Goal: Communication & Community: Answer question/provide support

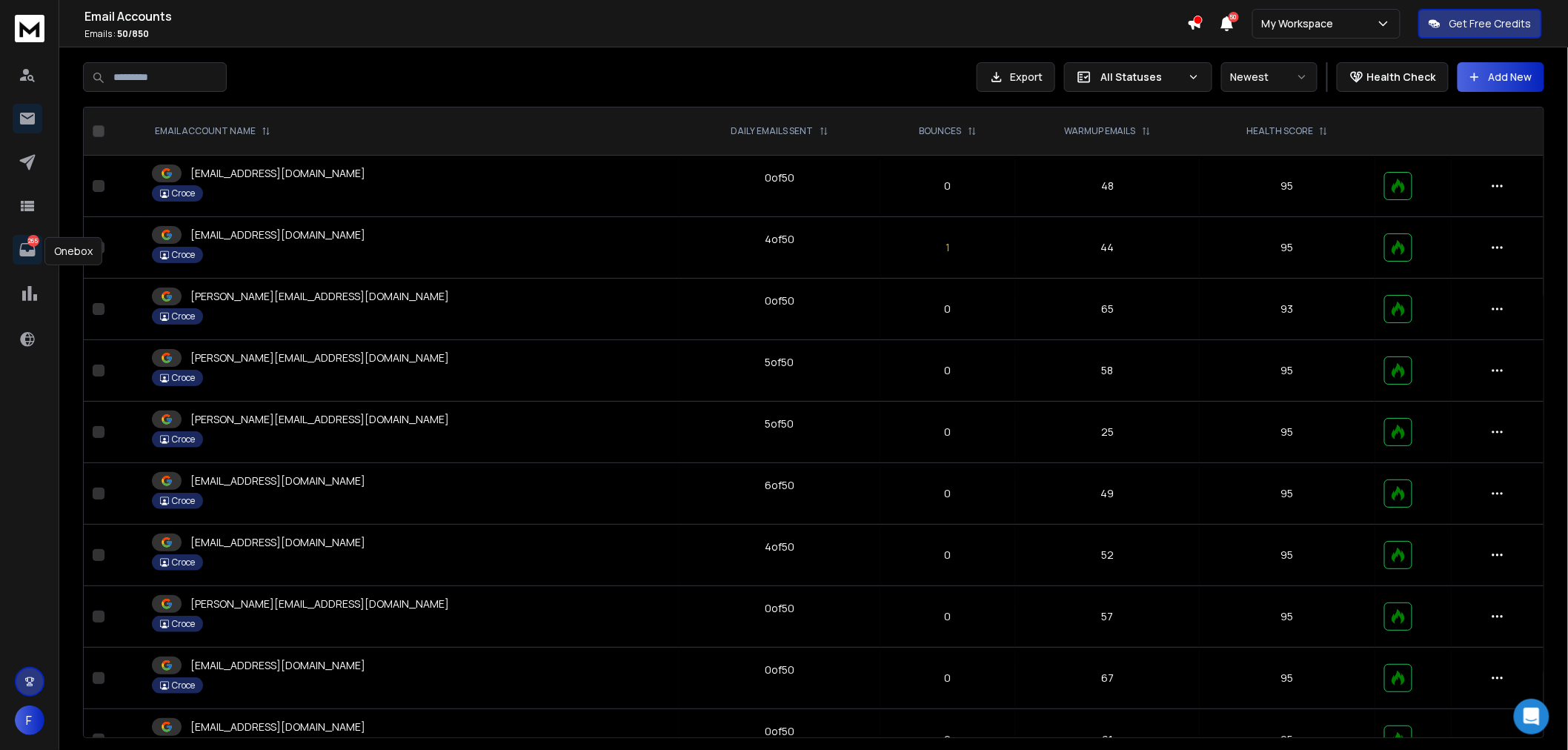
click at [17, 251] on link "265" at bounding box center [27, 250] width 29 height 29
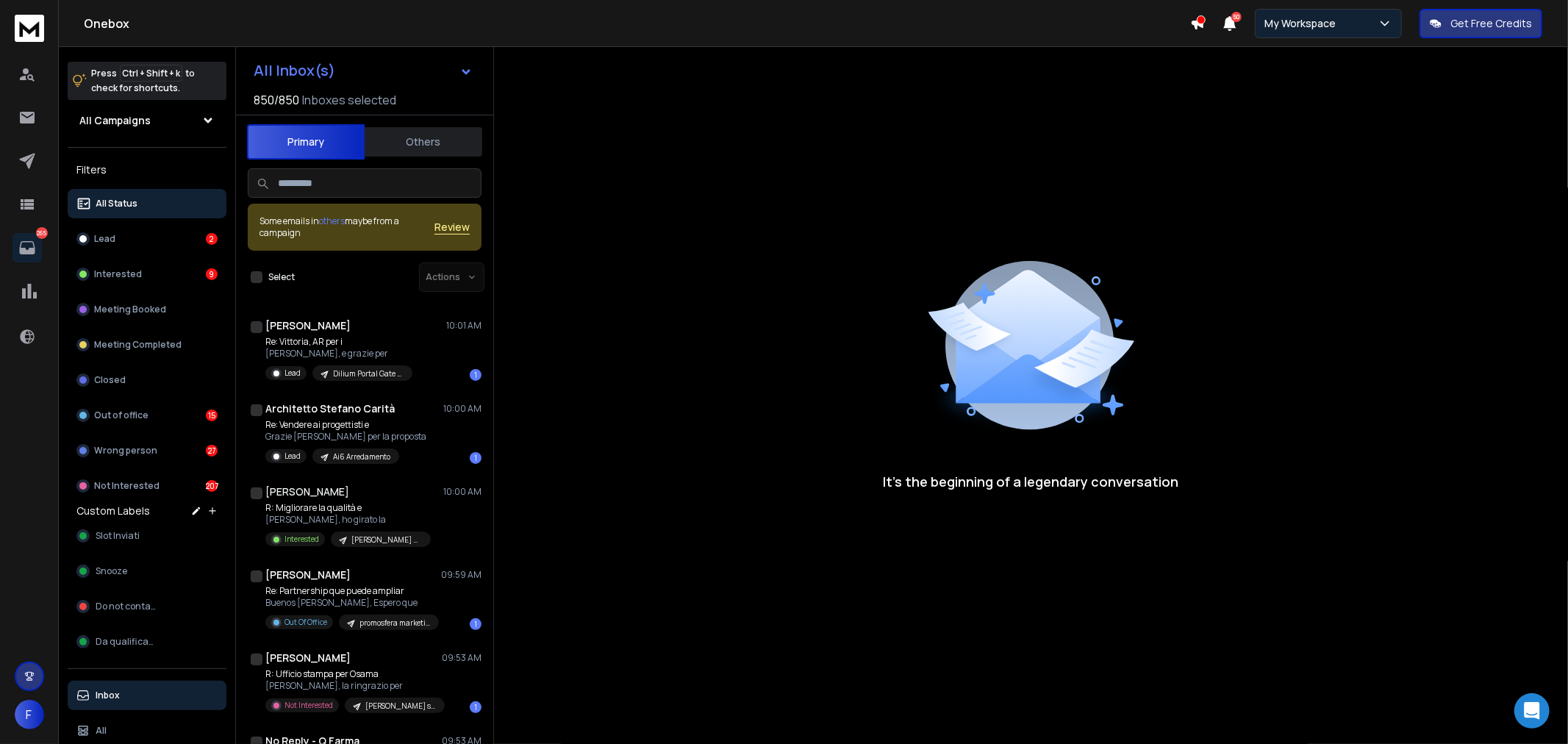
click at [1302, 31] on button "My Workspace" at bounding box center [1329, 23] width 147 height 29
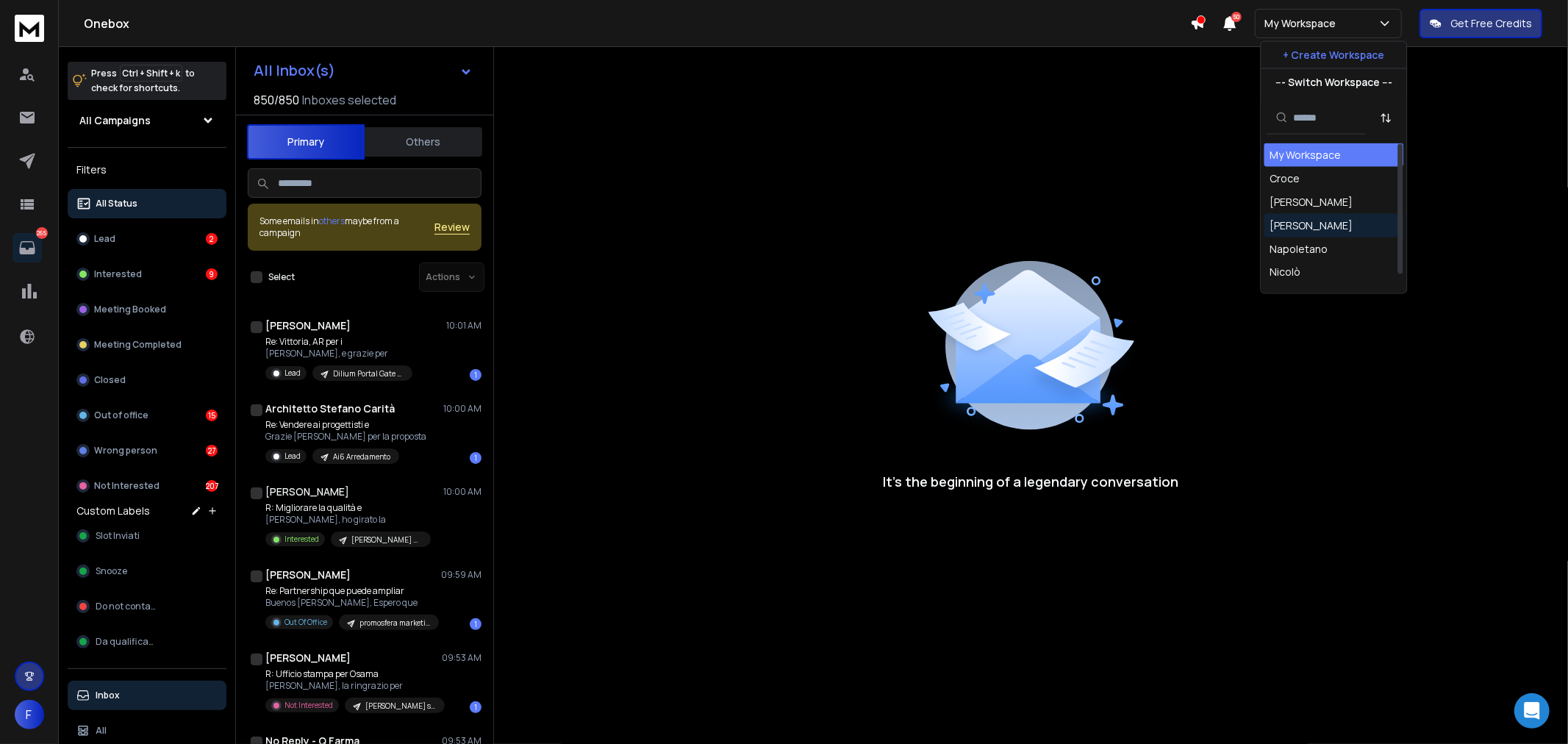
click at [1321, 218] on div "Nadir Abdelli" at bounding box center [1311, 225] width 83 height 15
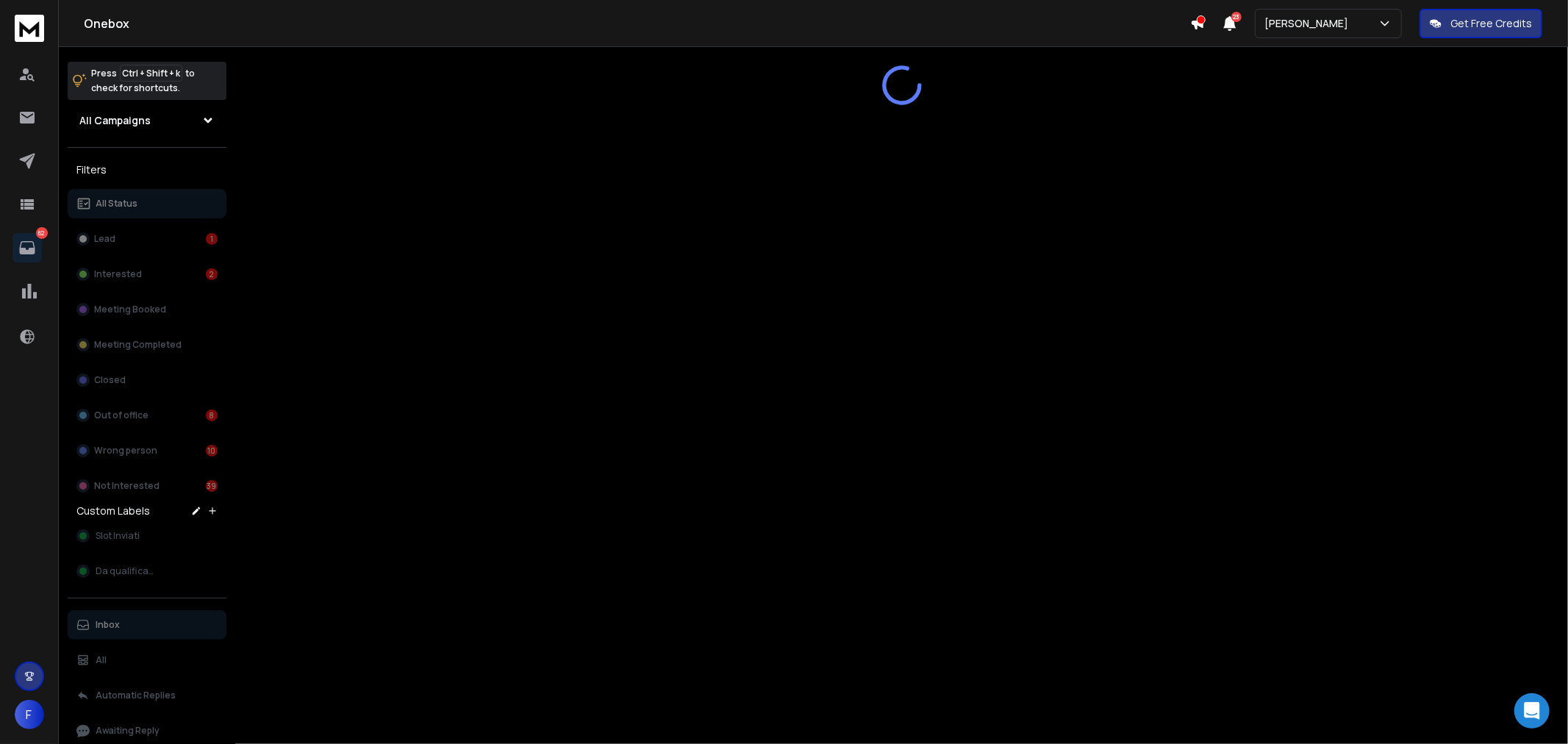
click at [125, 273] on div "All Status Lead 1 Interested 2 Meeting Booked Meeting Completed Closed Out of o…" at bounding box center [147, 345] width 159 height 312
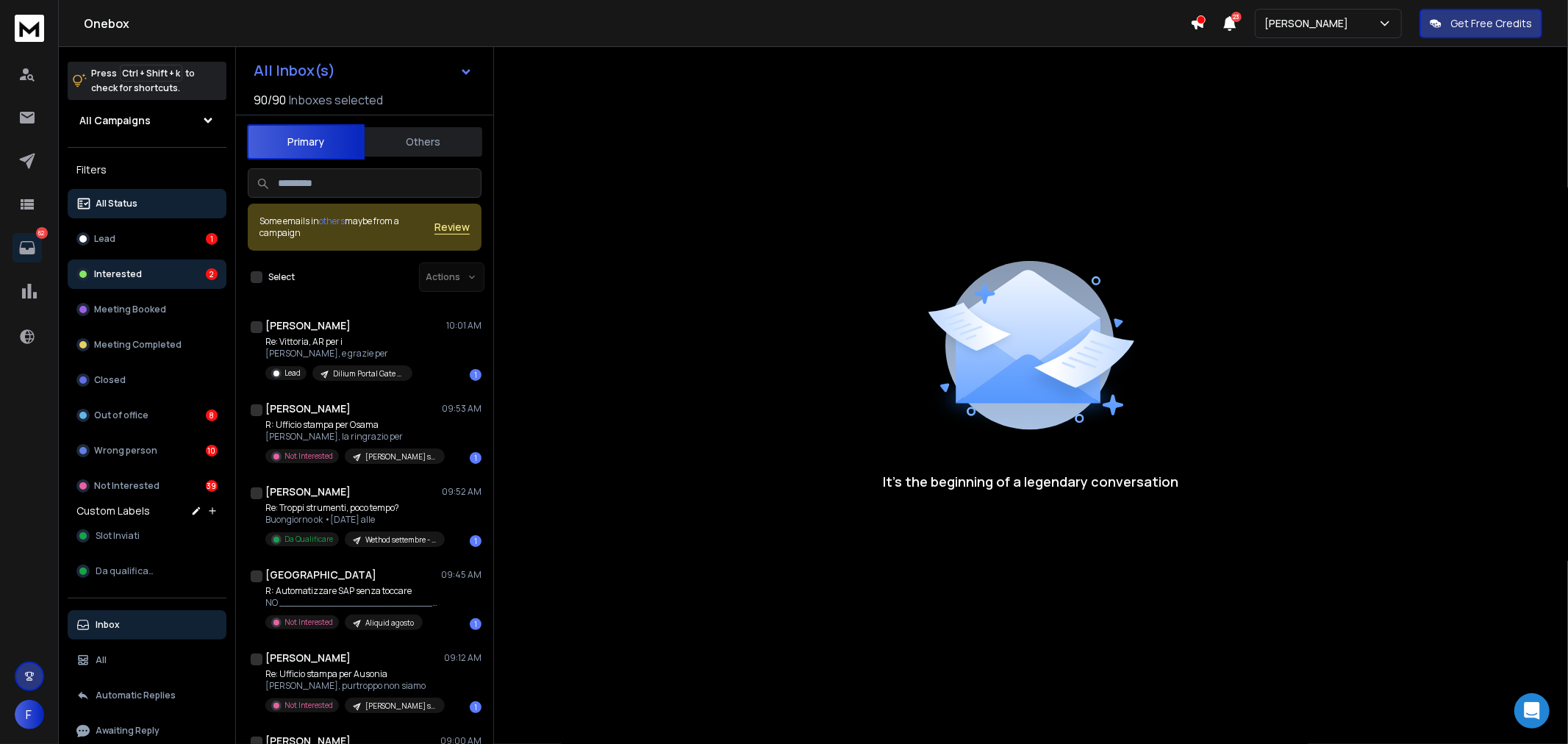
click at [133, 278] on p "Interested" at bounding box center [118, 274] width 48 height 12
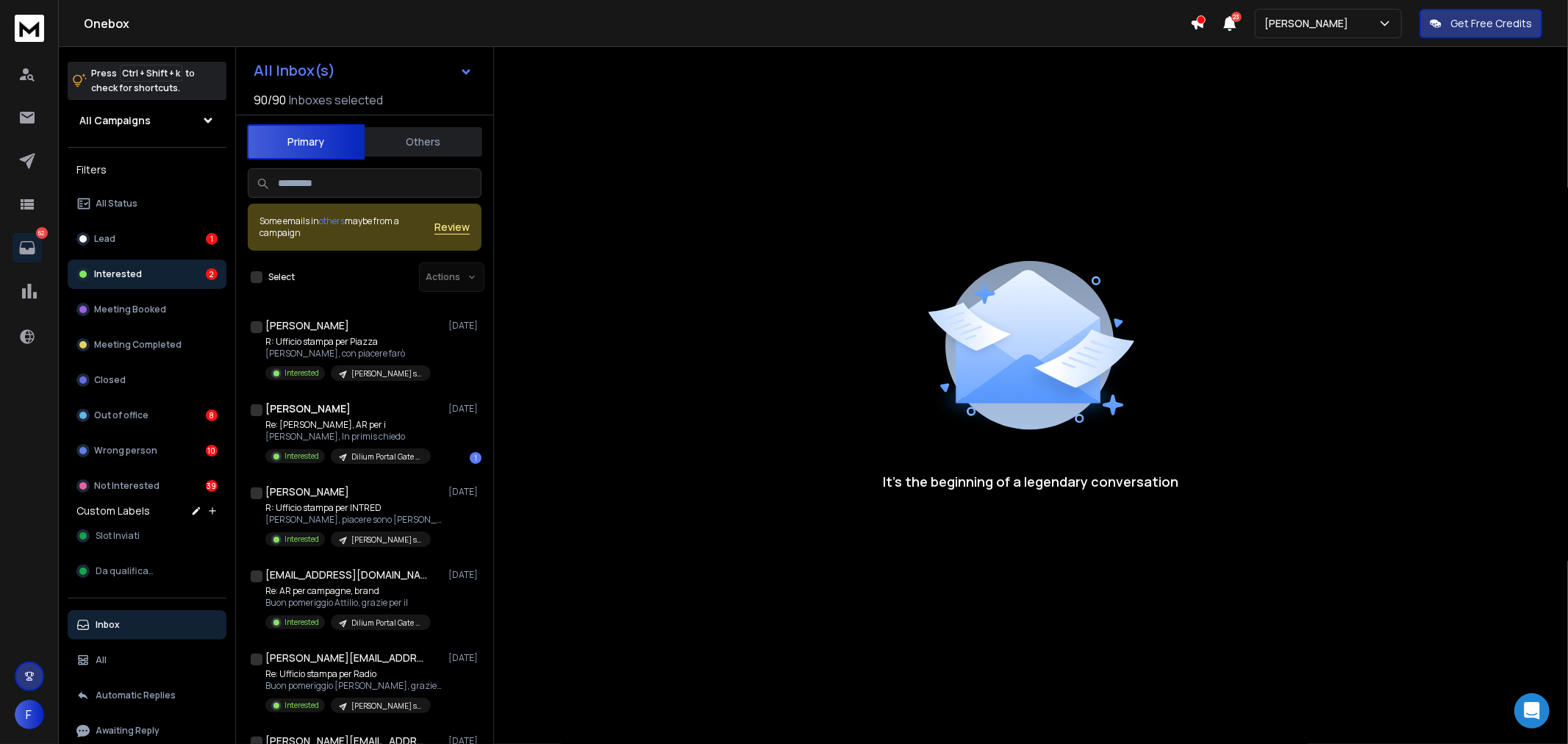
click at [127, 562] on button "Da qualificare" at bounding box center [147, 571] width 159 height 29
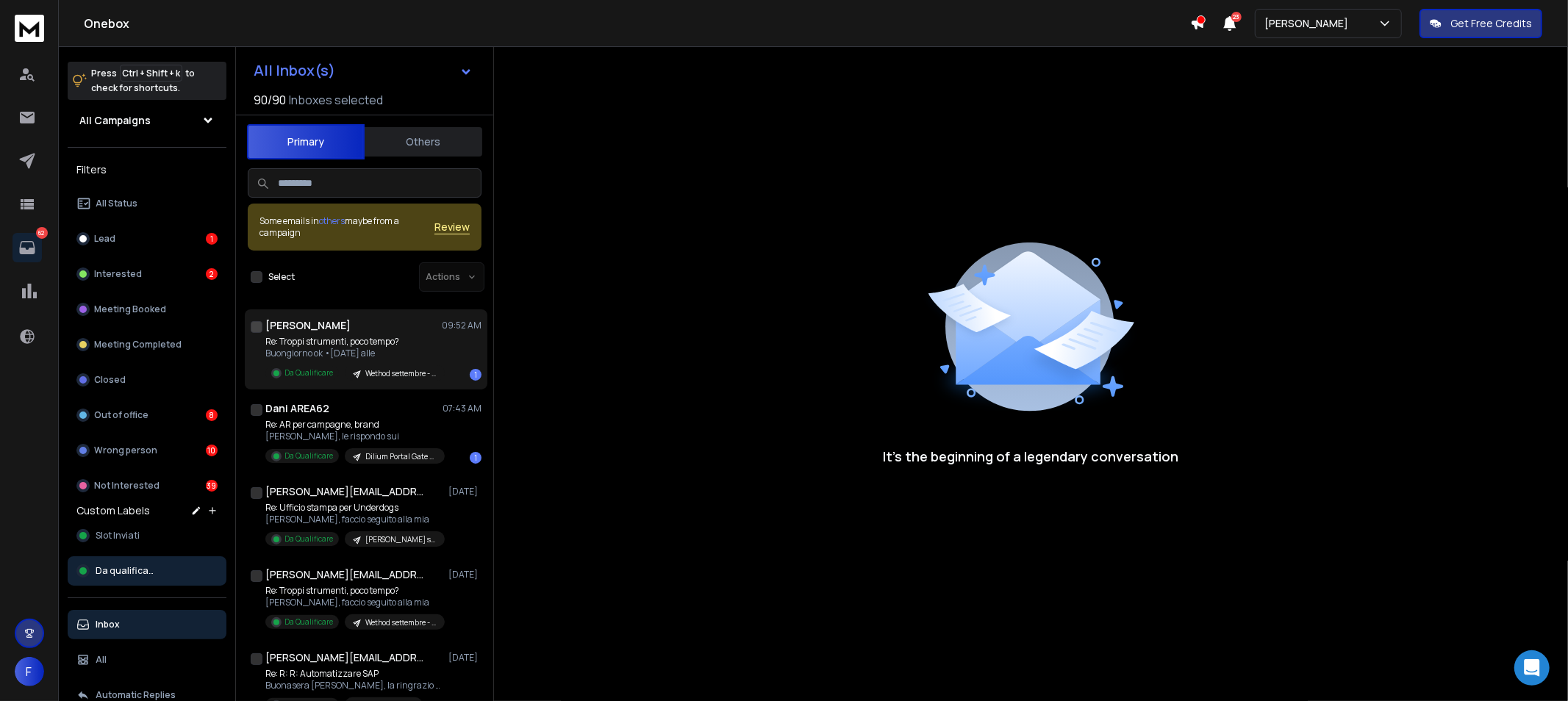
click at [434, 327] on div "Stefania Guidi 09:52 AM" at bounding box center [374, 325] width 216 height 15
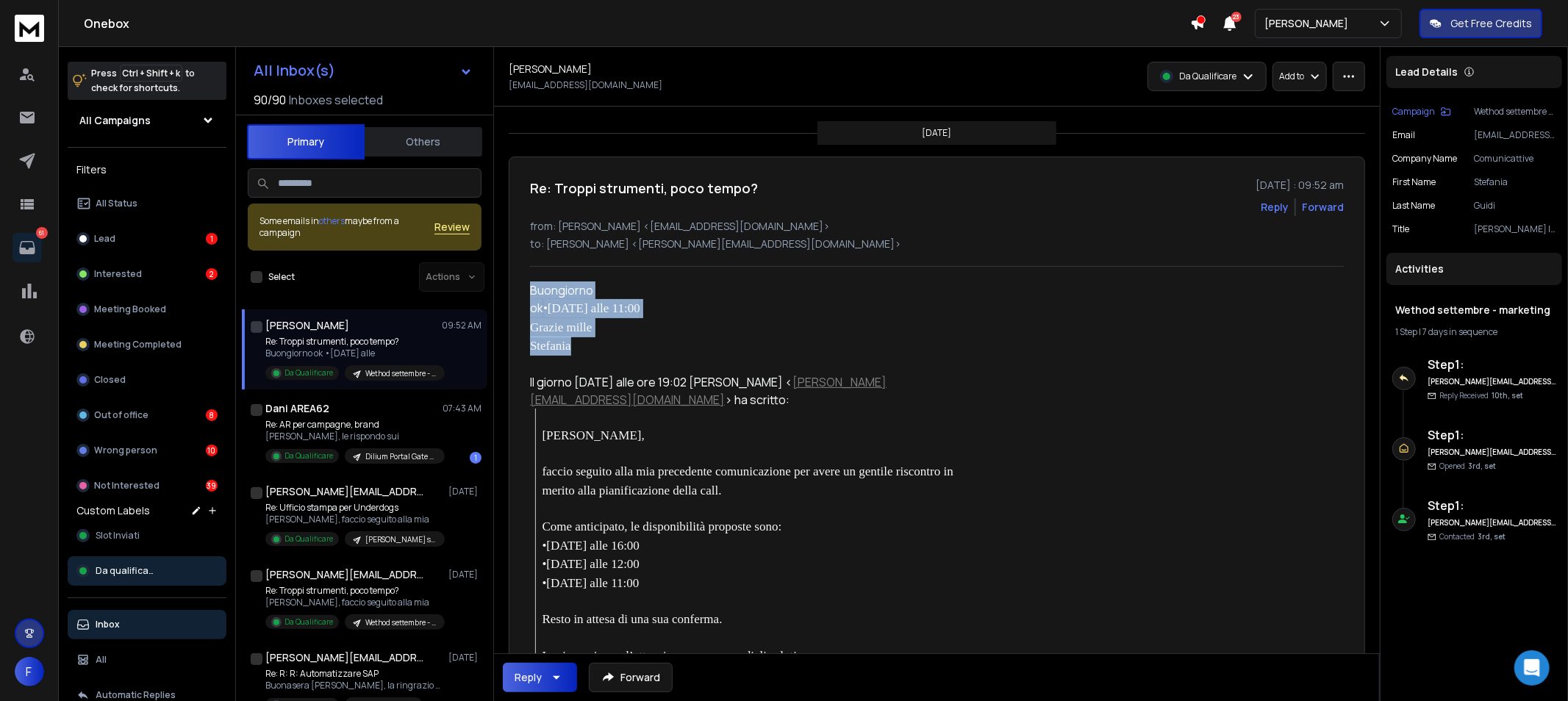
drag, startPoint x: 532, startPoint y: 301, endPoint x: 527, endPoint y: 294, distance: 8.6
click at [554, 311] on span "•martedì 30/9 alle 11:00 Grazie mille" at bounding box center [586, 318] width 111 height 33
drag, startPoint x: 631, startPoint y: 224, endPoint x: 741, endPoint y: 222, distance: 110.0
click at [741, 222] on p "from: Stefania Guidi <guidi@comunicattive.it>" at bounding box center [937, 225] width 814 height 15
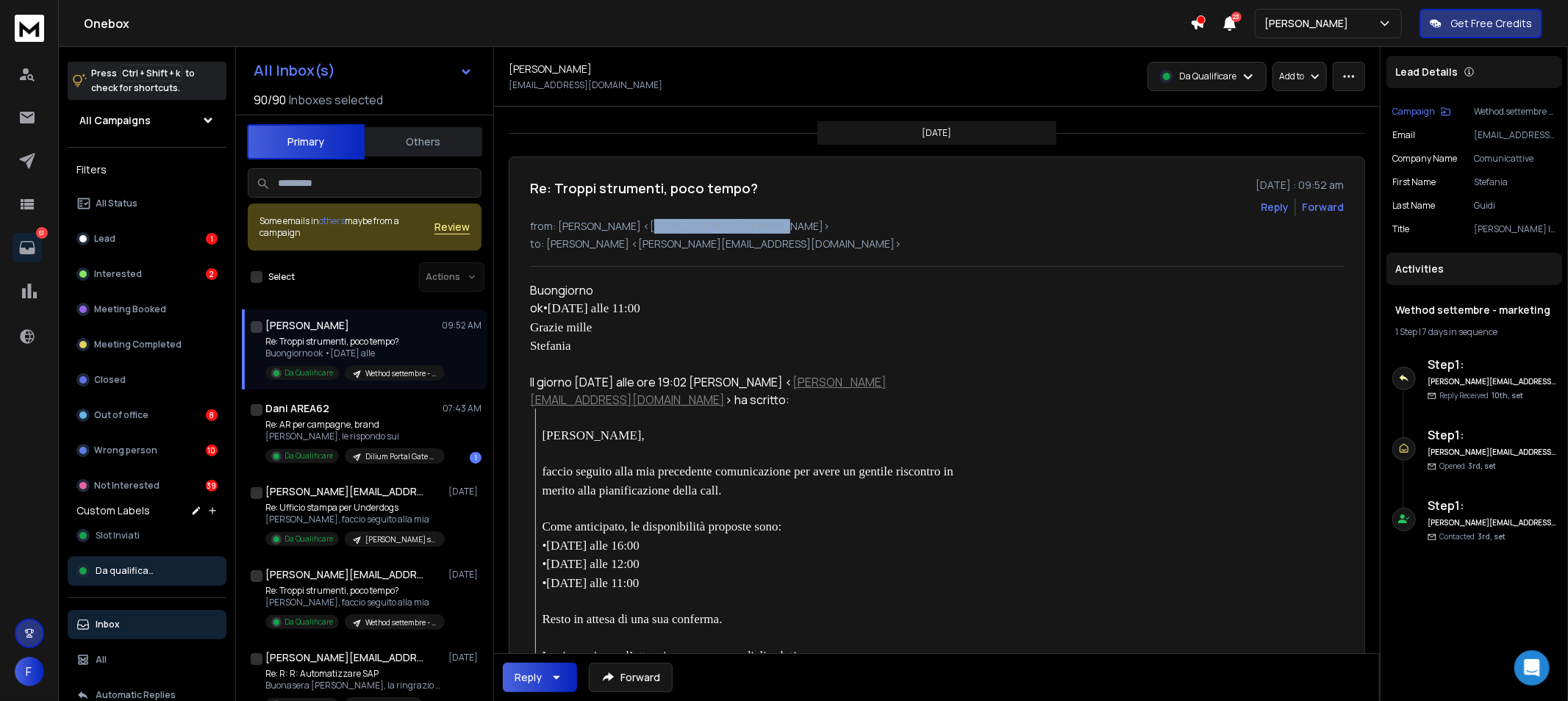
copy p "[EMAIL_ADDRESS][DOMAIN_NAME]"
drag, startPoint x: 578, startPoint y: 341, endPoint x: 523, endPoint y: 267, distance: 92.2
drag, startPoint x: 560, startPoint y: 225, endPoint x: 623, endPoint y: 228, distance: 63.1
click at [623, 228] on p "from: Stefania Guidi <guidi@comunicattive.it>" at bounding box center [937, 225] width 814 height 15
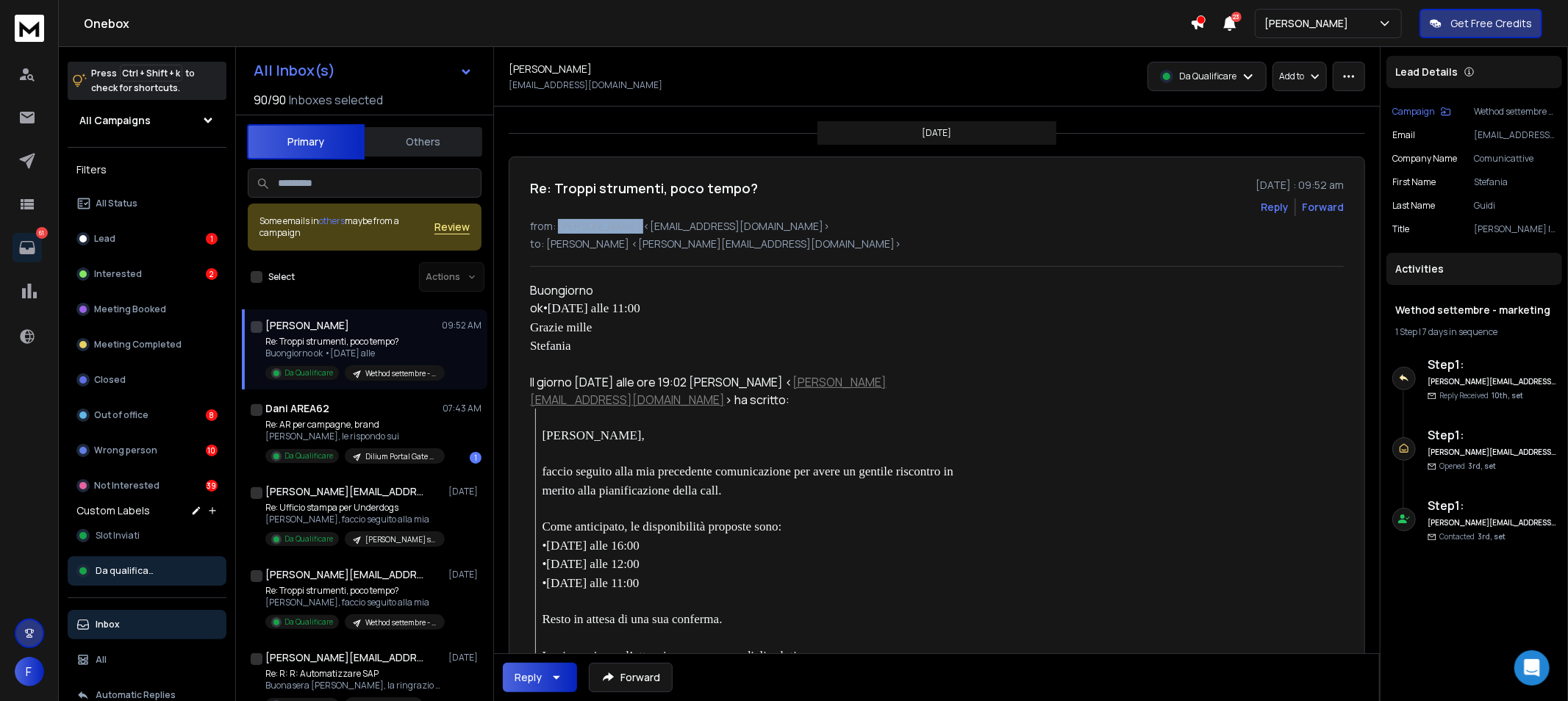
copy p "Stefania Guidi"
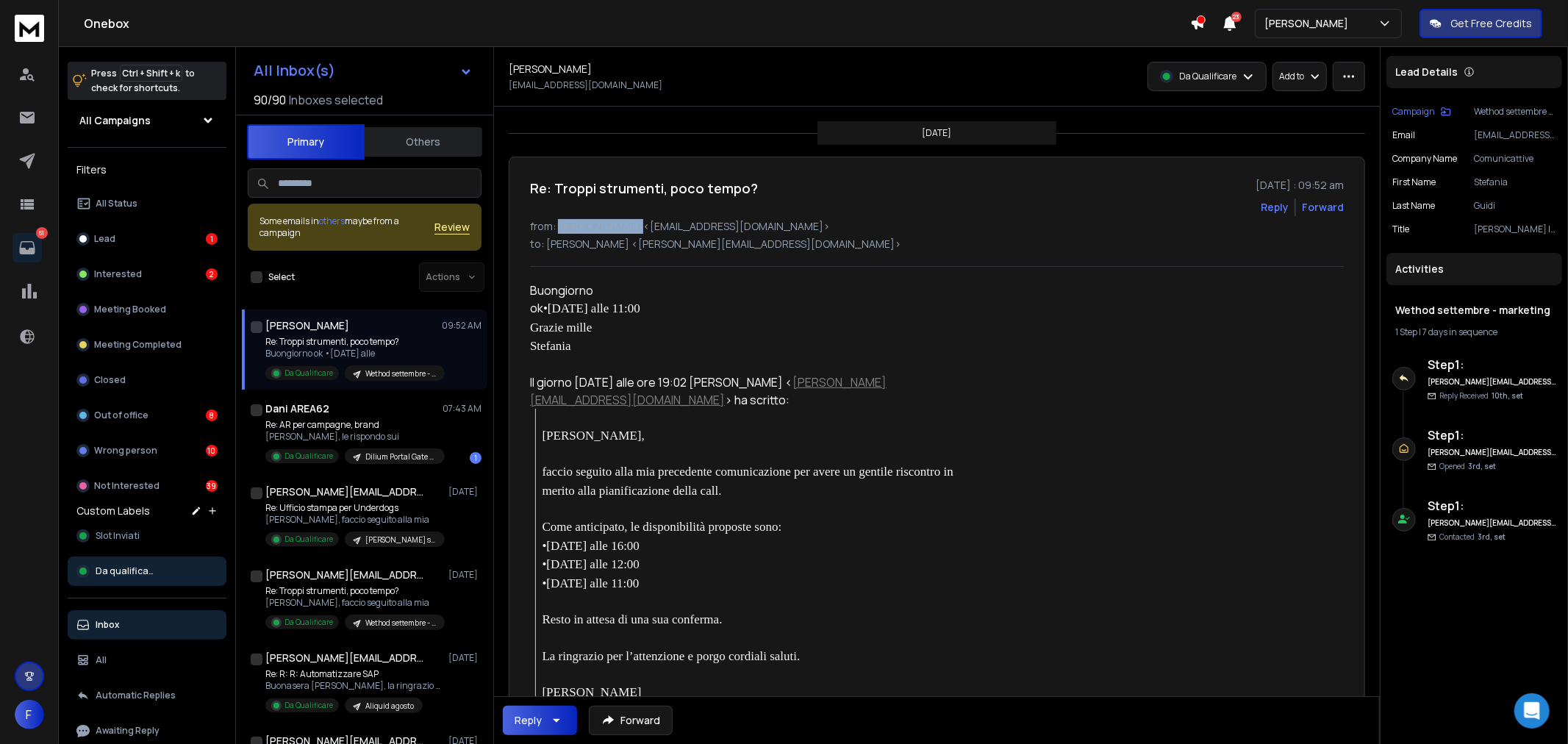
copy p "Stefania Guidi"
drag, startPoint x: 632, startPoint y: 224, endPoint x: 740, endPoint y: 233, distance: 108.4
click at [740, 233] on p "from: Stefania Guidi <guidi@comunicattive.it>" at bounding box center [937, 226] width 814 height 15
copy p "[EMAIL_ADDRESS][DOMAIN_NAME]"
click at [1504, 231] on p "Socia Fondatrice | Project & Marketing Manager | Creative Director" at bounding box center [1515, 229] width 82 height 12
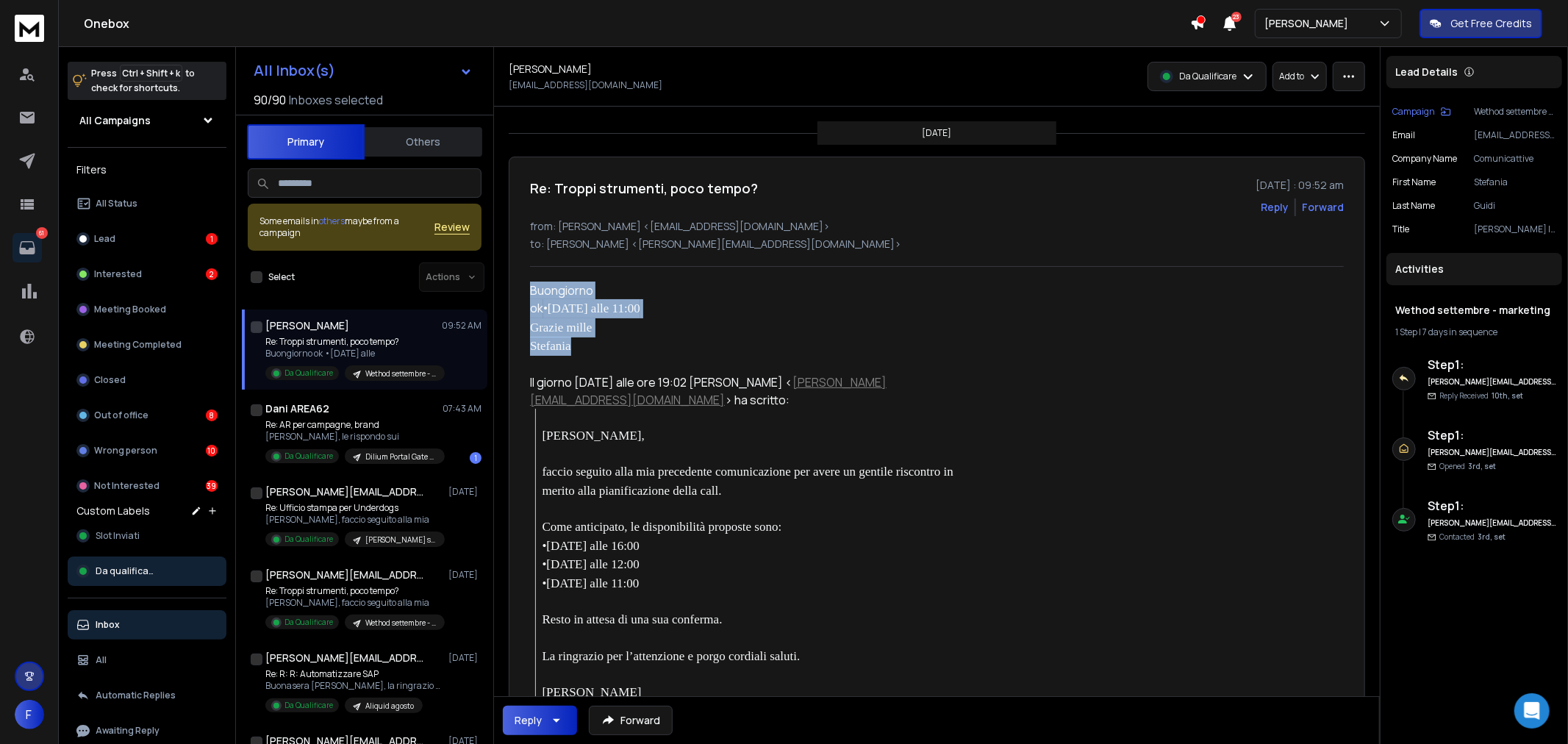
drag, startPoint x: 555, startPoint y: 310, endPoint x: 531, endPoint y: 279, distance: 39.2
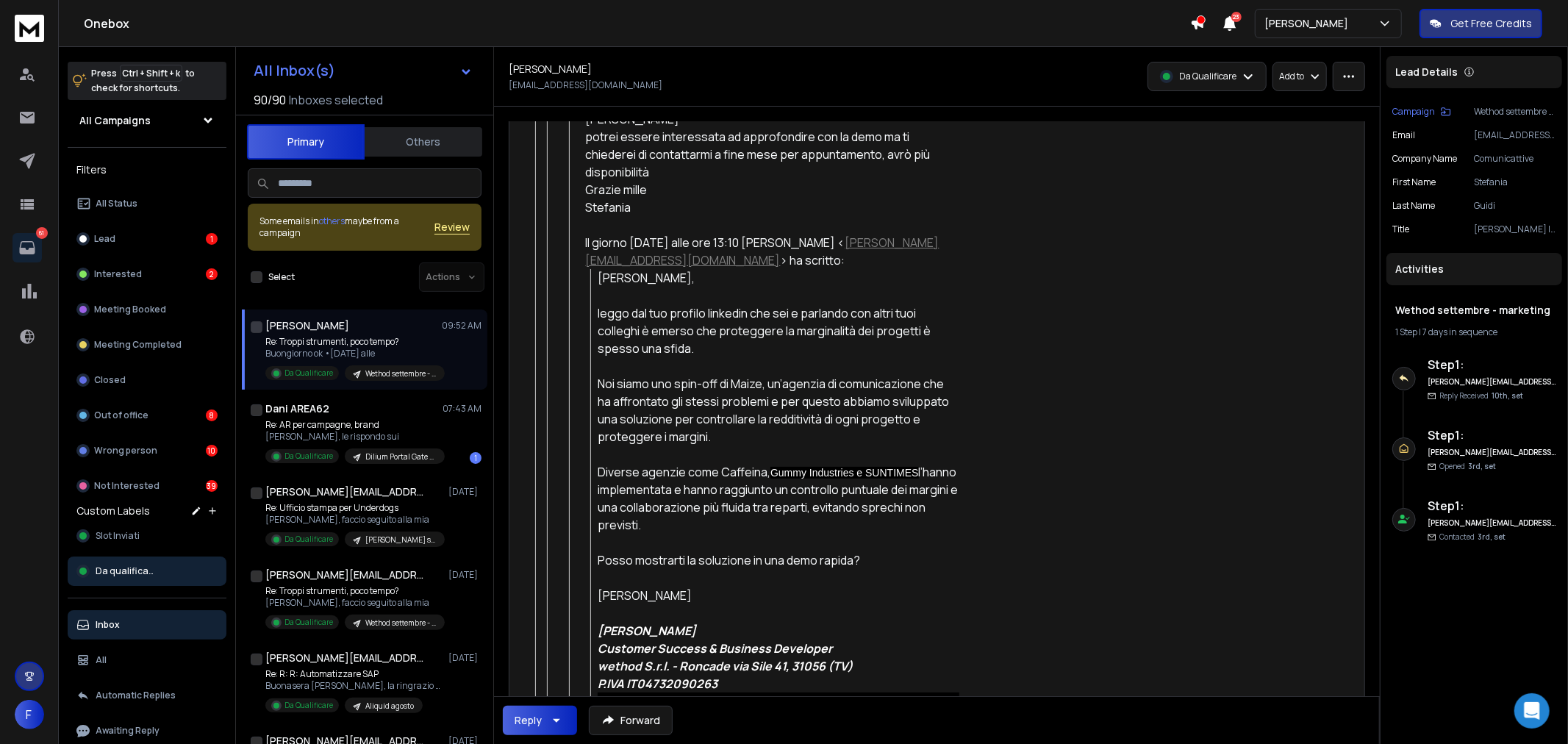
scroll to position [1307, 0]
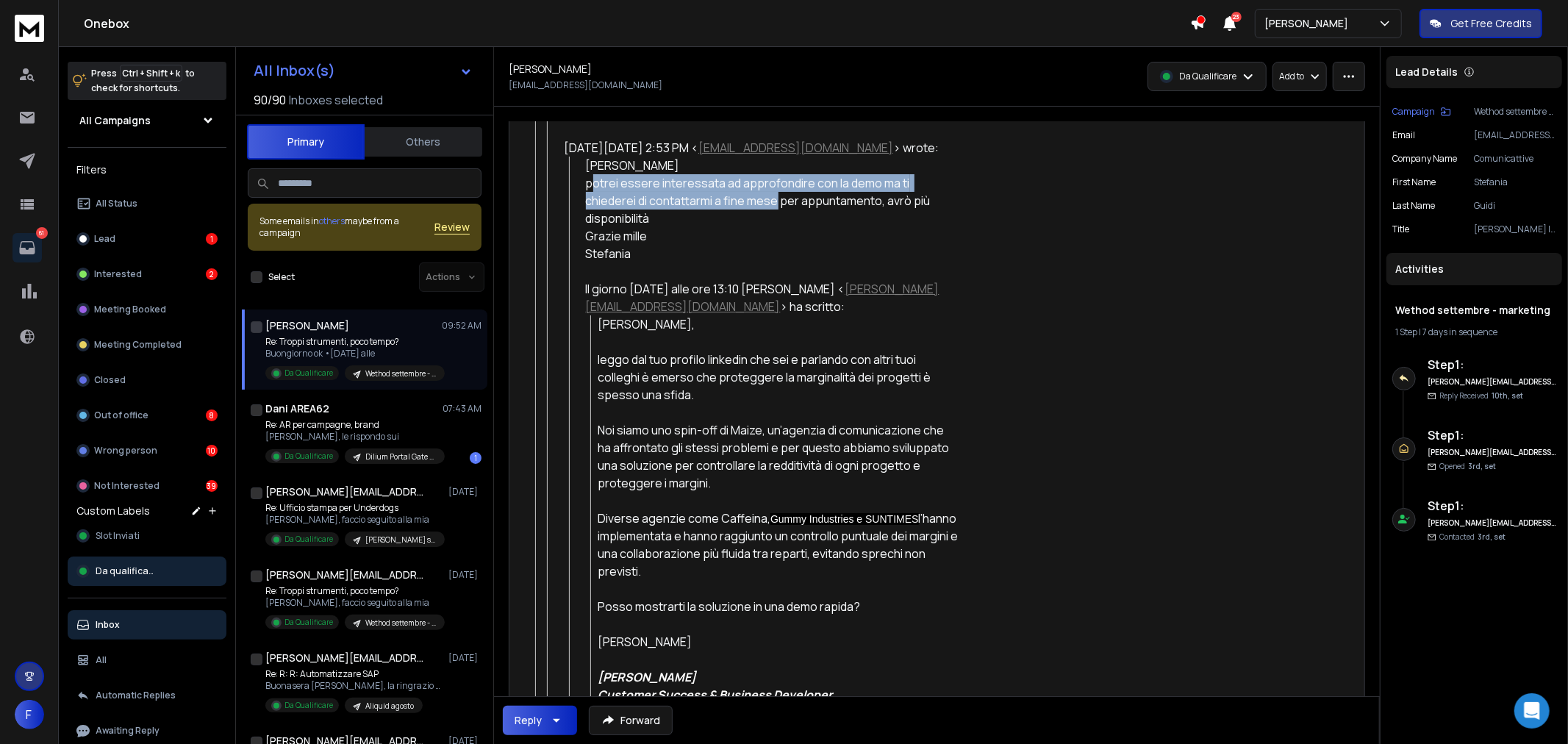
drag, startPoint x: 591, startPoint y: 159, endPoint x: 777, endPoint y: 179, distance: 187.1
click at [777, 179] on div "potrei essere interessata ad approfondire con la demo ma ti chiederei di contat…" at bounding box center [772, 200] width 374 height 53
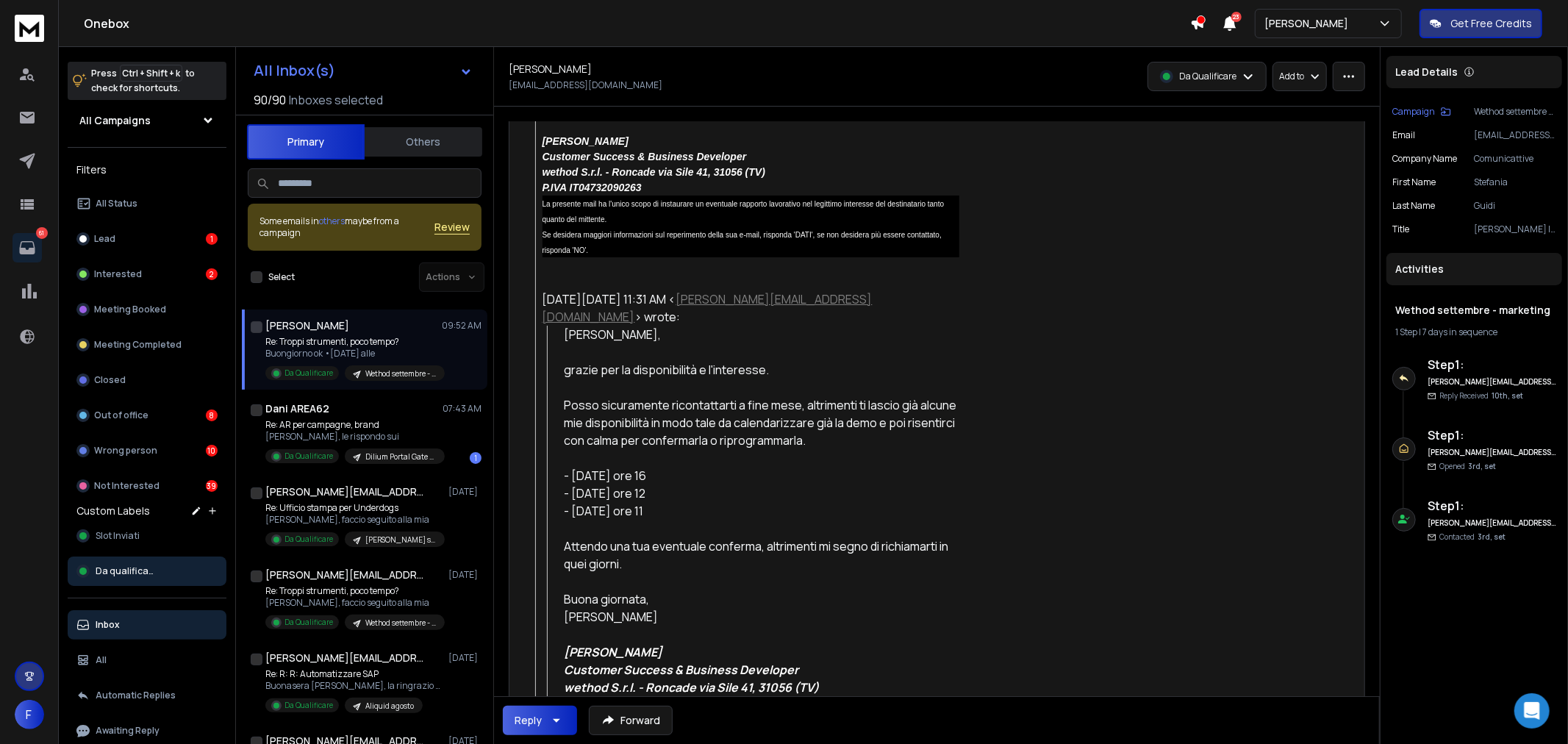
scroll to position [571, 0]
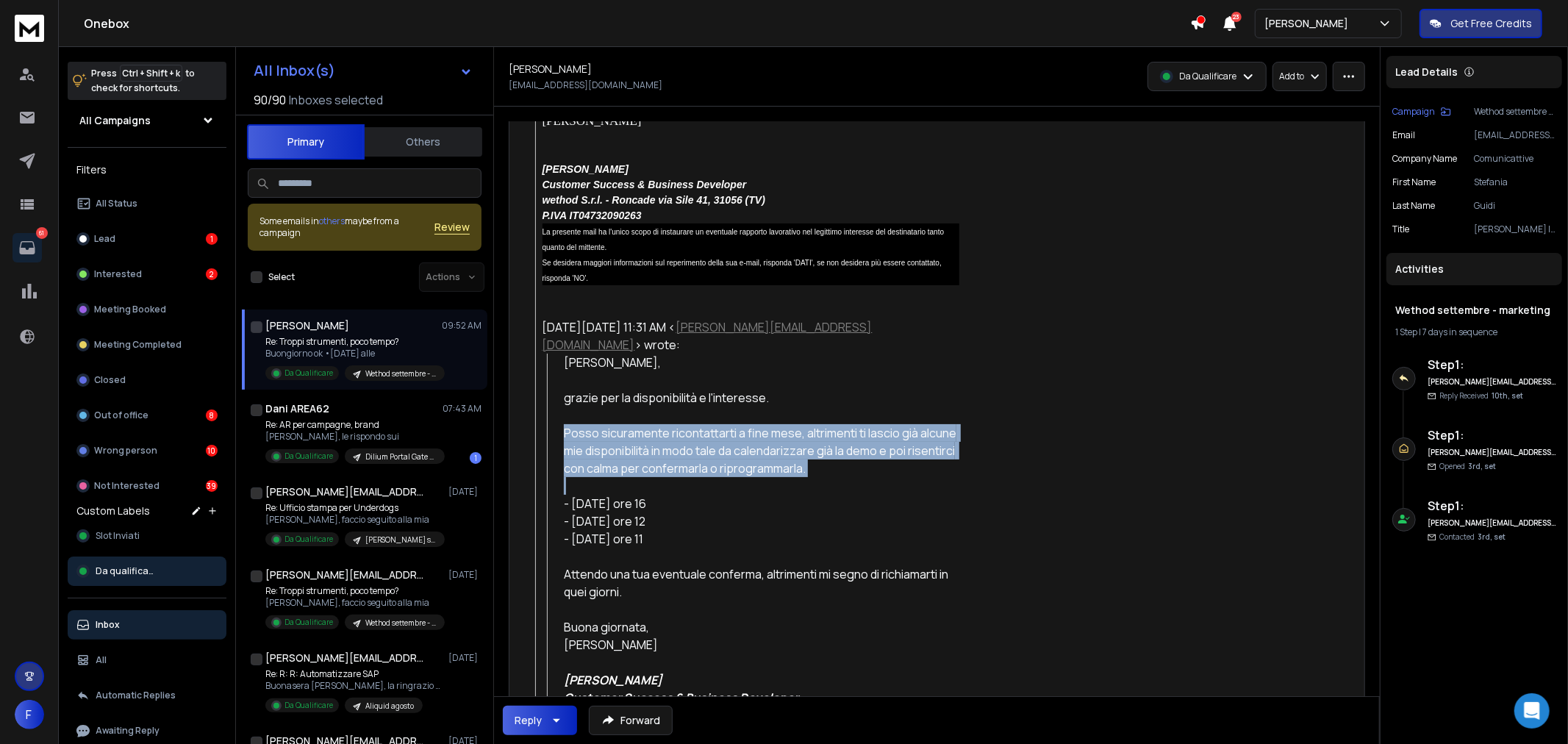
drag, startPoint x: 609, startPoint y: 413, endPoint x: 836, endPoint y: 415, distance: 227.0
click at [842, 431] on div "Posso sicuramente ricontattarti a fine mese, altrimenti ti lascio già alcune mi…" at bounding box center [761, 451] width 395 height 53
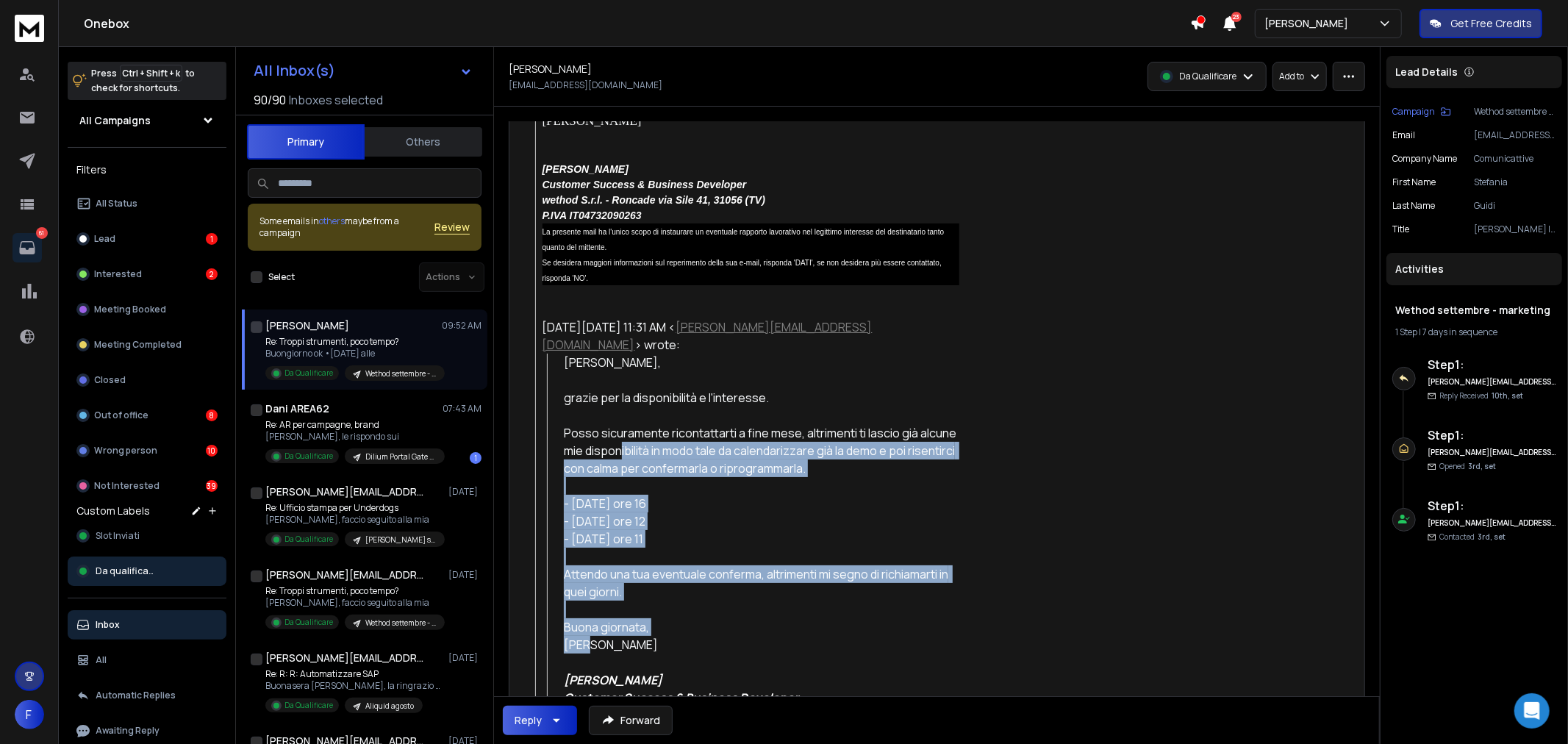
drag, startPoint x: 622, startPoint y: 430, endPoint x: 682, endPoint y: 630, distance: 208.8
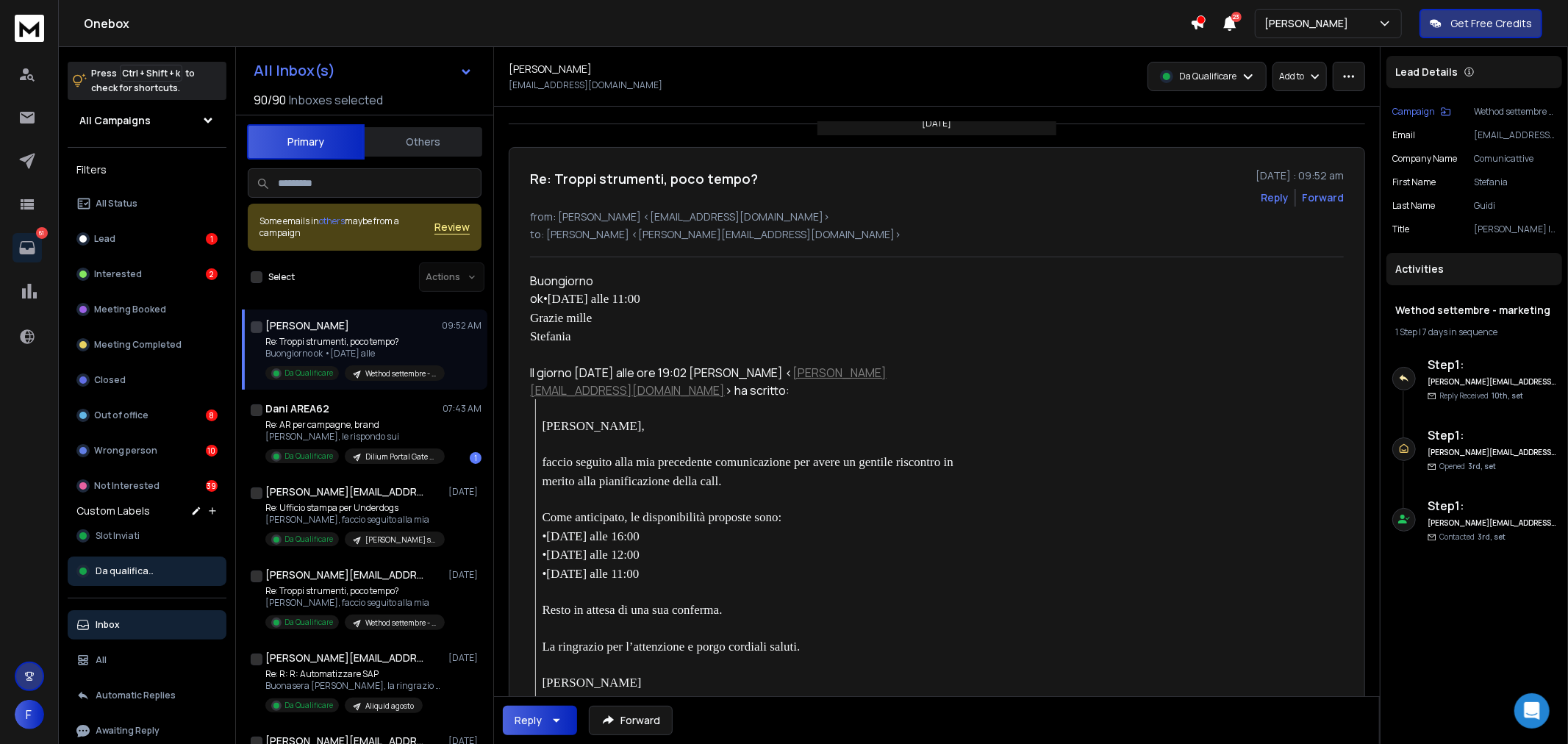
scroll to position [0, 0]
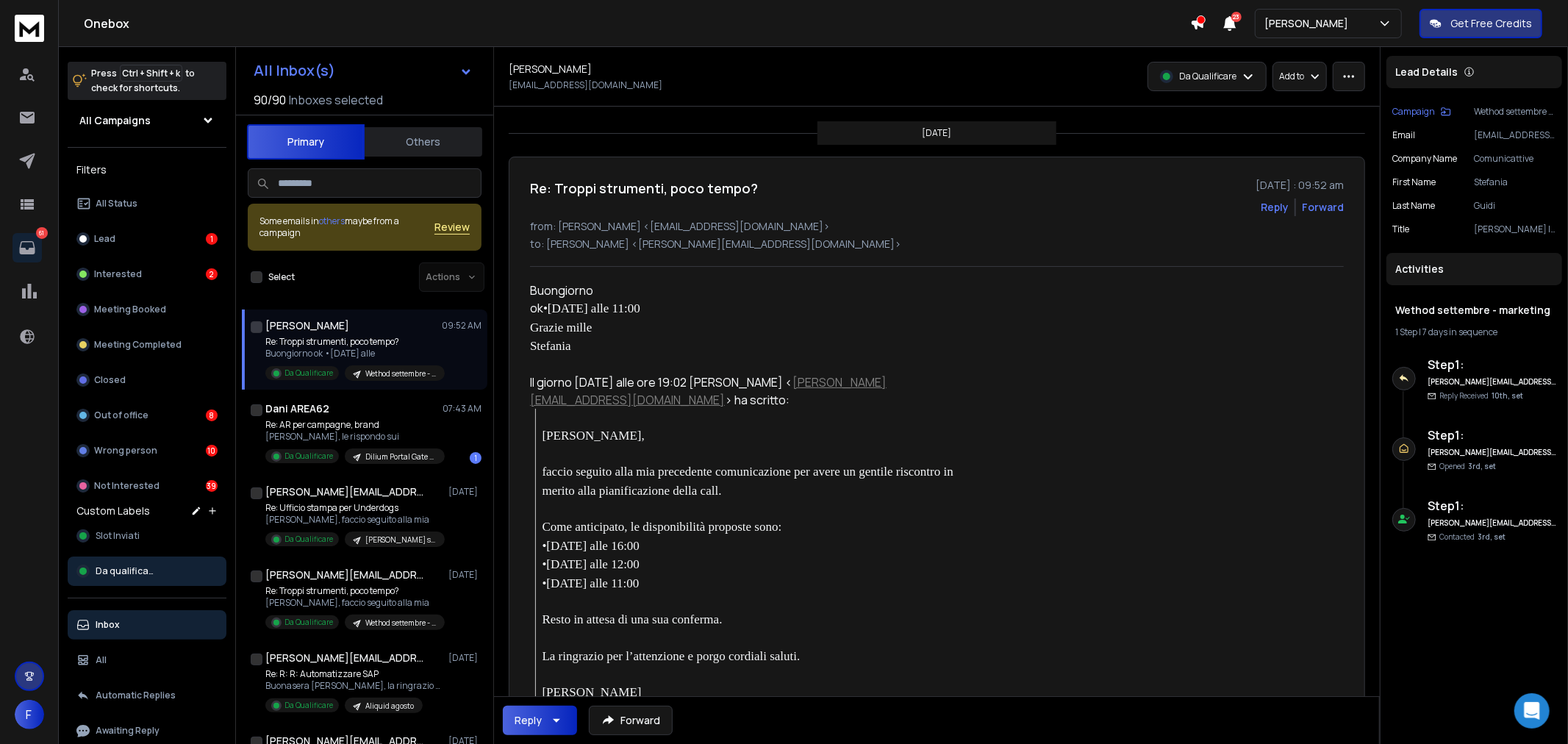
click at [1273, 203] on button "Reply" at bounding box center [1275, 207] width 28 height 15
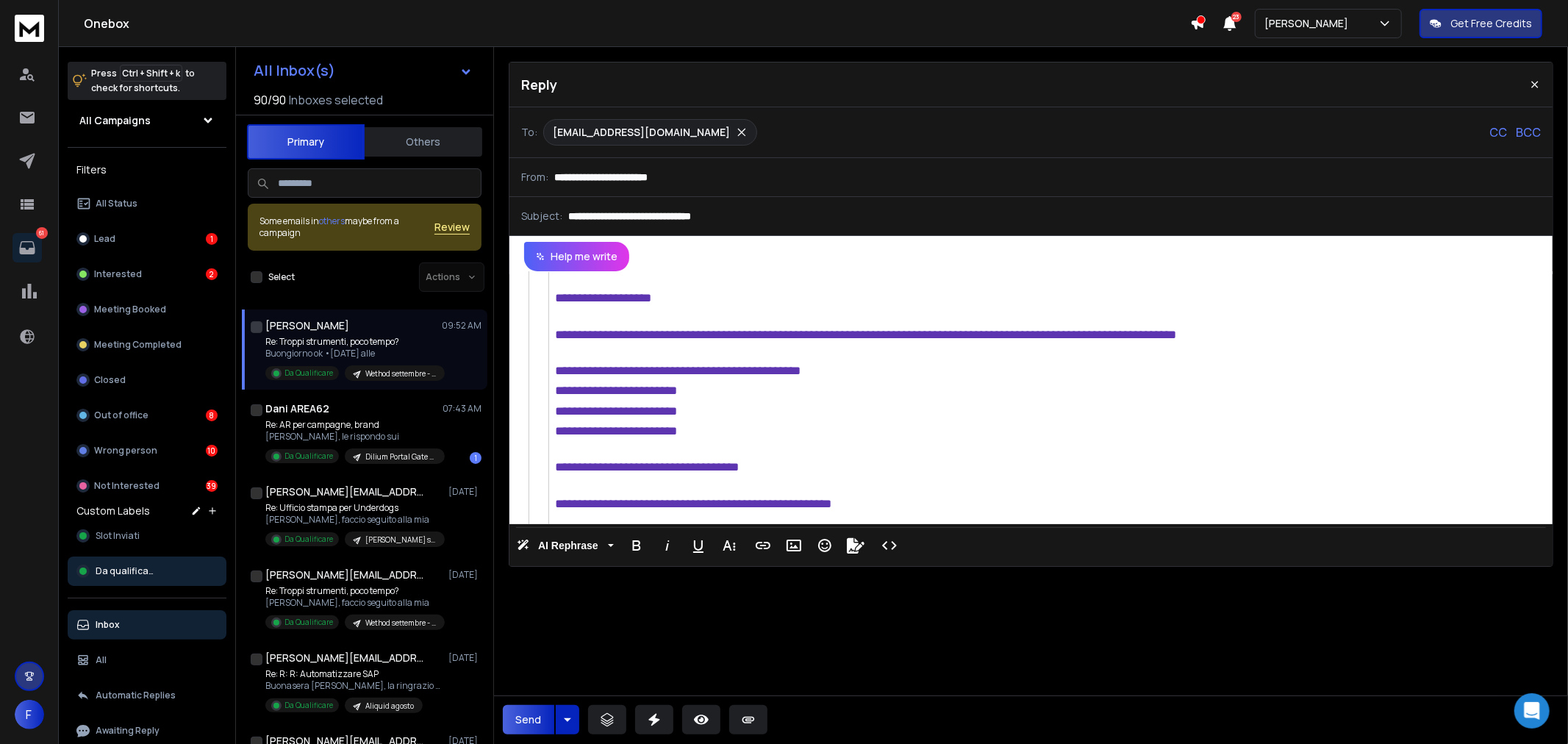
scroll to position [245, 0]
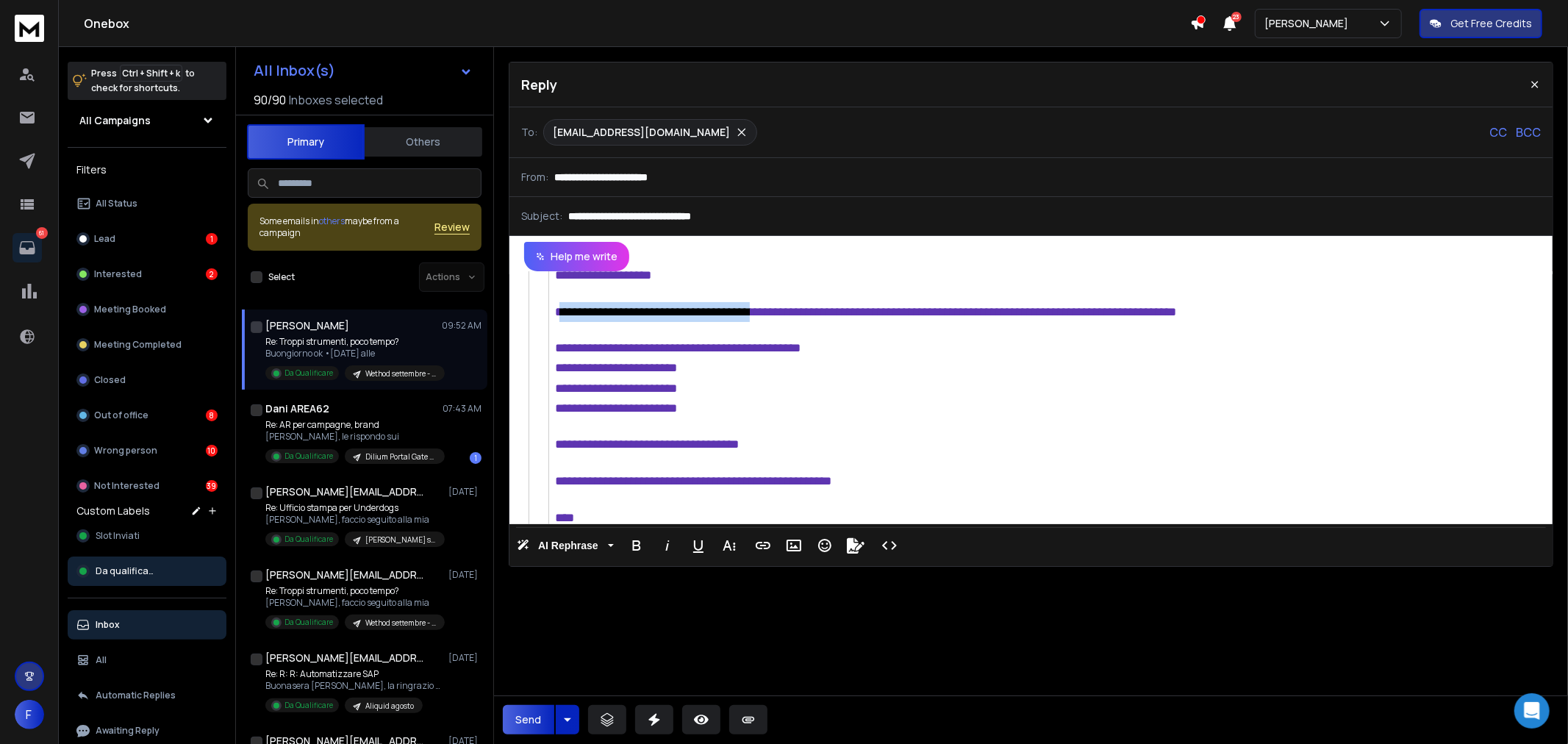
drag, startPoint x: 555, startPoint y: 309, endPoint x: 747, endPoint y: 312, distance: 192.0
click at [747, 312] on span "**********" at bounding box center [865, 312] width 621 height 12
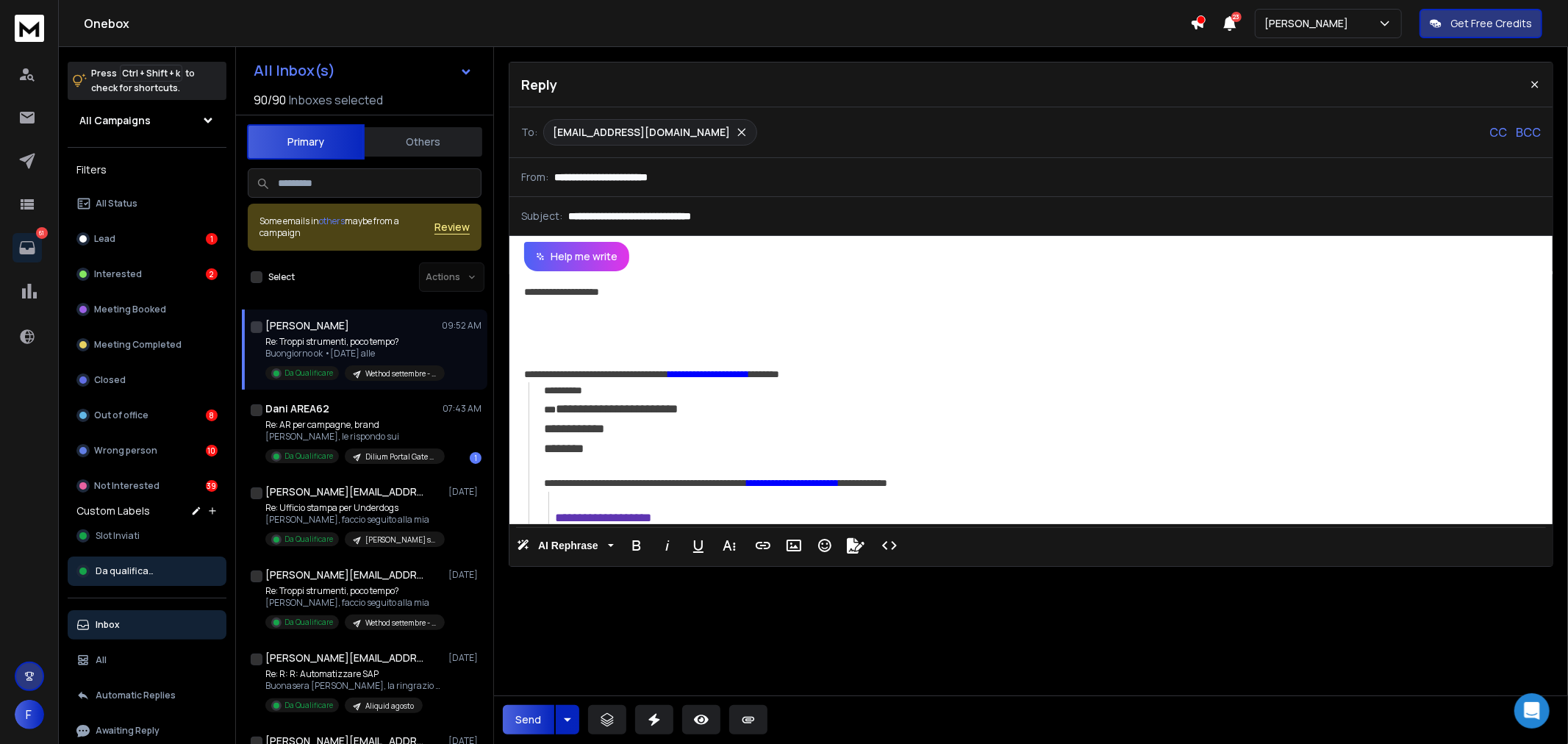
scroll to position [0, 0]
click at [584, 324] on div at bounding box center [1029, 327] width 1010 height 16
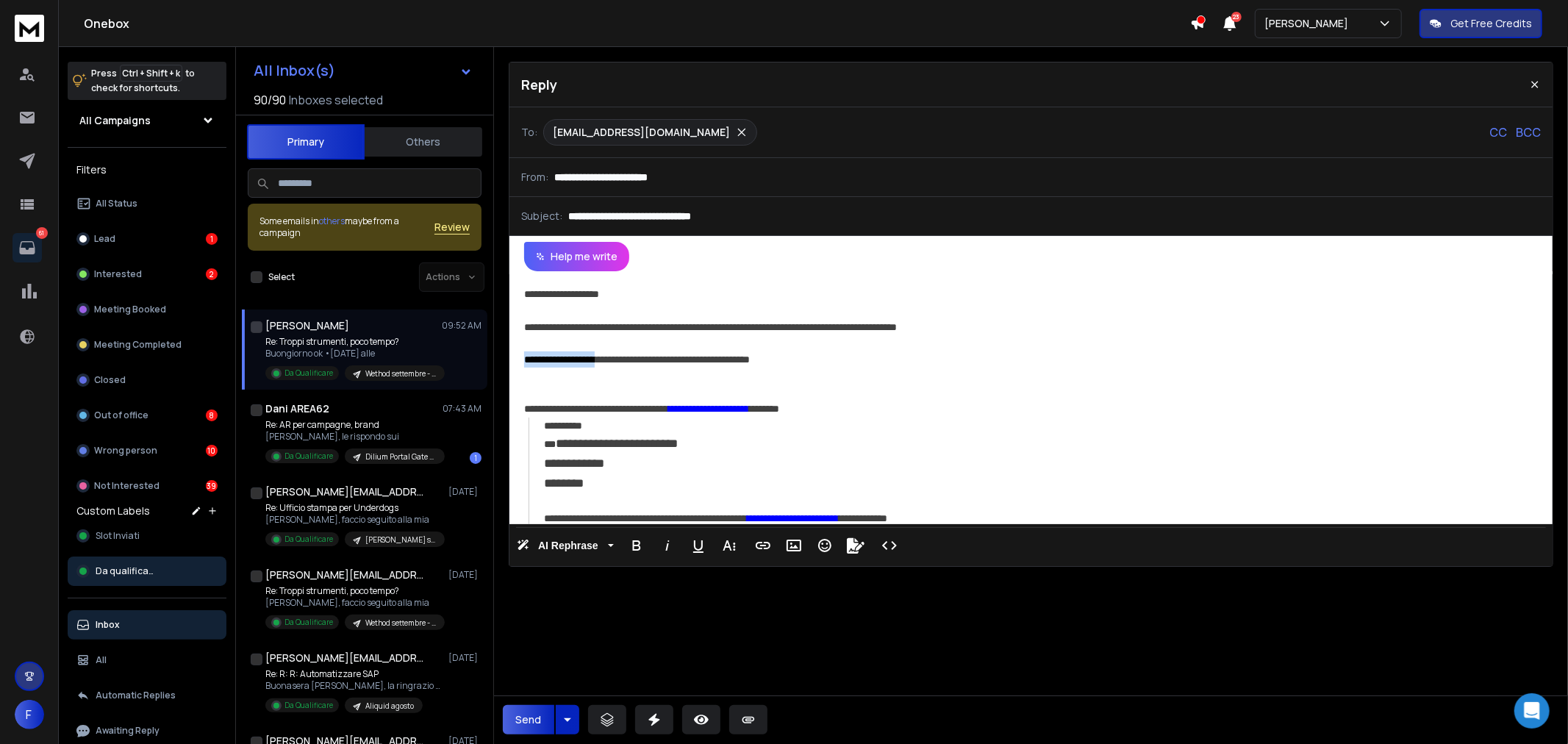
drag, startPoint x: 614, startPoint y: 360, endPoint x: 510, endPoint y: 359, distance: 104.0
click at [510, 359] on div "**********" at bounding box center [1029, 398] width 1039 height 253
click at [754, 360] on div "**********" at bounding box center [1023, 359] width 998 height 16
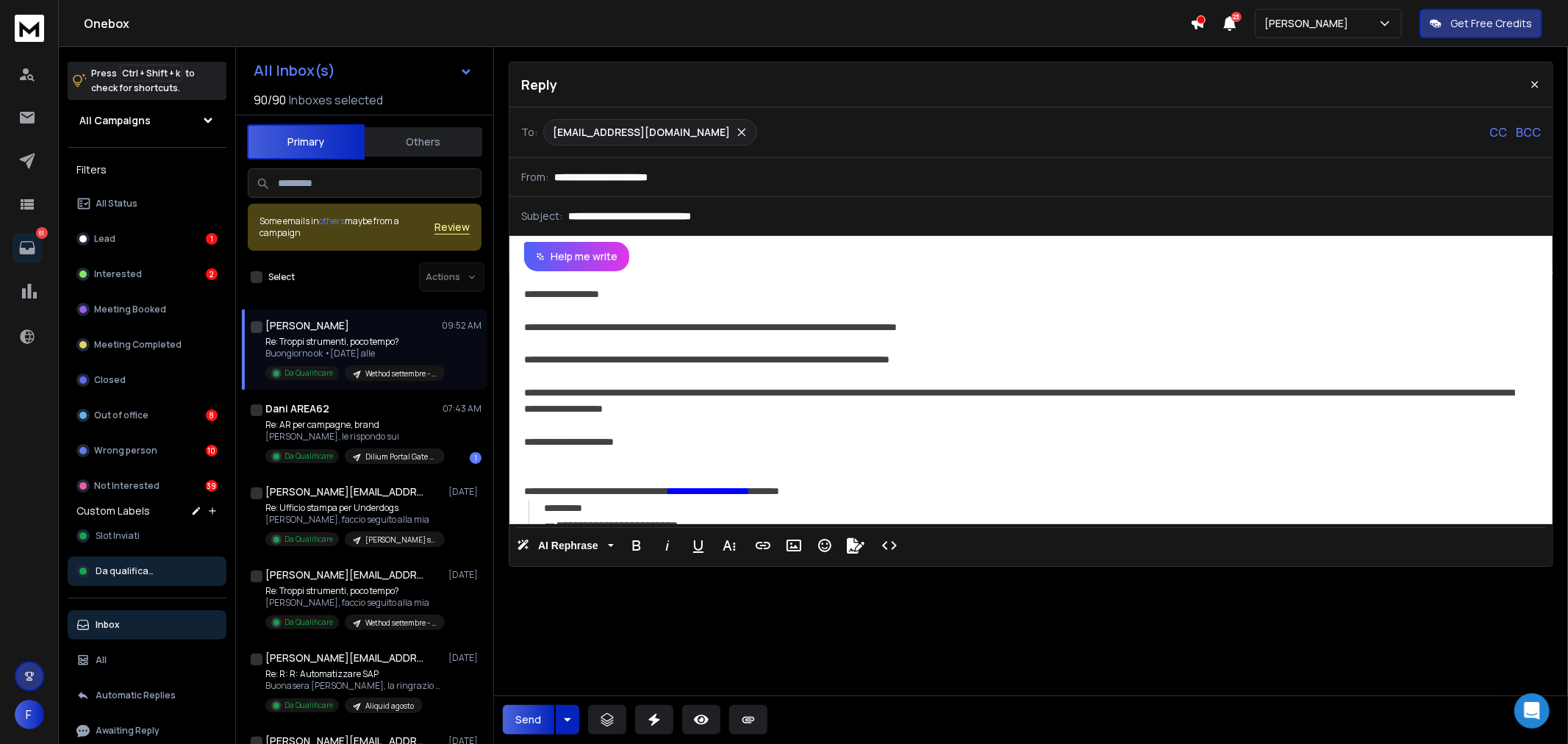
scroll to position [81, 0]
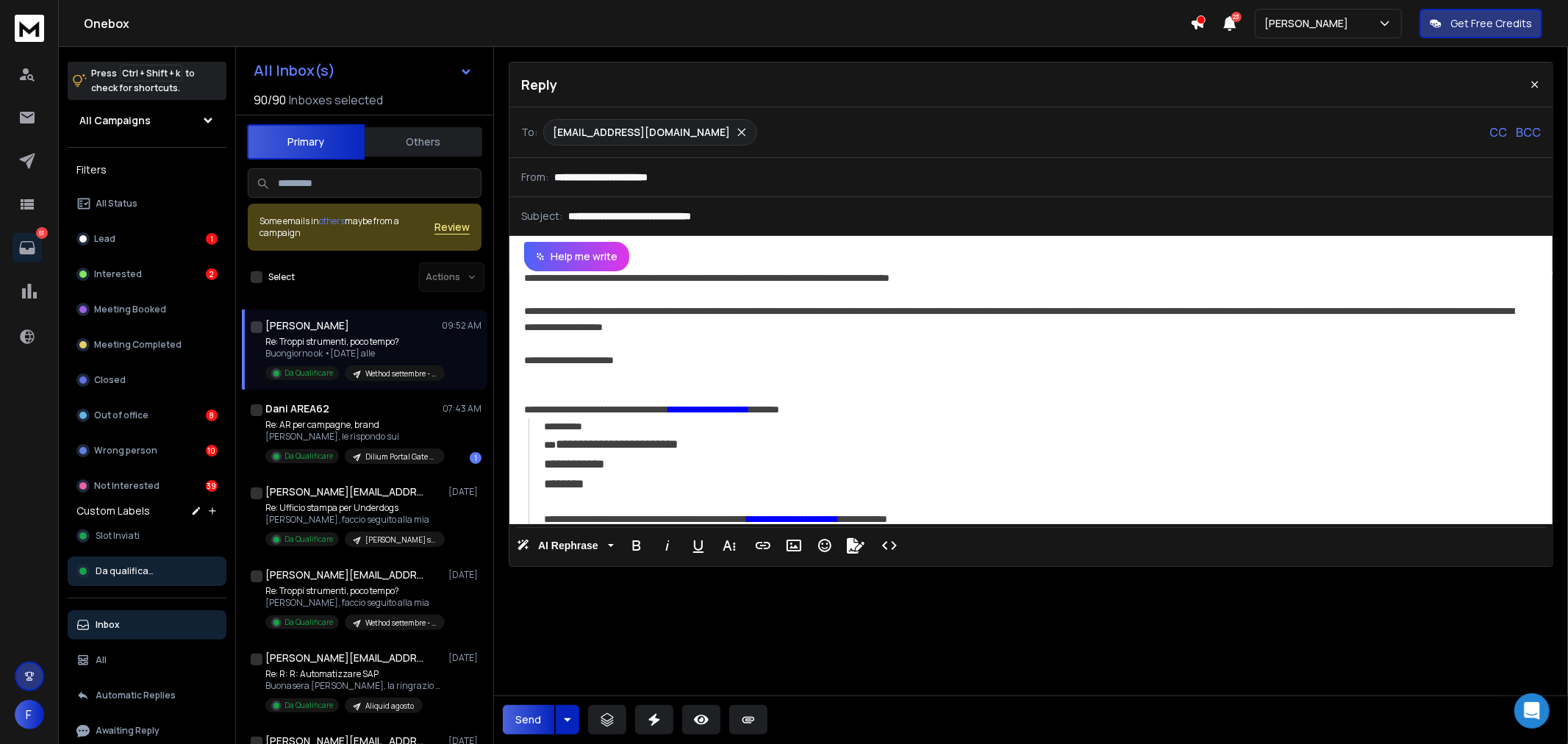
click at [665, 360] on div "**********" at bounding box center [1023, 360] width 998 height 16
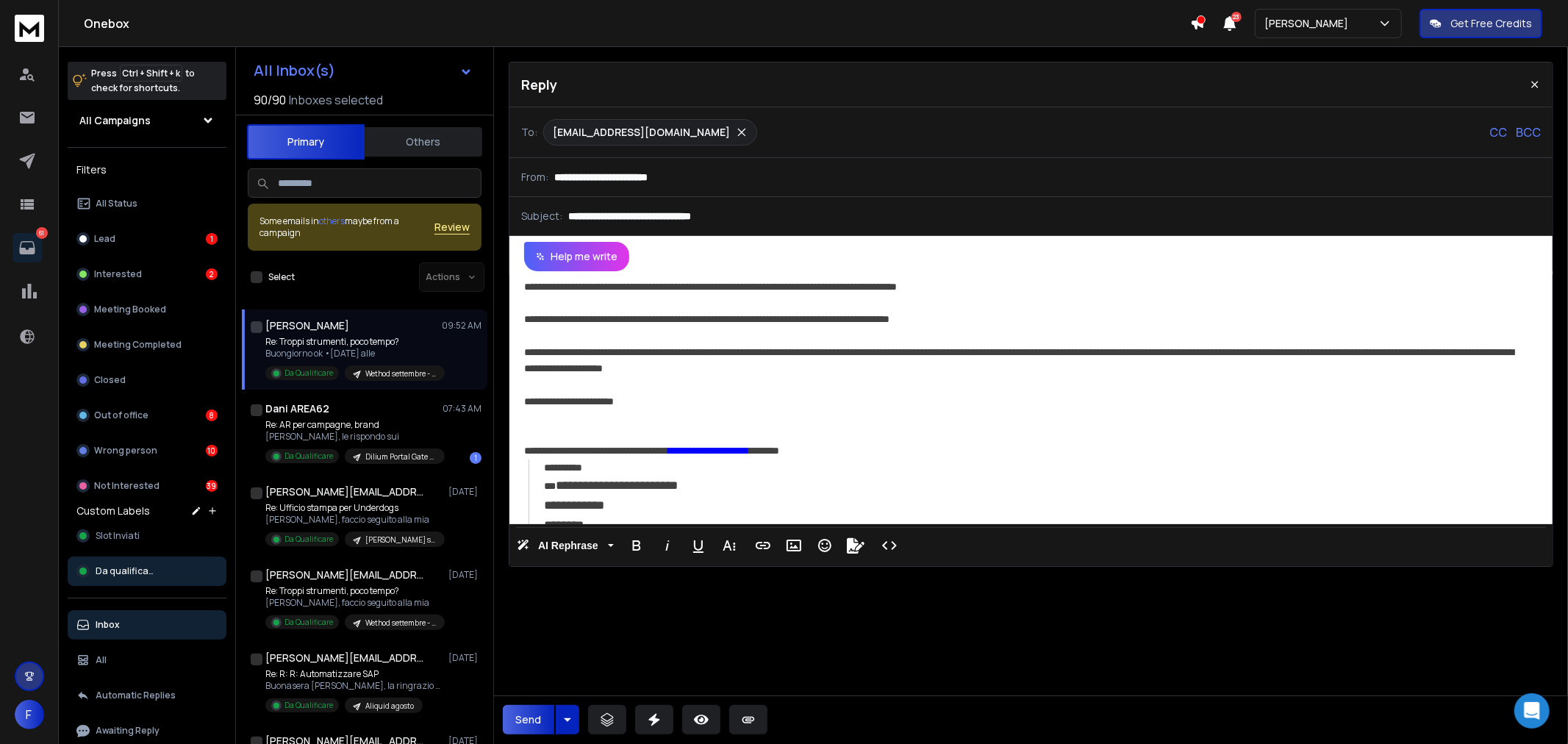
scroll to position [0, 0]
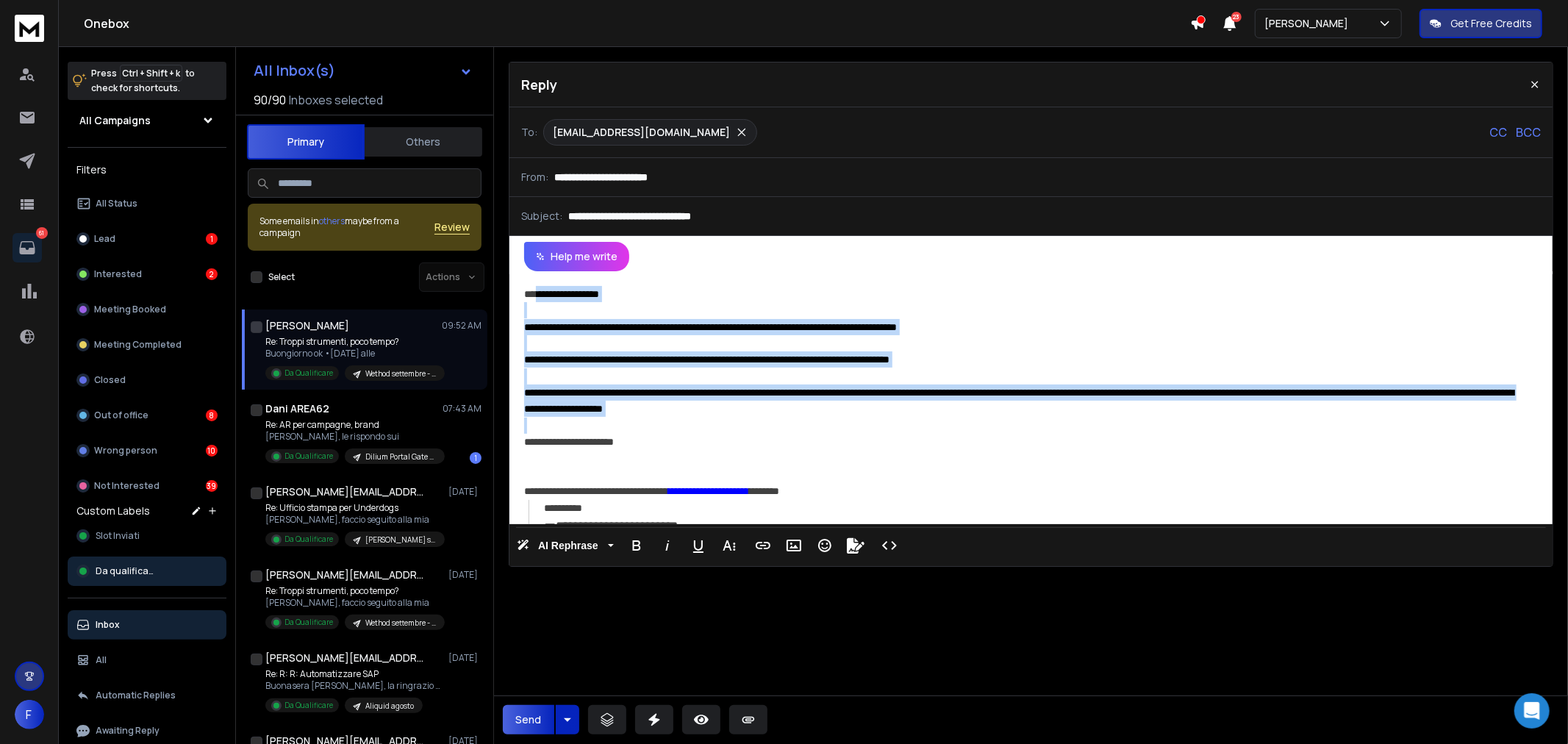
drag, startPoint x: 666, startPoint y: 429, endPoint x: 540, endPoint y: 281, distance: 194.4
click at [540, 281] on div "**********" at bounding box center [1029, 398] width 1039 height 253
drag, startPoint x: 524, startPoint y: 289, endPoint x: 1142, endPoint y: 498, distance: 652.4
click at [711, 449] on div "**********" at bounding box center [1029, 398] width 1039 height 253
copy div "**********"
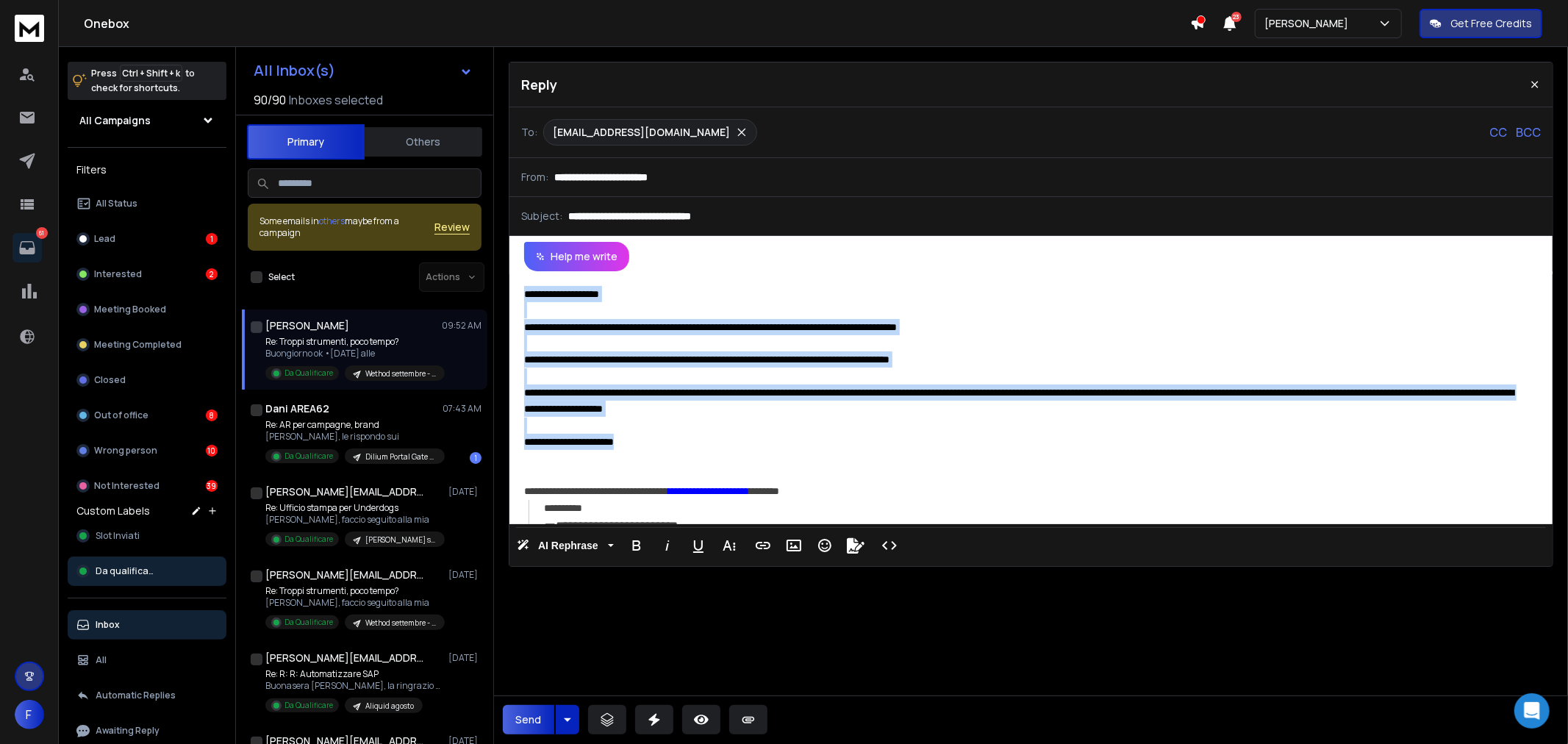
click at [622, 428] on div at bounding box center [1029, 425] width 1010 height 16
drag, startPoint x: 660, startPoint y: 444, endPoint x: 494, endPoint y: 274, distance: 237.6
click at [495, 274] on div "**********" at bounding box center [1031, 398] width 1074 height 704
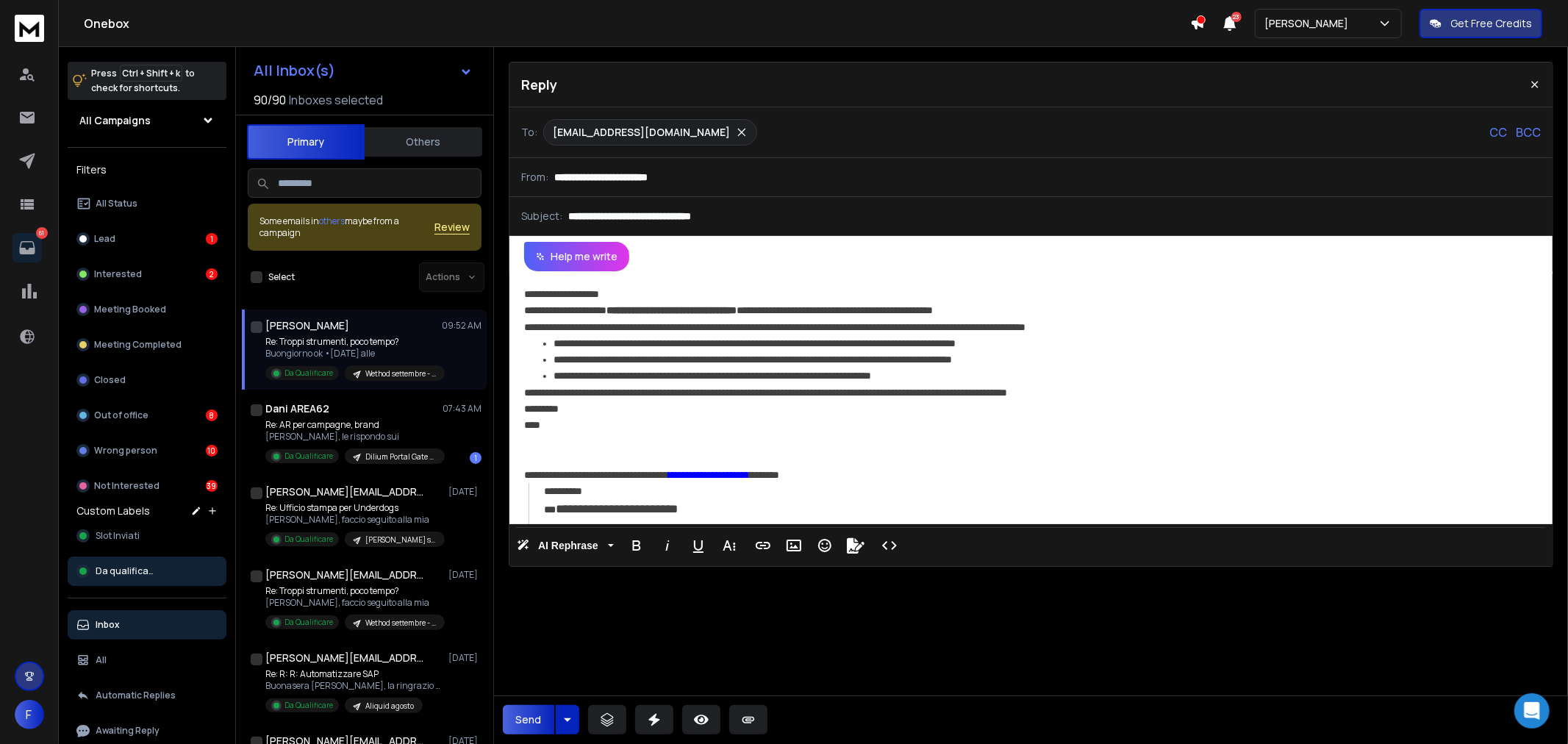
click at [667, 293] on p "**********" at bounding box center [1023, 294] width 998 height 16
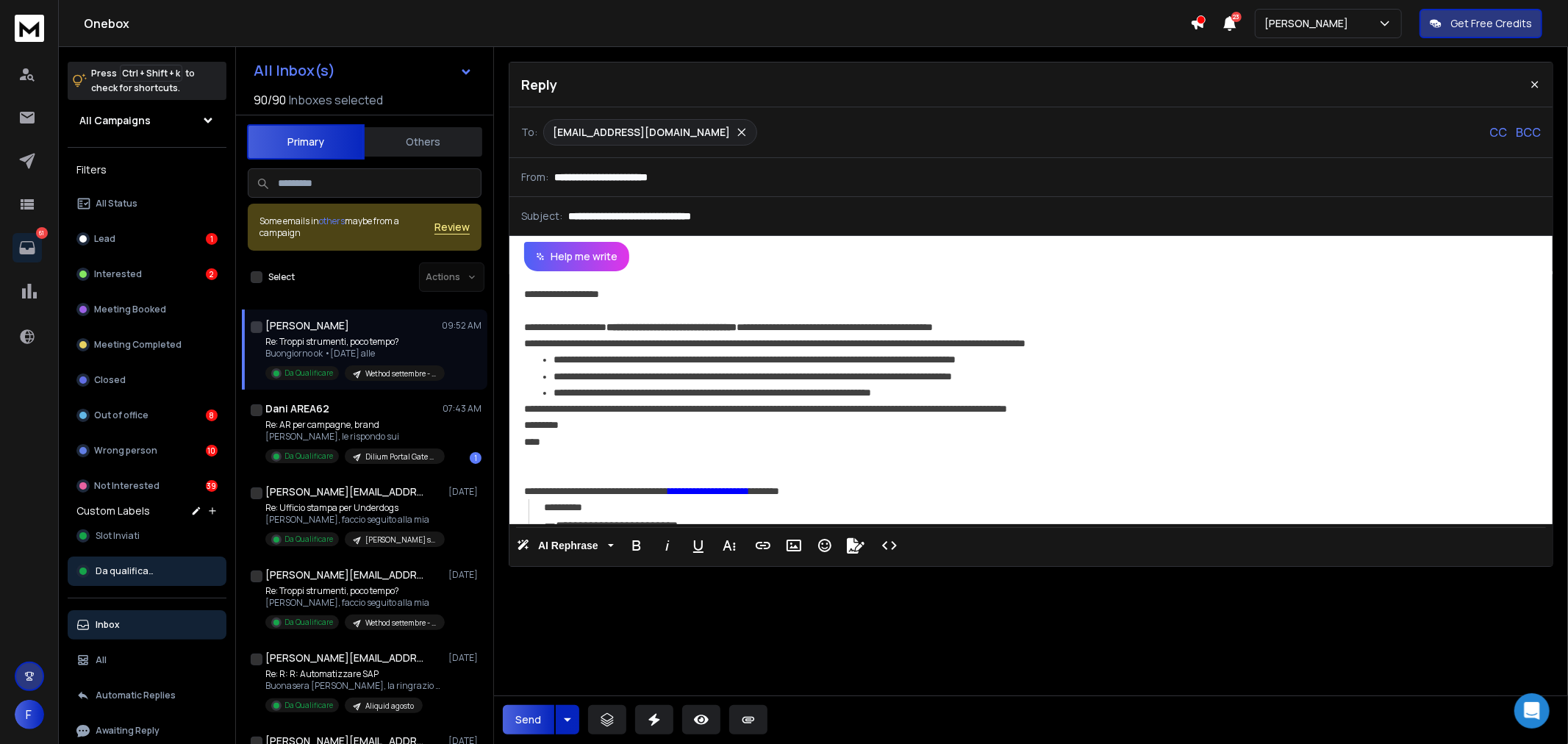
click at [809, 319] on p "**********" at bounding box center [1023, 327] width 998 height 16
click at [804, 319] on p "**********" at bounding box center [1023, 327] width 998 height 16
drag, startPoint x: 804, startPoint y: 319, endPoint x: 816, endPoint y: 329, distance: 15.6
click at [806, 321] on p "**********" at bounding box center [1023, 327] width 998 height 16
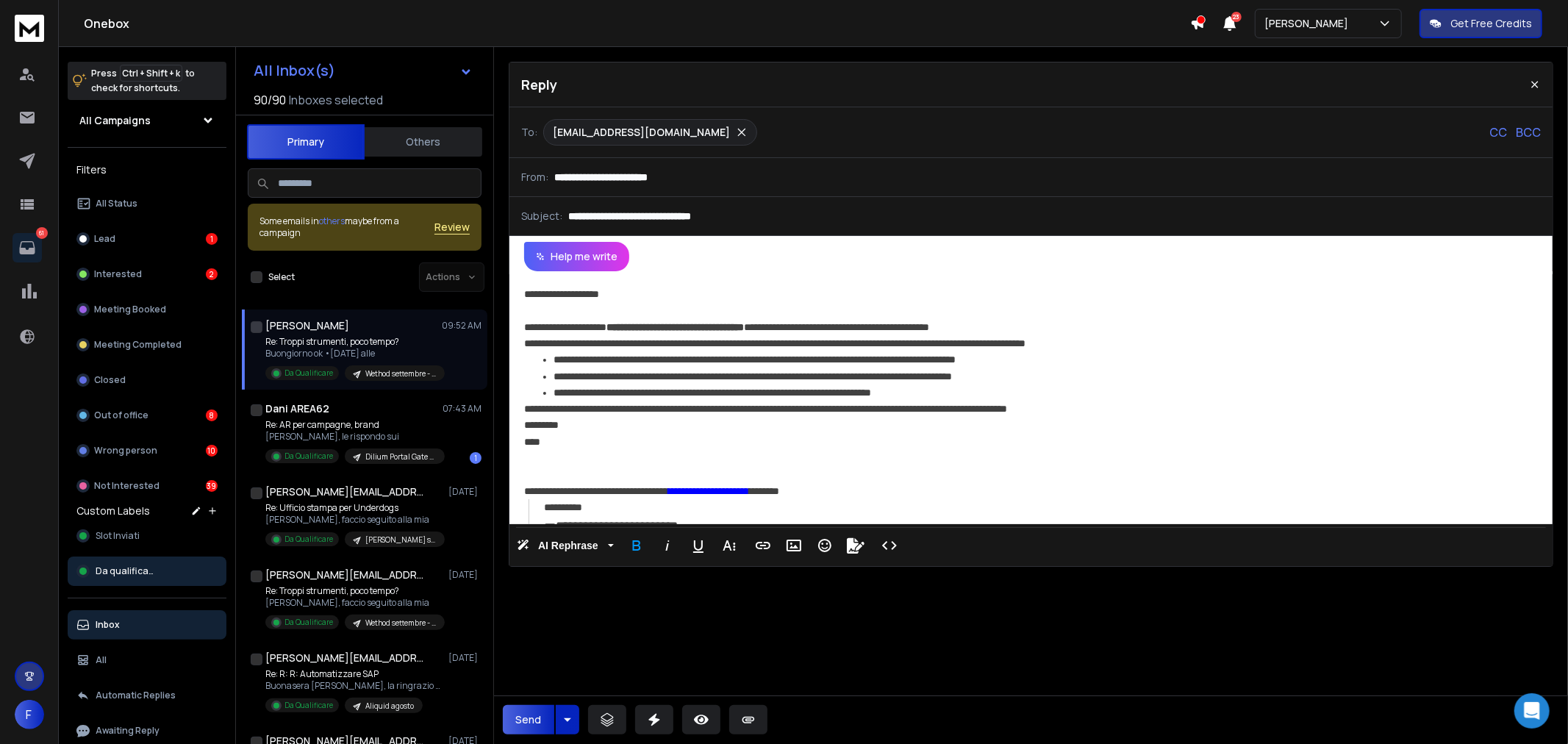
click at [1035, 320] on p "**********" at bounding box center [1023, 327] width 998 height 16
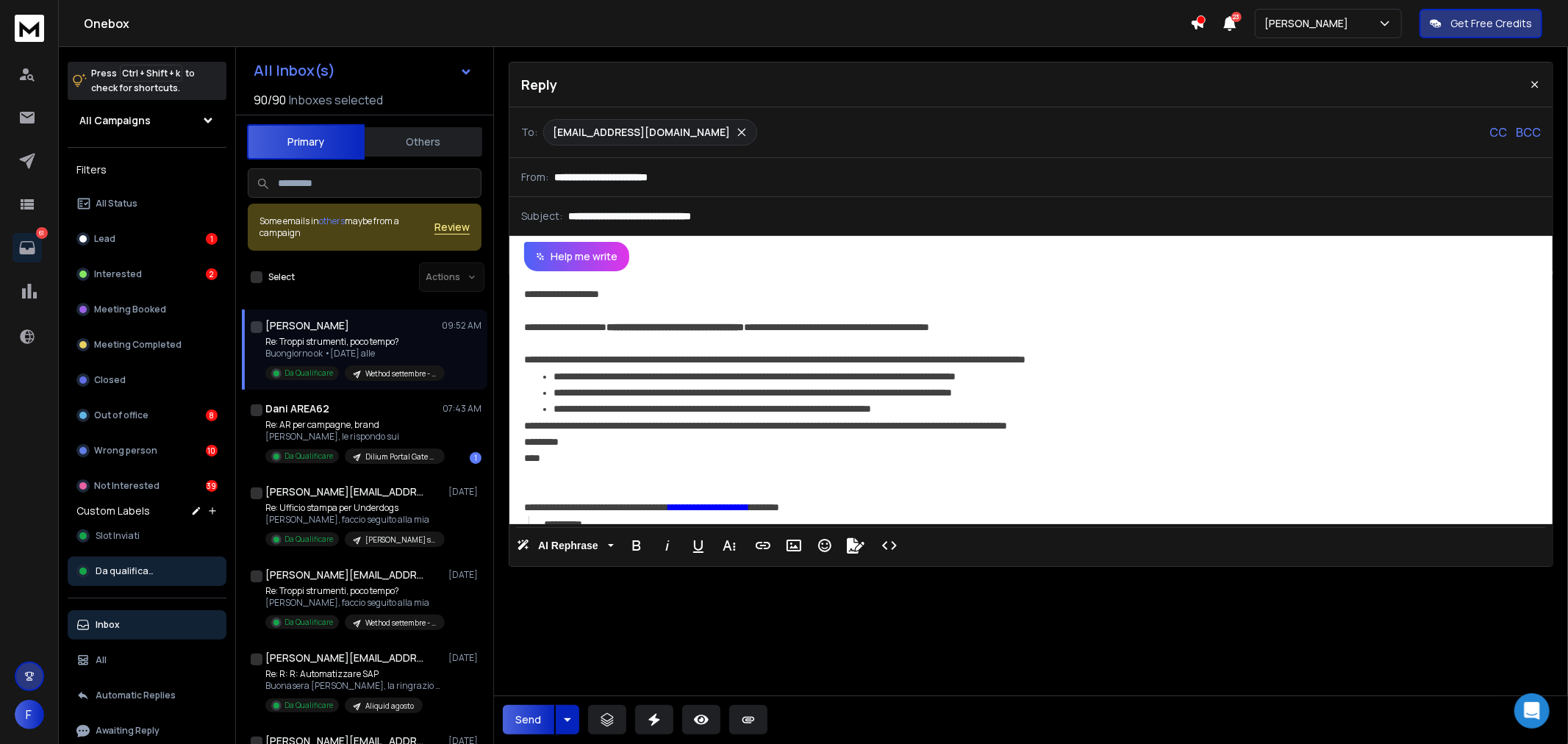
click at [1177, 356] on p "**********" at bounding box center [1023, 359] width 998 height 16
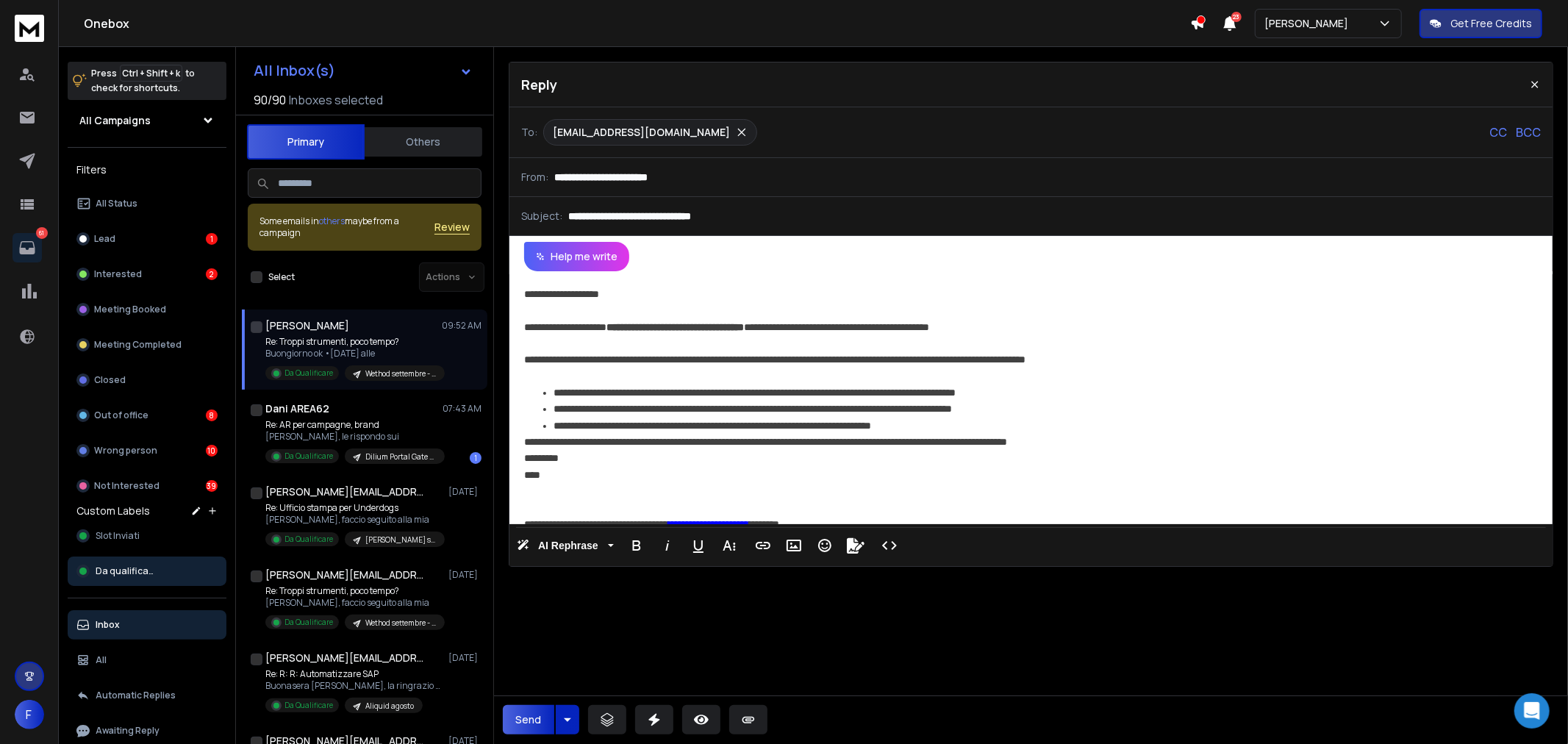
click at [530, 435] on p "**********" at bounding box center [1023, 441] width 998 height 16
click at [524, 439] on p "**********" at bounding box center [1023, 441] width 998 height 16
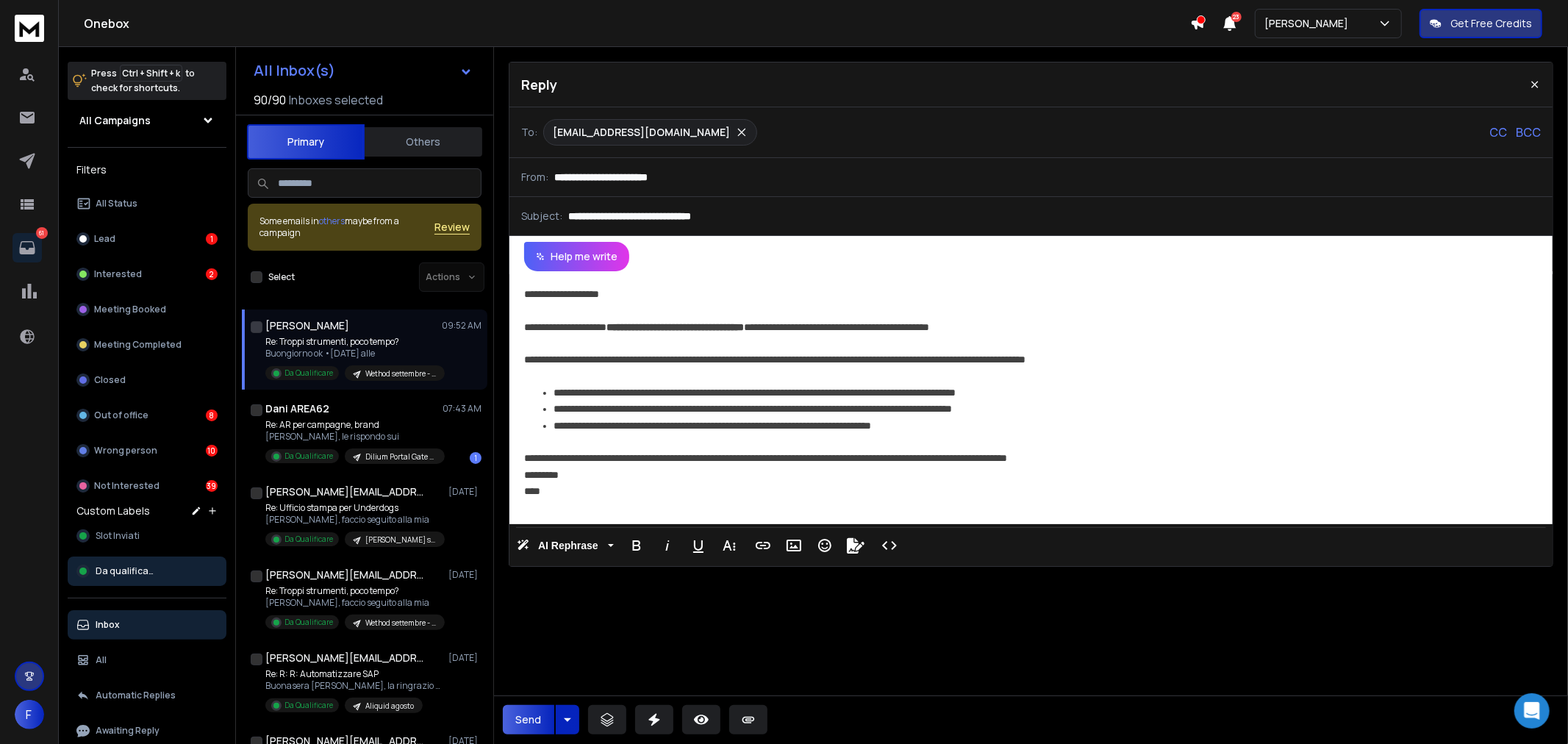
click at [905, 456] on p "**********" at bounding box center [1023, 458] width 998 height 16
click at [906, 456] on p "**********" at bounding box center [1023, 458] width 998 height 16
click at [1130, 465] on p "**********" at bounding box center [1023, 458] width 998 height 16
drag, startPoint x: 1125, startPoint y: 458, endPoint x: 523, endPoint y: 459, distance: 602.0
click at [523, 459] on div "**********" at bounding box center [1029, 398] width 1039 height 253
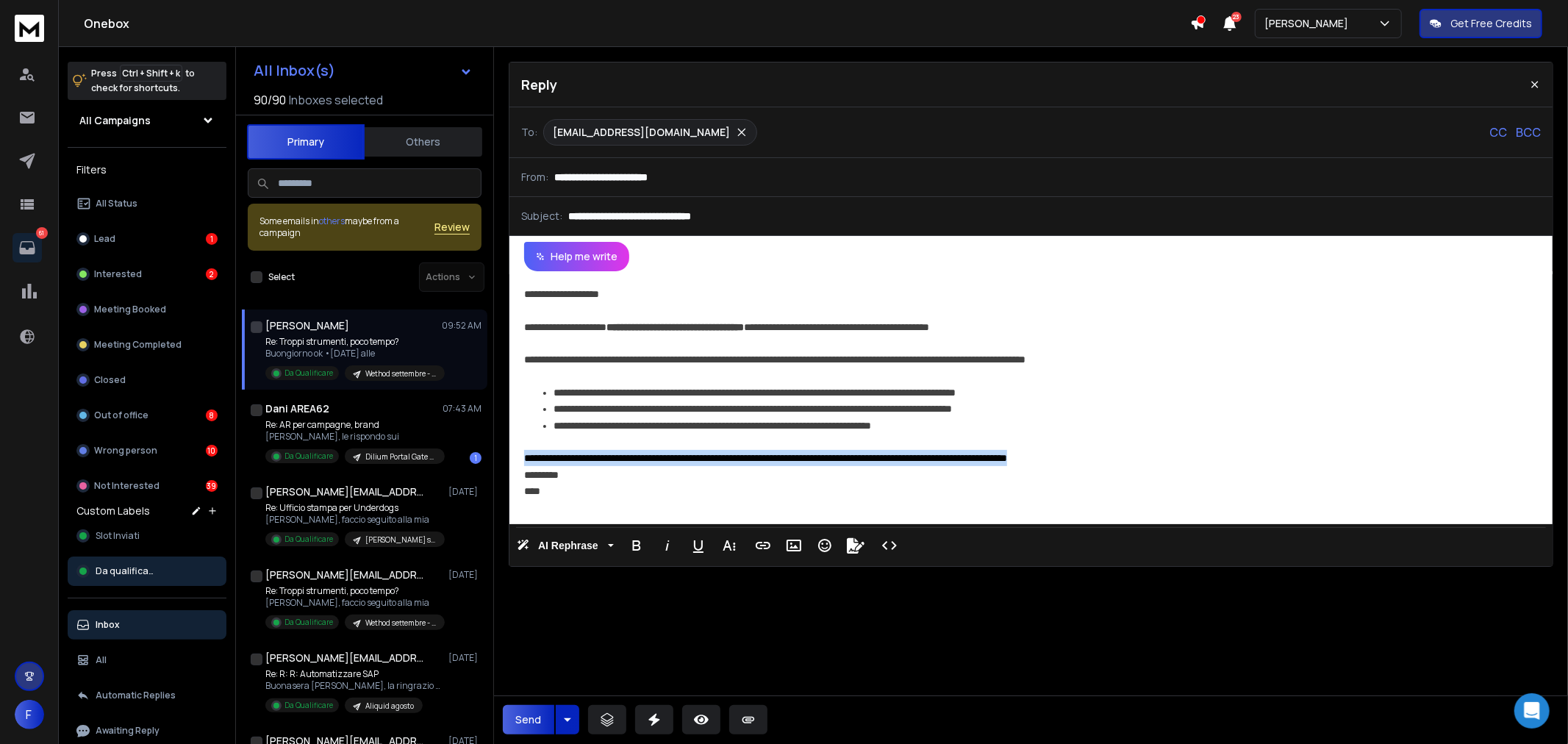
click at [710, 456] on p "**********" at bounding box center [1023, 458] width 998 height 16
drag, startPoint x: 1135, startPoint y: 453, endPoint x: 497, endPoint y: 453, distance: 638.0
click at [497, 453] on div "**********" at bounding box center [1031, 398] width 1074 height 704
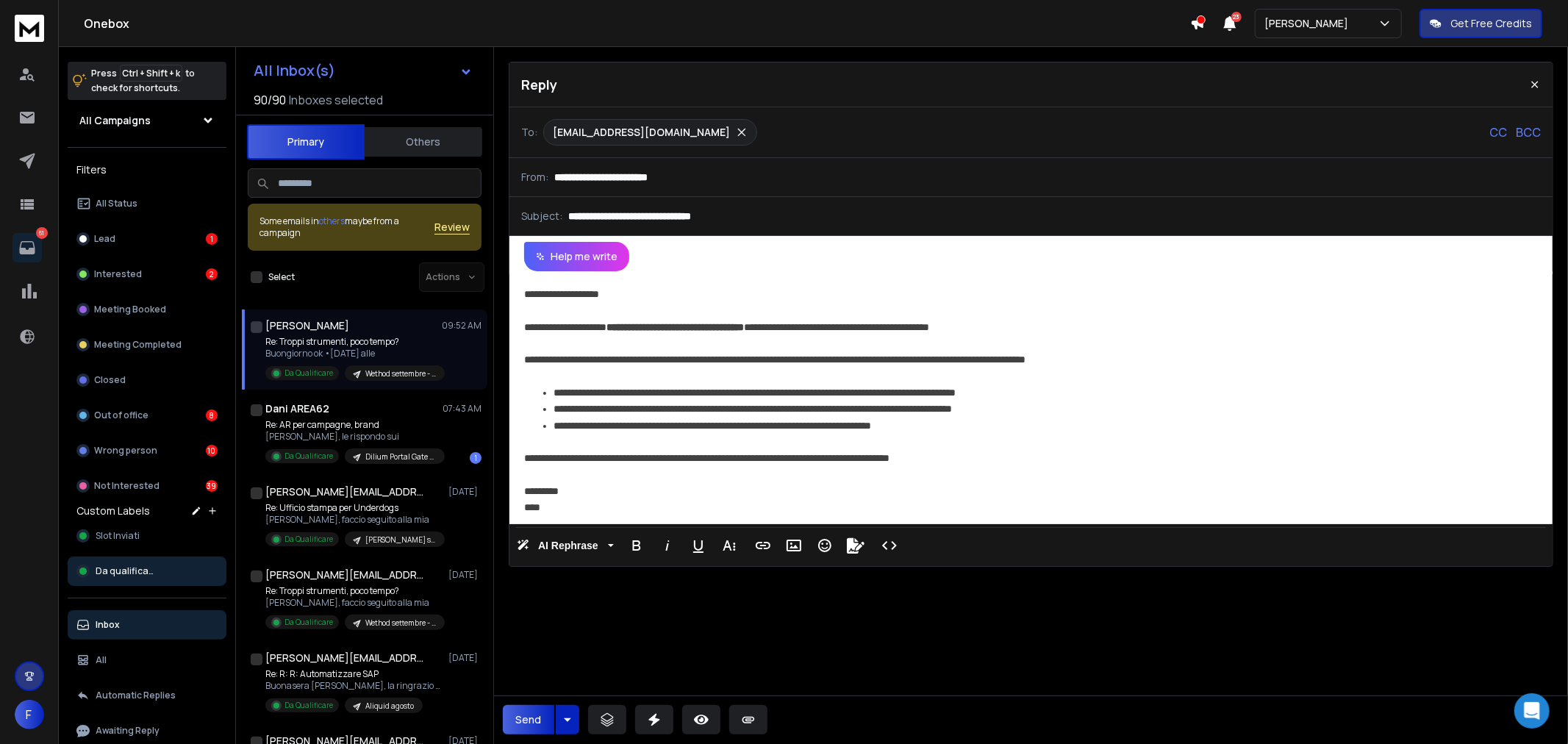
click at [601, 505] on p "********* ****" at bounding box center [1023, 499] width 998 height 33
click at [847, 541] on icon "button" at bounding box center [855, 545] width 18 height 15
click at [963, 417] on p "**********" at bounding box center [1037, 408] width 968 height 16
click at [963, 432] on p "**********" at bounding box center [1037, 425] width 968 height 16
drag, startPoint x: 796, startPoint y: 323, endPoint x: 630, endPoint y: 324, distance: 166.0
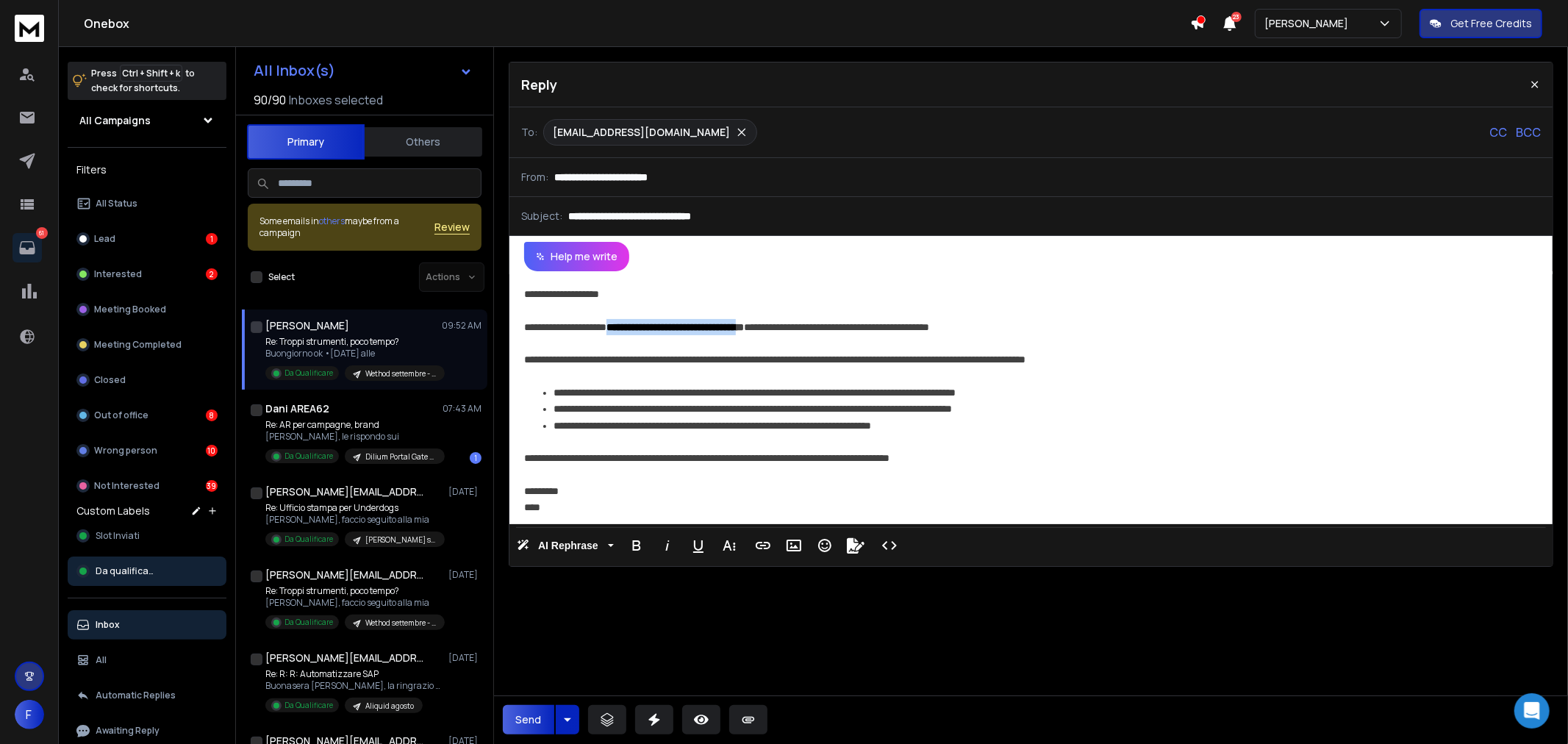
click at [630, 324] on strong "**********" at bounding box center [675, 327] width 137 height 10
click at [668, 342] on div at bounding box center [1029, 343] width 1010 height 16
click at [526, 717] on button "Send" at bounding box center [528, 720] width 51 height 29
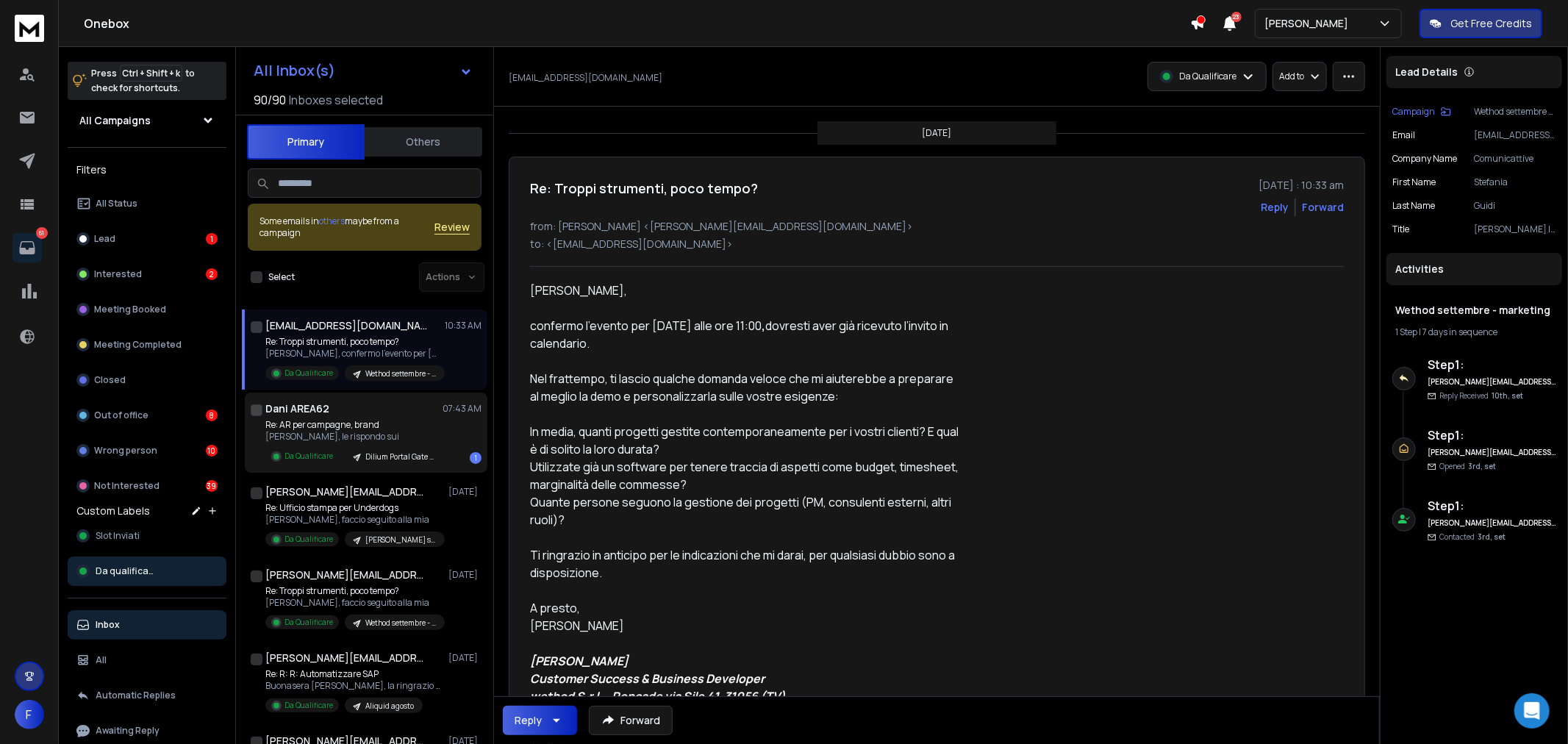
click at [354, 448] on div "Dilium Portal Gate - agenzie di marketing" at bounding box center [394, 456] width 100 height 15
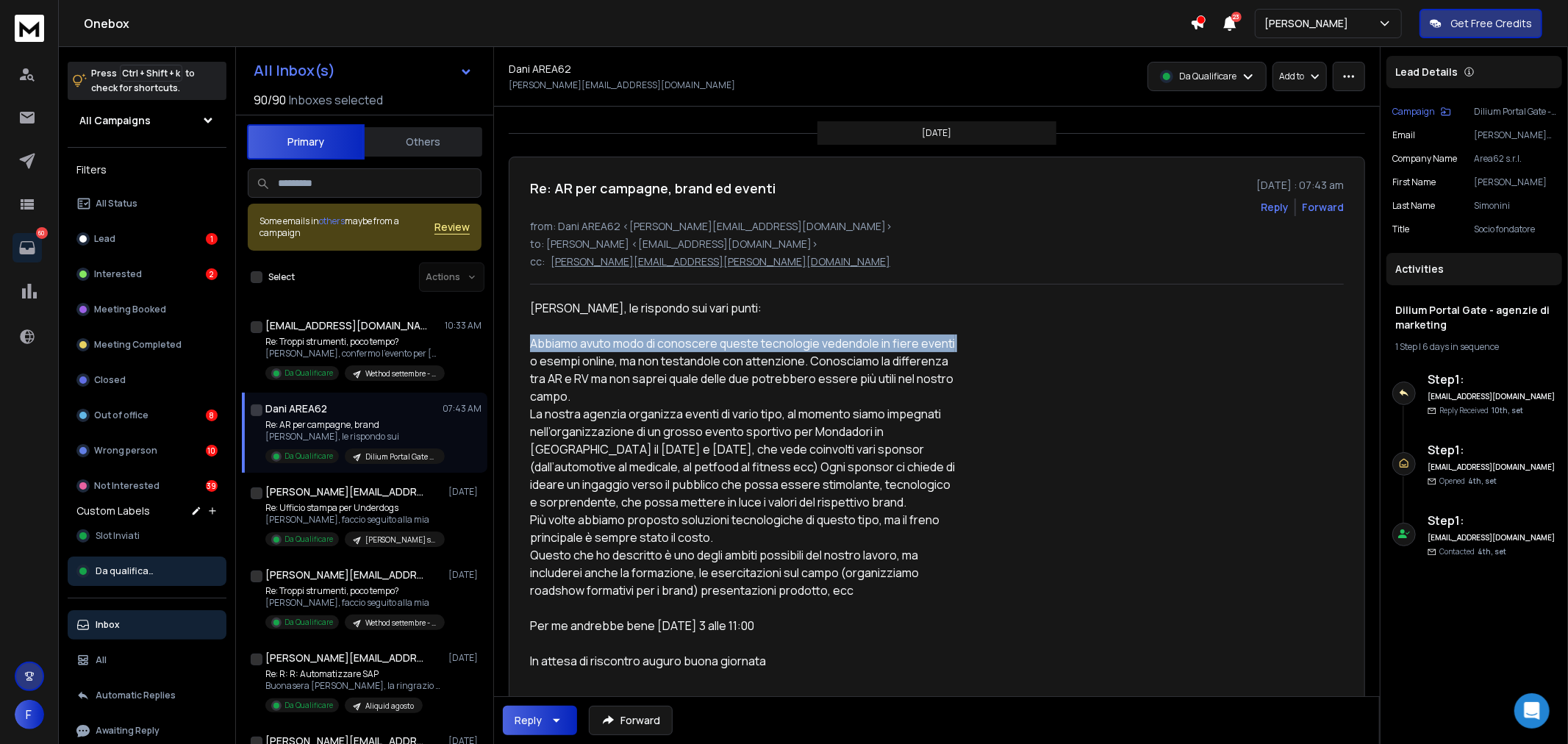
drag, startPoint x: 530, startPoint y: 353, endPoint x: 513, endPoint y: 336, distance: 24.0
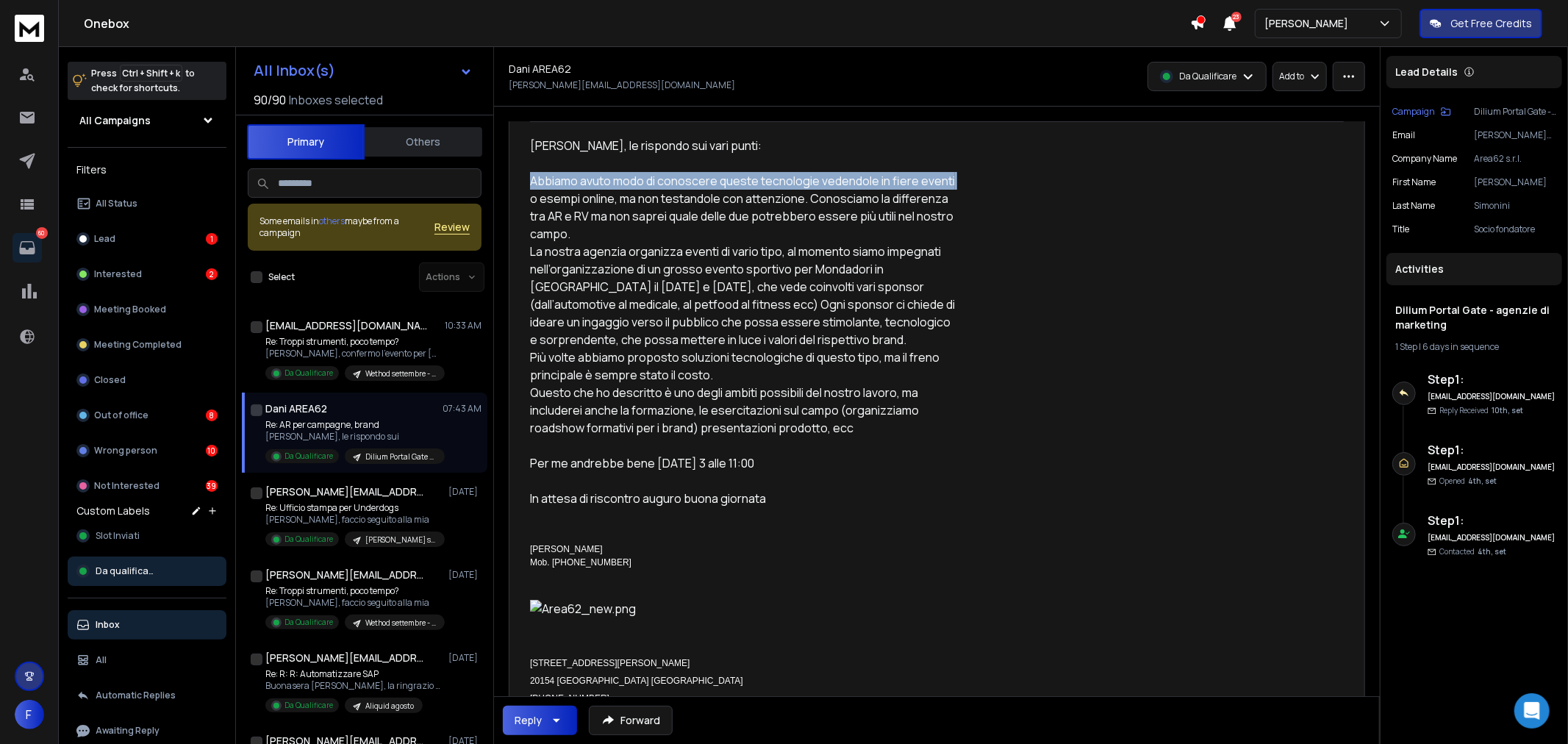
scroll to position [164, 0]
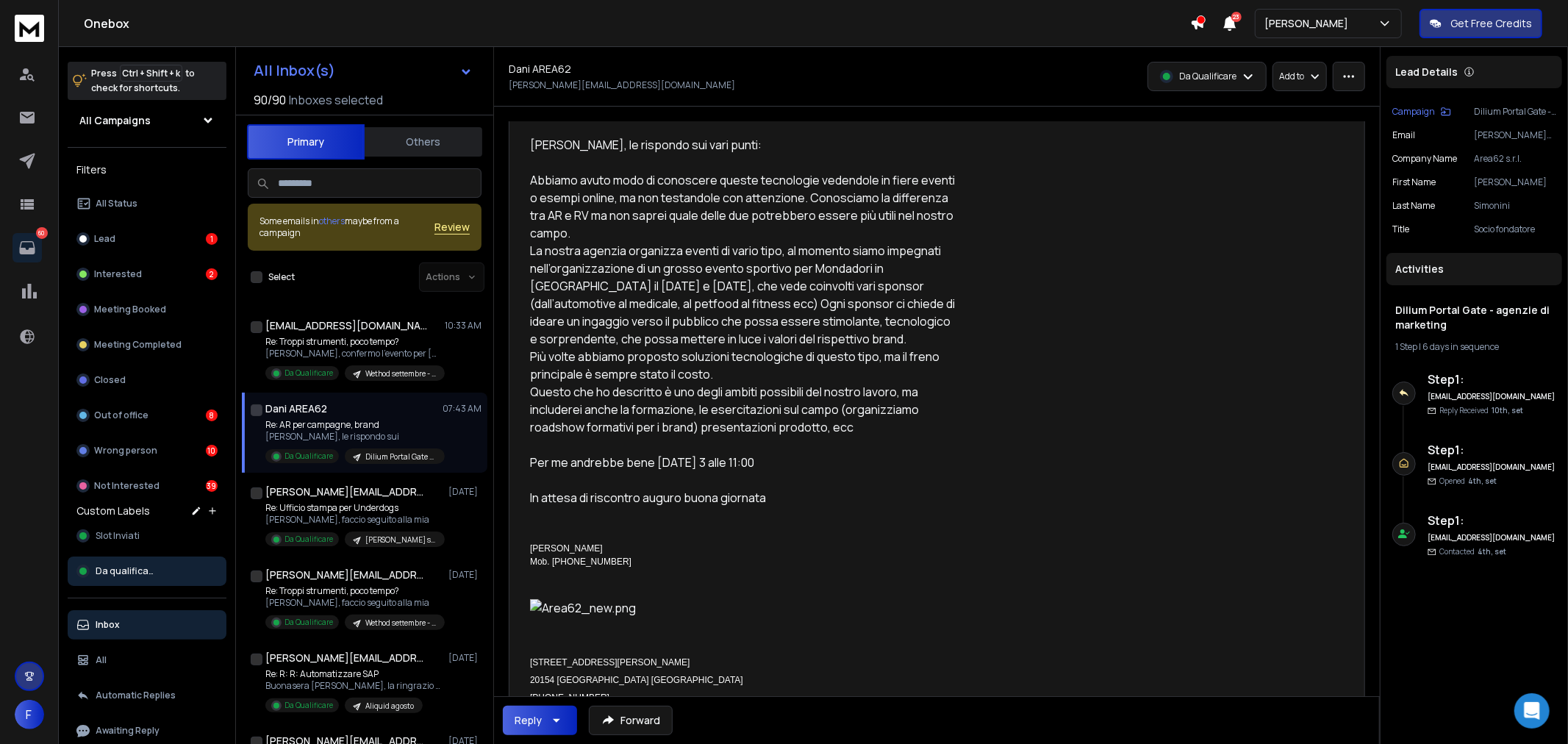
click at [656, 464] on div "Per me andrebbe bene [DATE] 3 alle 11:00" at bounding box center [744, 462] width 429 height 18
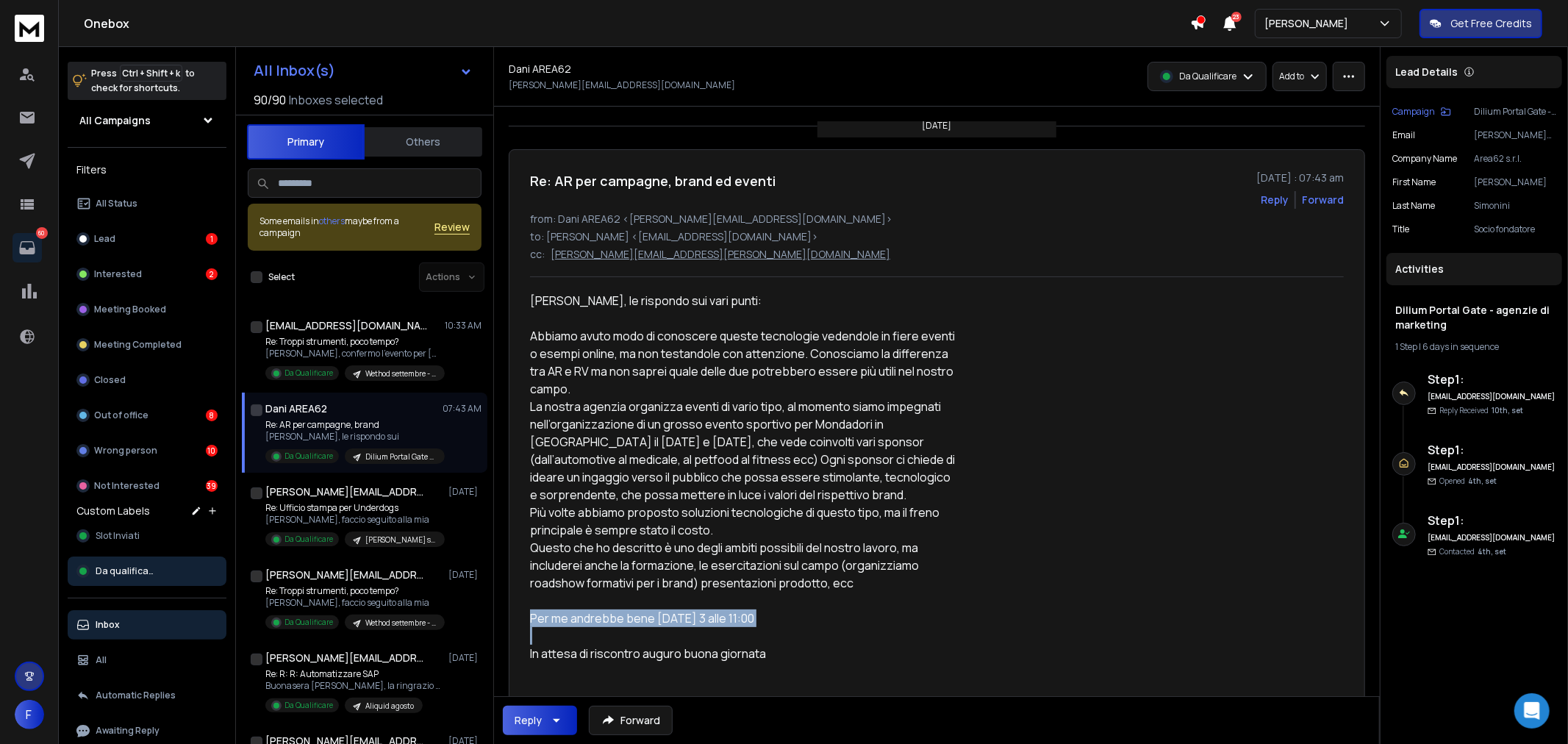
scroll to position [0, 0]
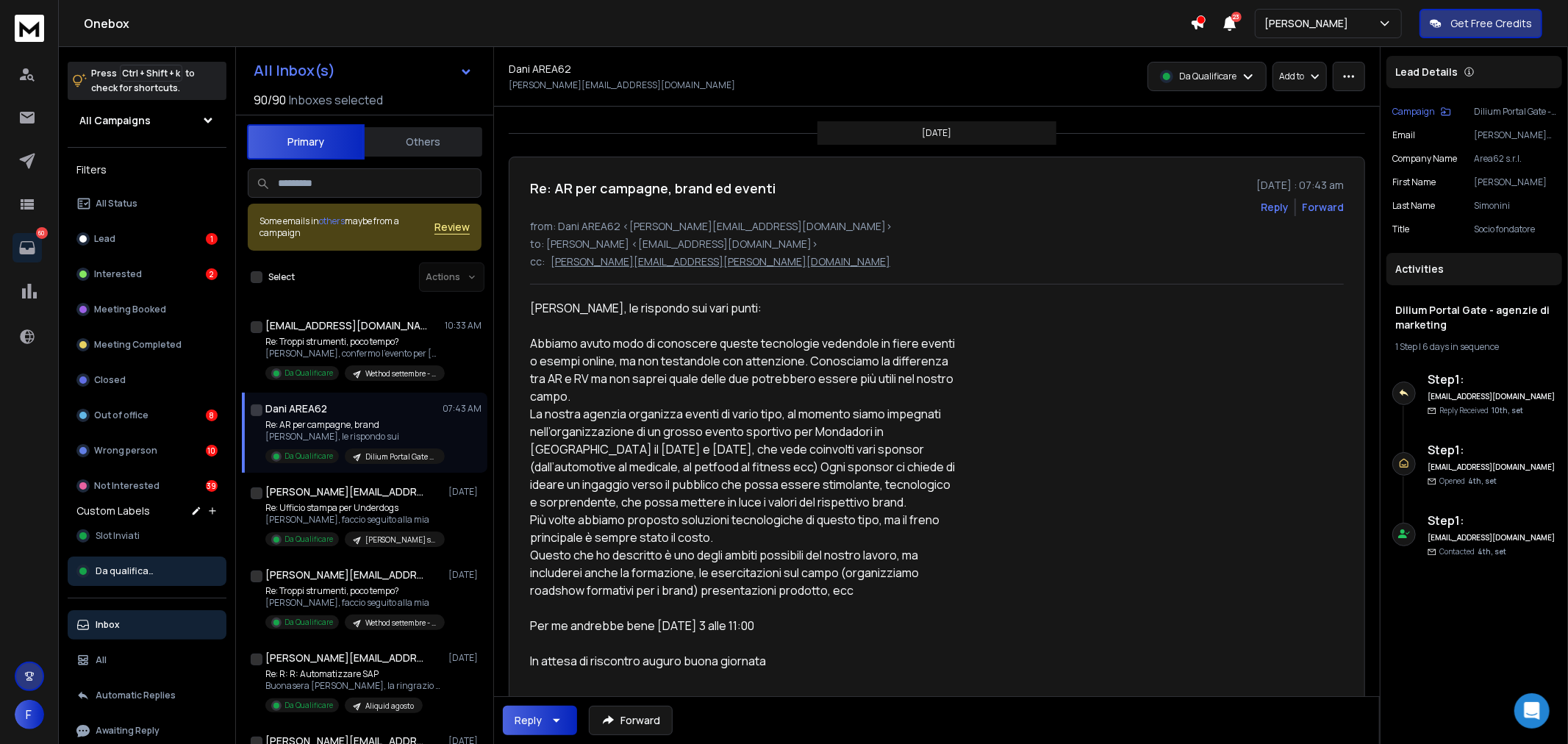
click at [772, 628] on div "Per me andrebbe bene [DATE] 3 alle 11:00" at bounding box center [744, 626] width 429 height 18
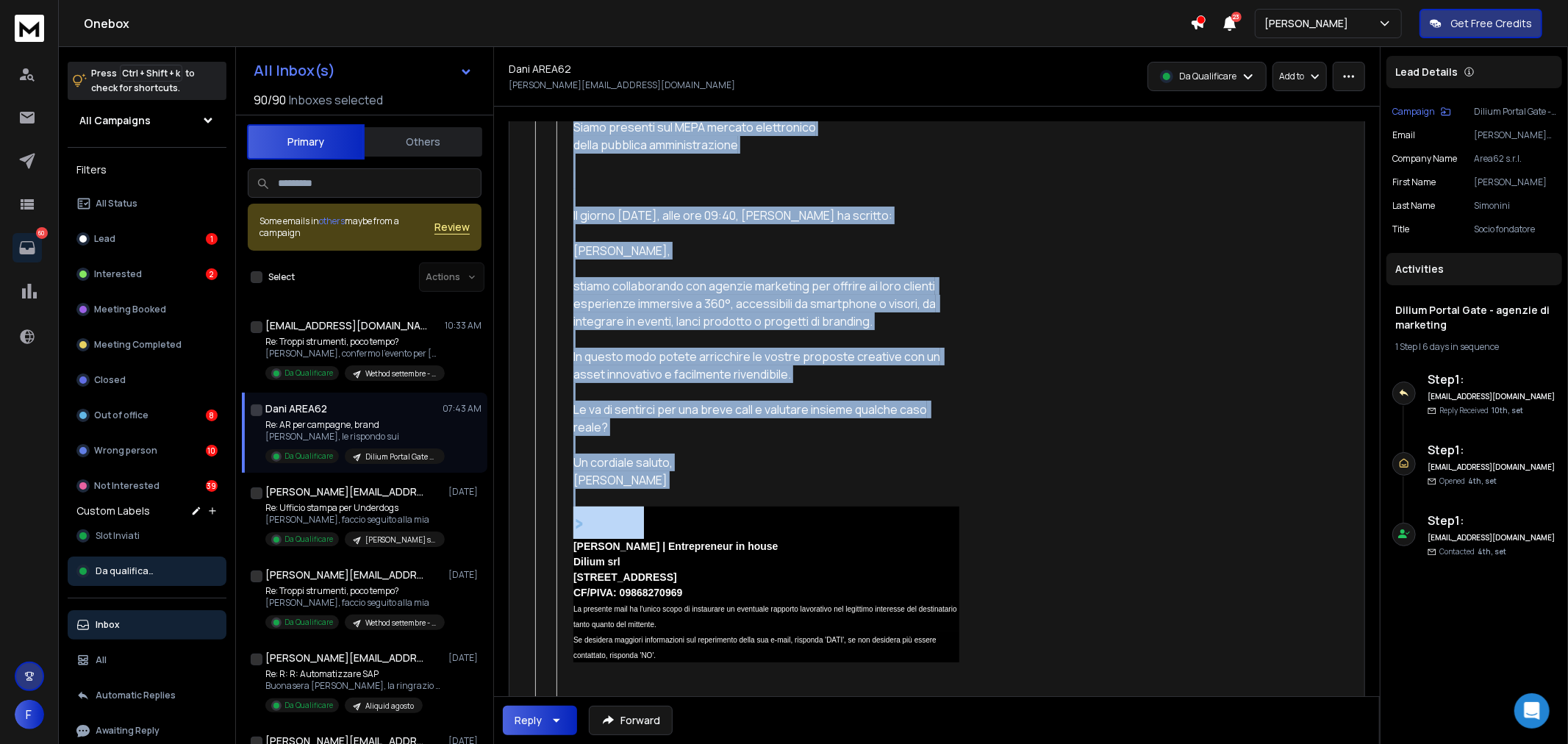
scroll to position [3924, 0]
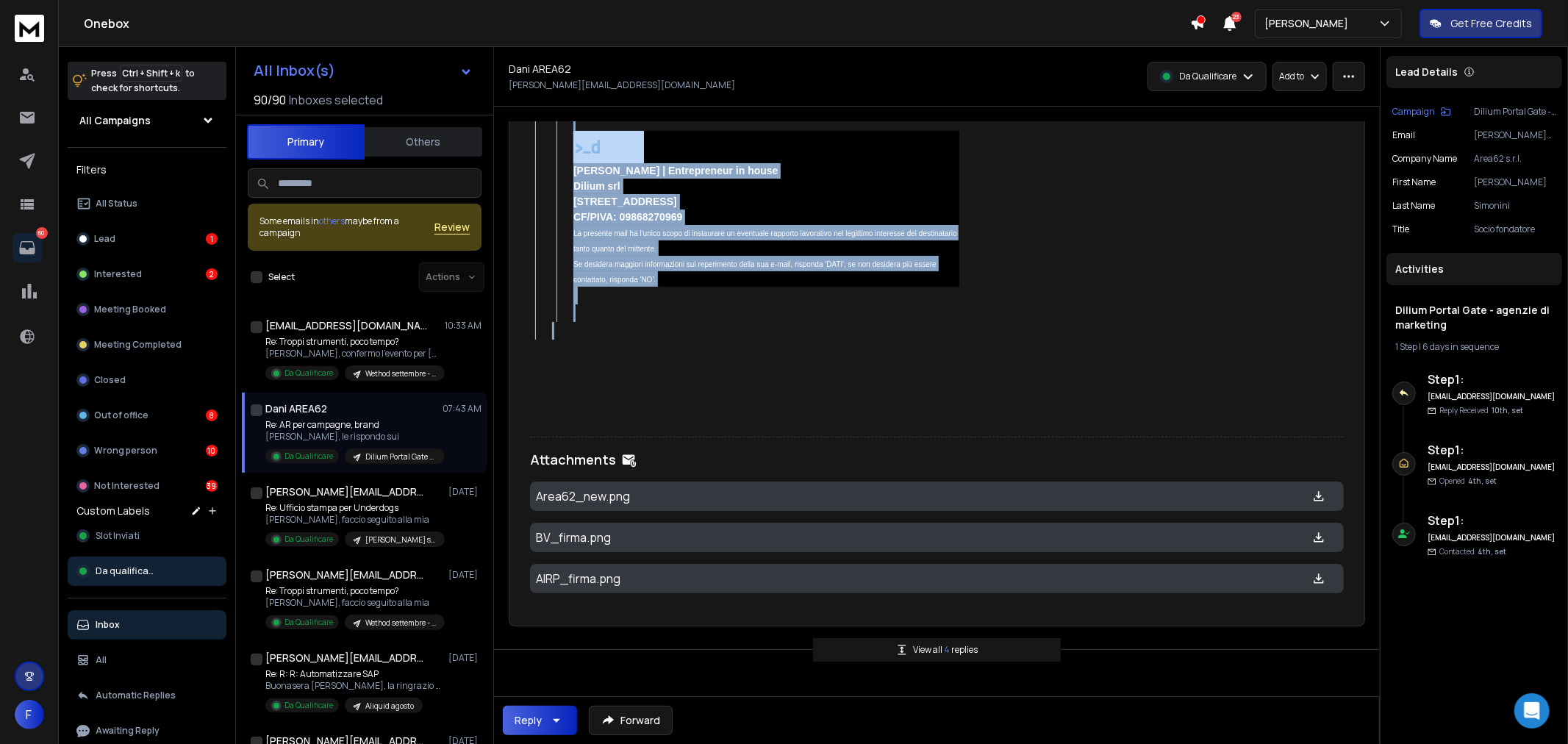
drag, startPoint x: 607, startPoint y: 369, endPoint x: 1011, endPoint y: 332, distance: 405.7
copy div "Buongiorno Giovanna, le rispondo sui vari punti: Abbiamo avuto modo di conoscer…"
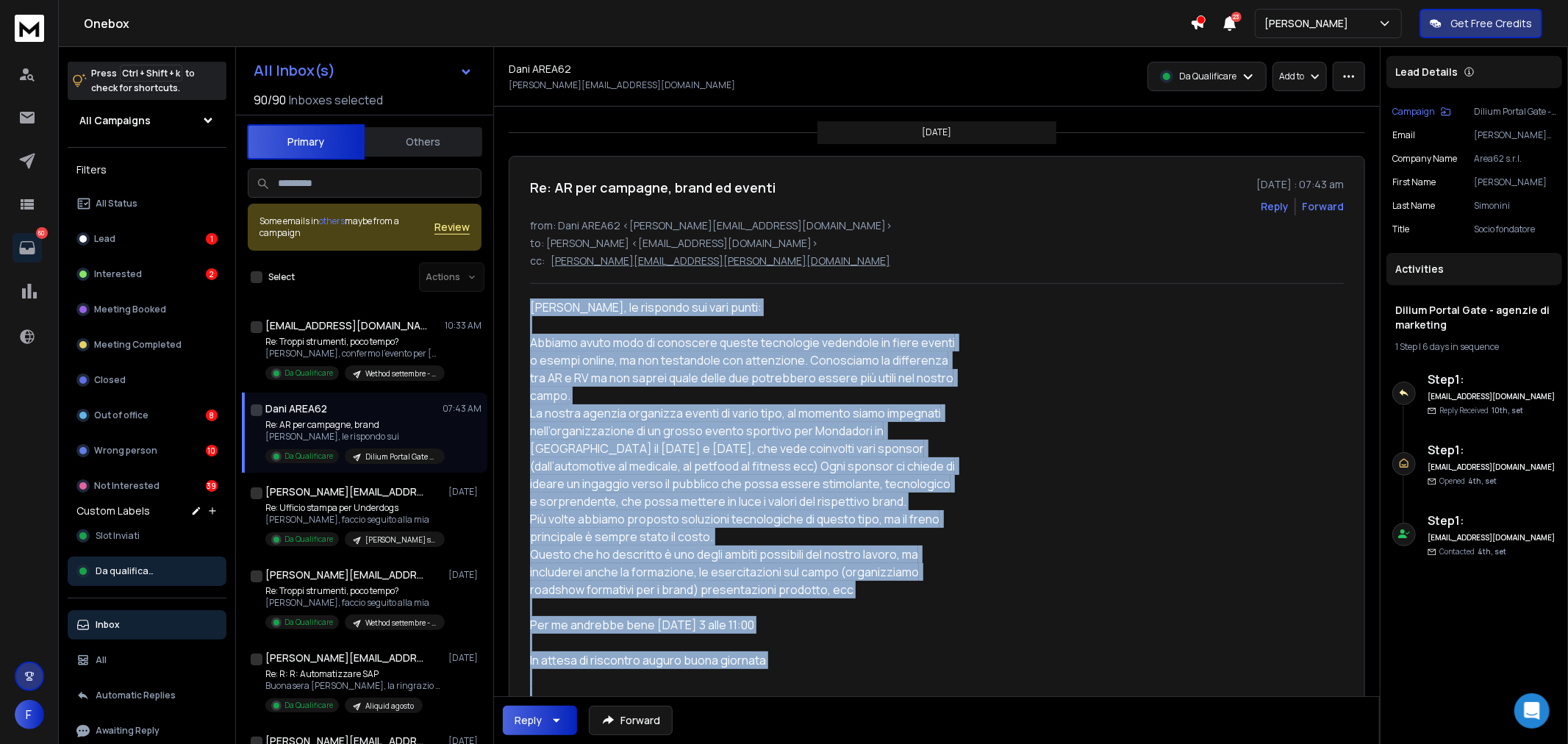
scroll to position [0, 0]
copy div "Buongiorno Giovanna, le rispondo sui vari punti: Abbiamo avuto modo di conoscer…"
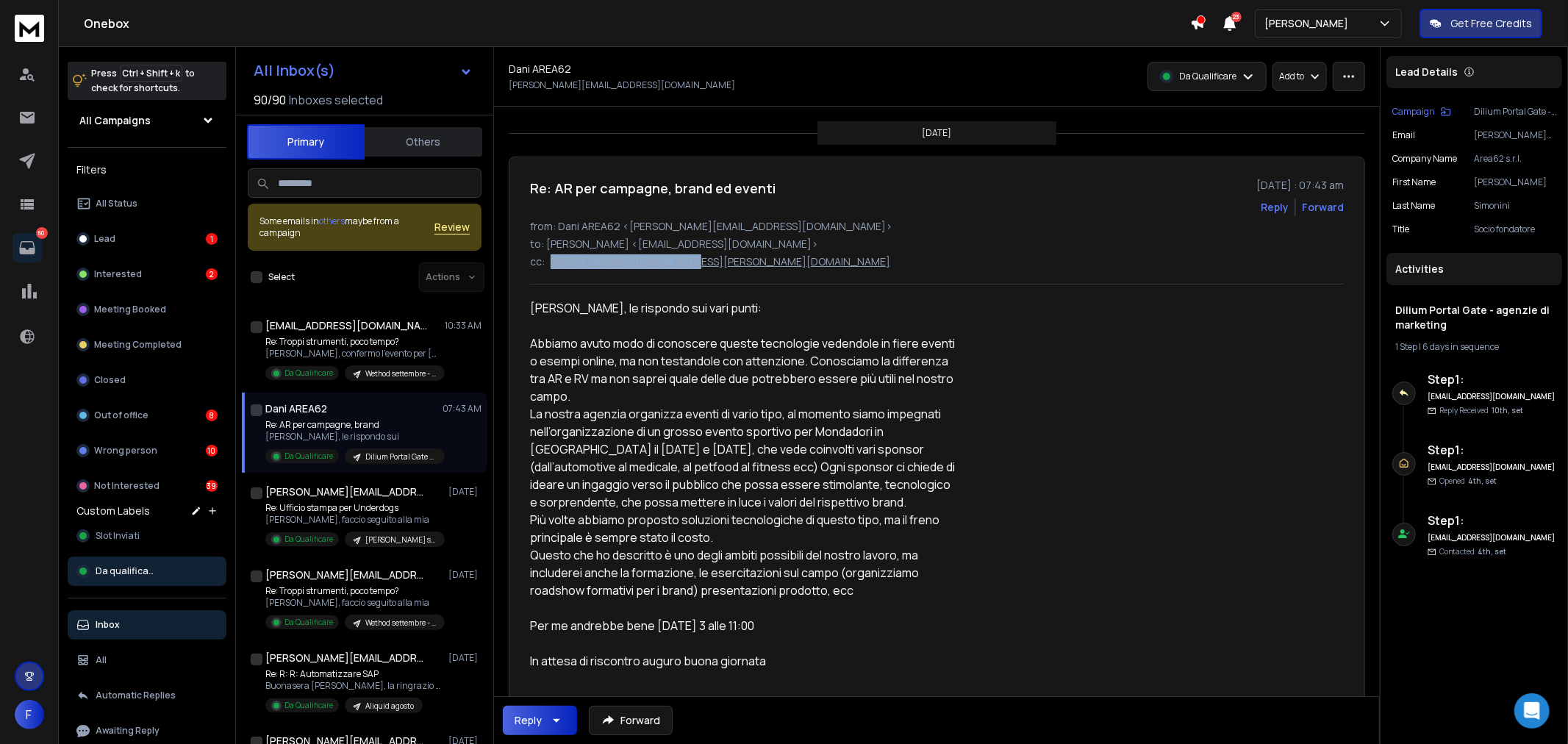
drag, startPoint x: 678, startPoint y: 266, endPoint x: 548, endPoint y: 265, distance: 130.0
click at [548, 265] on div "cc: manuel.rigatti@area62.it" at bounding box center [937, 261] width 814 height 15
copy p "[PERSON_NAME][EMAIL_ADDRESS][PERSON_NAME][DOMAIN_NAME]"
click at [1280, 25] on p "[PERSON_NAME]" at bounding box center [1309, 23] width 90 height 15
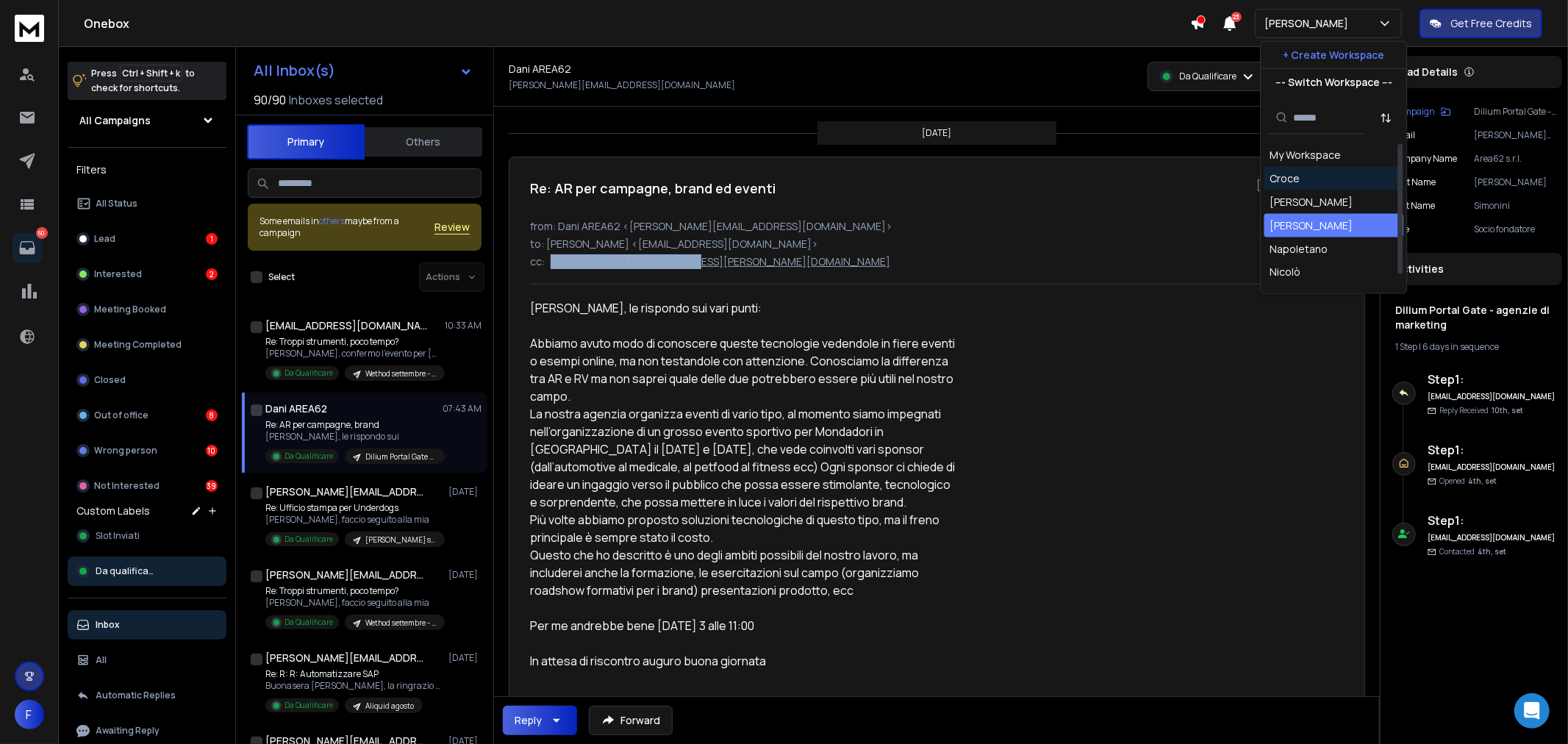
click at [1306, 174] on div "Croce" at bounding box center [1334, 178] width 140 height 24
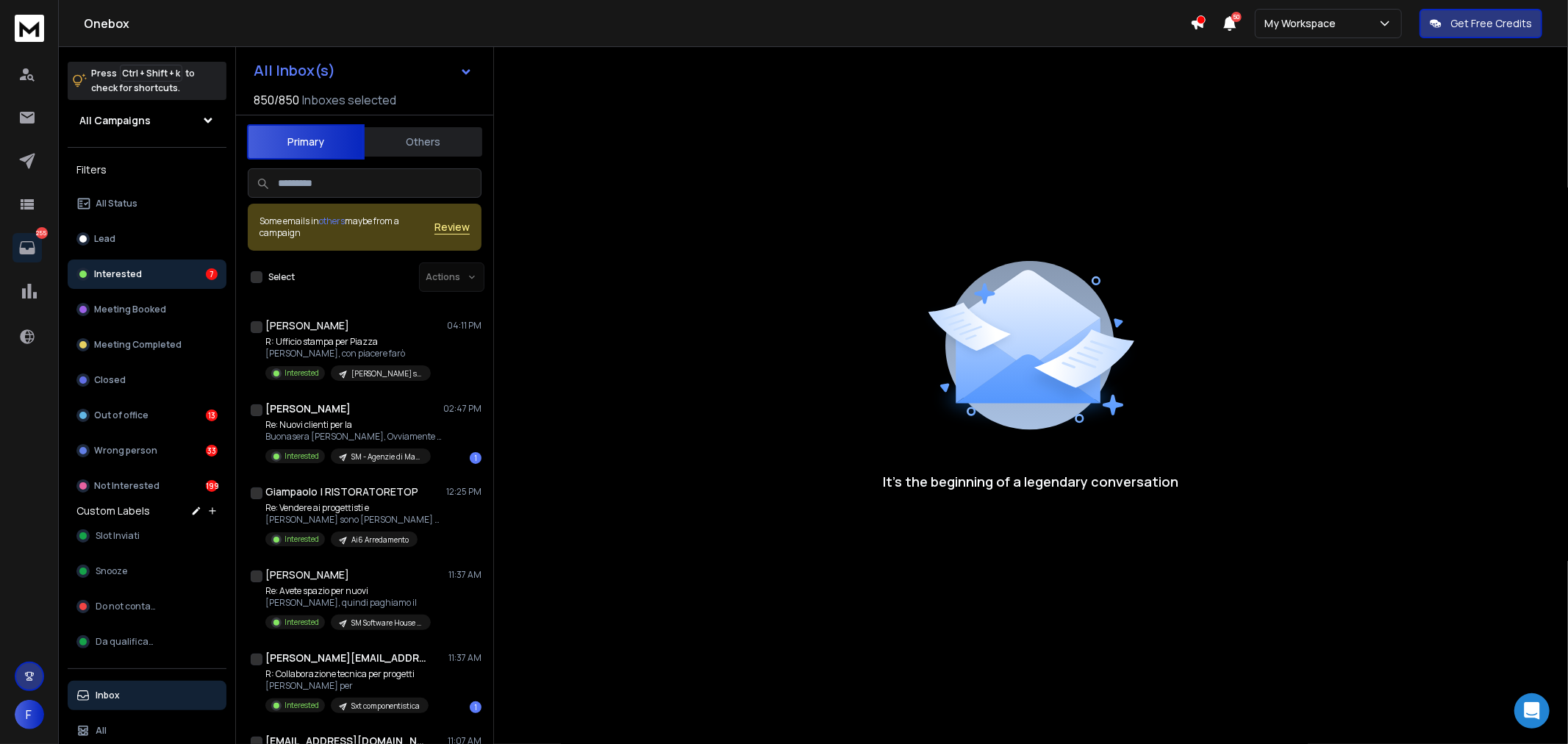
scroll to position [326, 0]
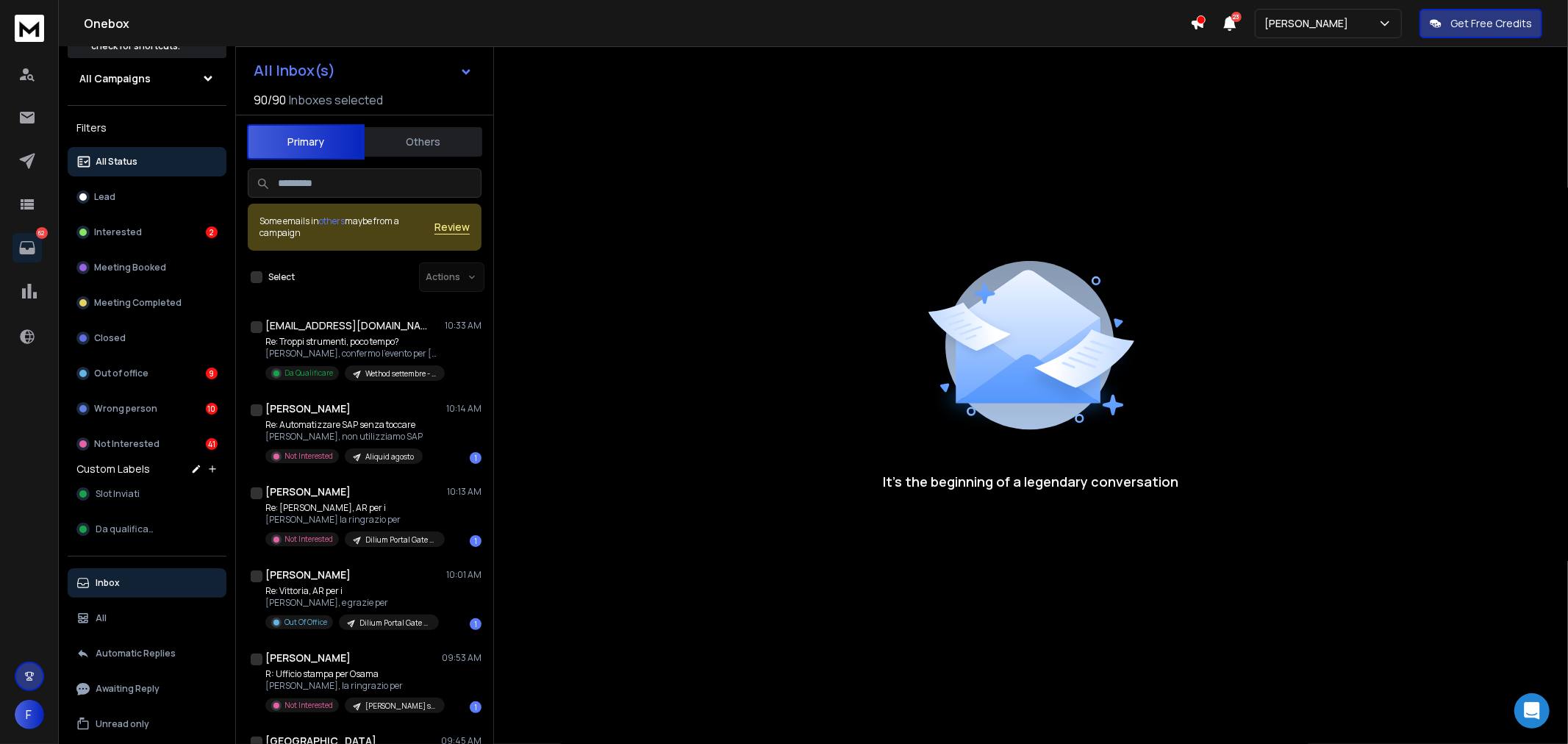
scroll to position [131, 0]
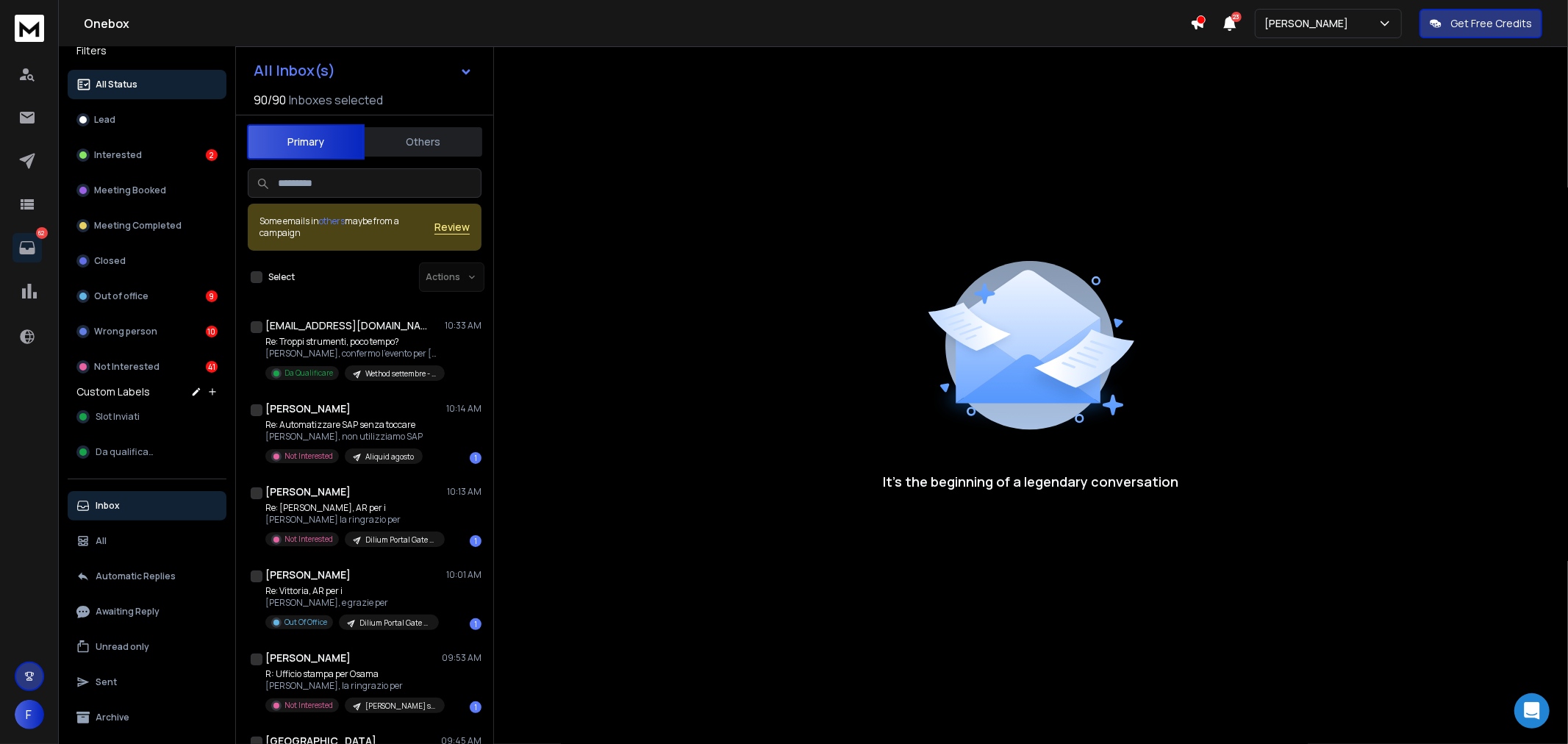
click at [128, 446] on span "Da qualificare" at bounding box center [127, 451] width 61 height 12
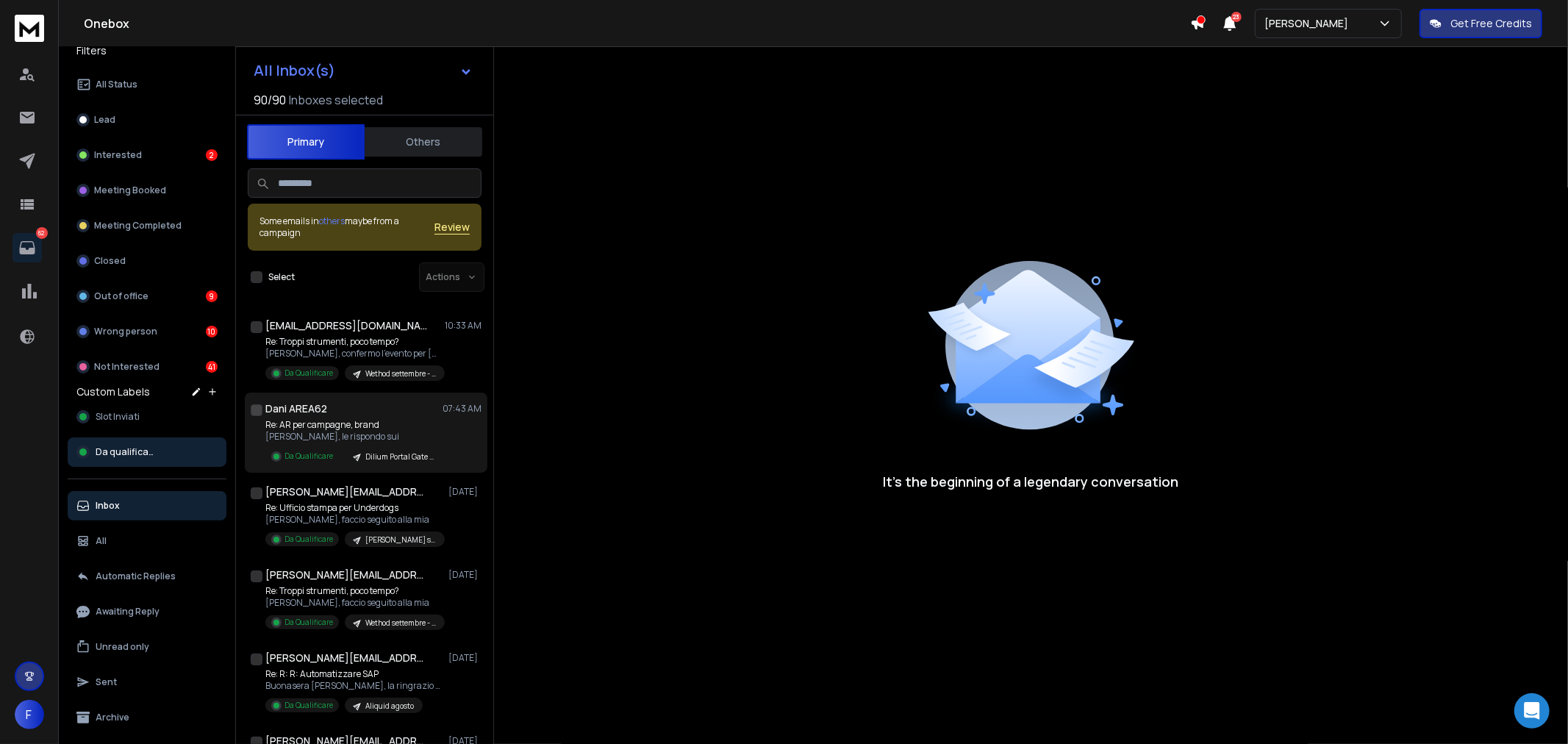
click at [392, 444] on div "Re: AR per campagne, brand Buongiorno Giovanna, le rispondo sui Da Qualificare …" at bounding box center [355, 441] width 180 height 45
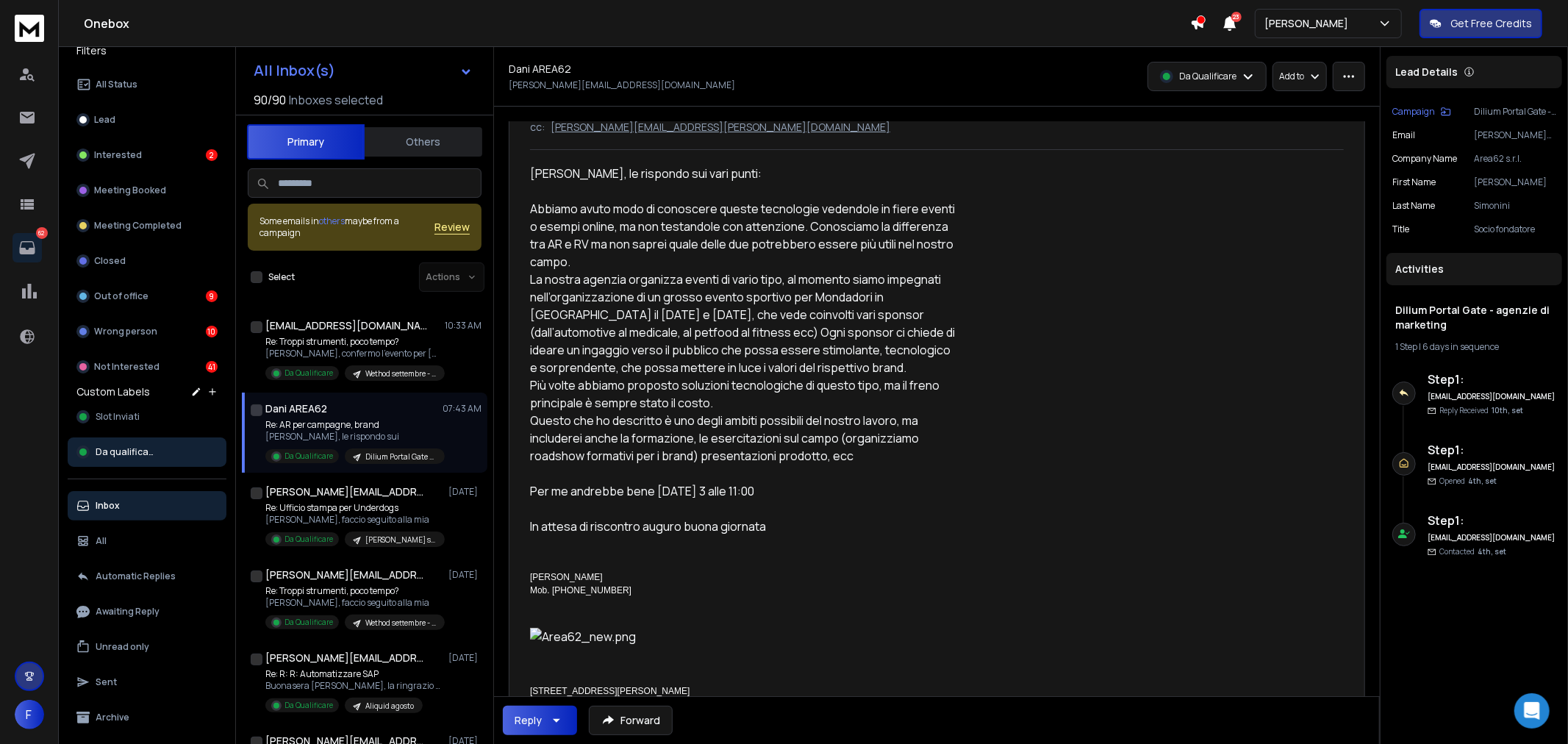
scroll to position [0, 0]
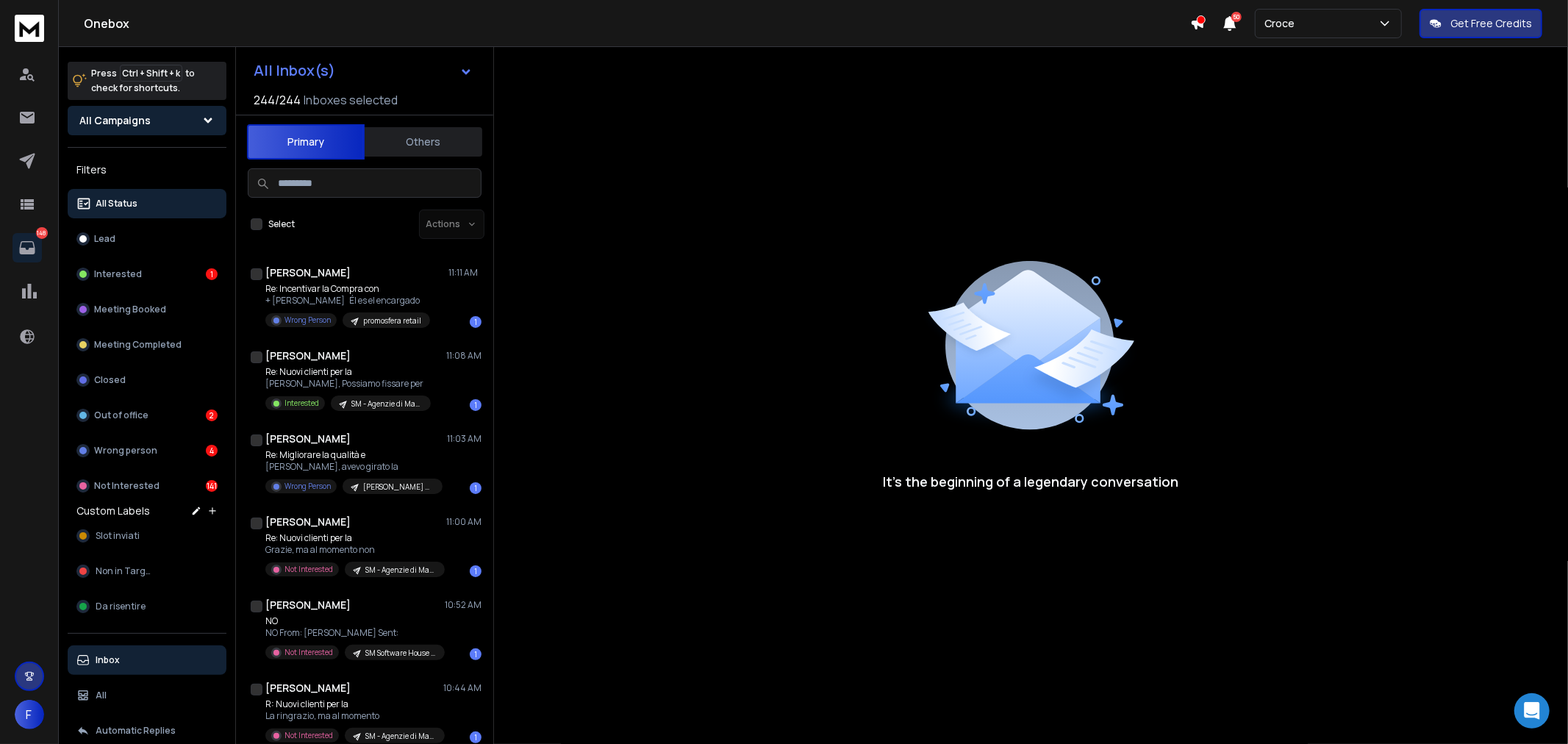
click at [167, 120] on button "All Campaigns" at bounding box center [147, 121] width 159 height 29
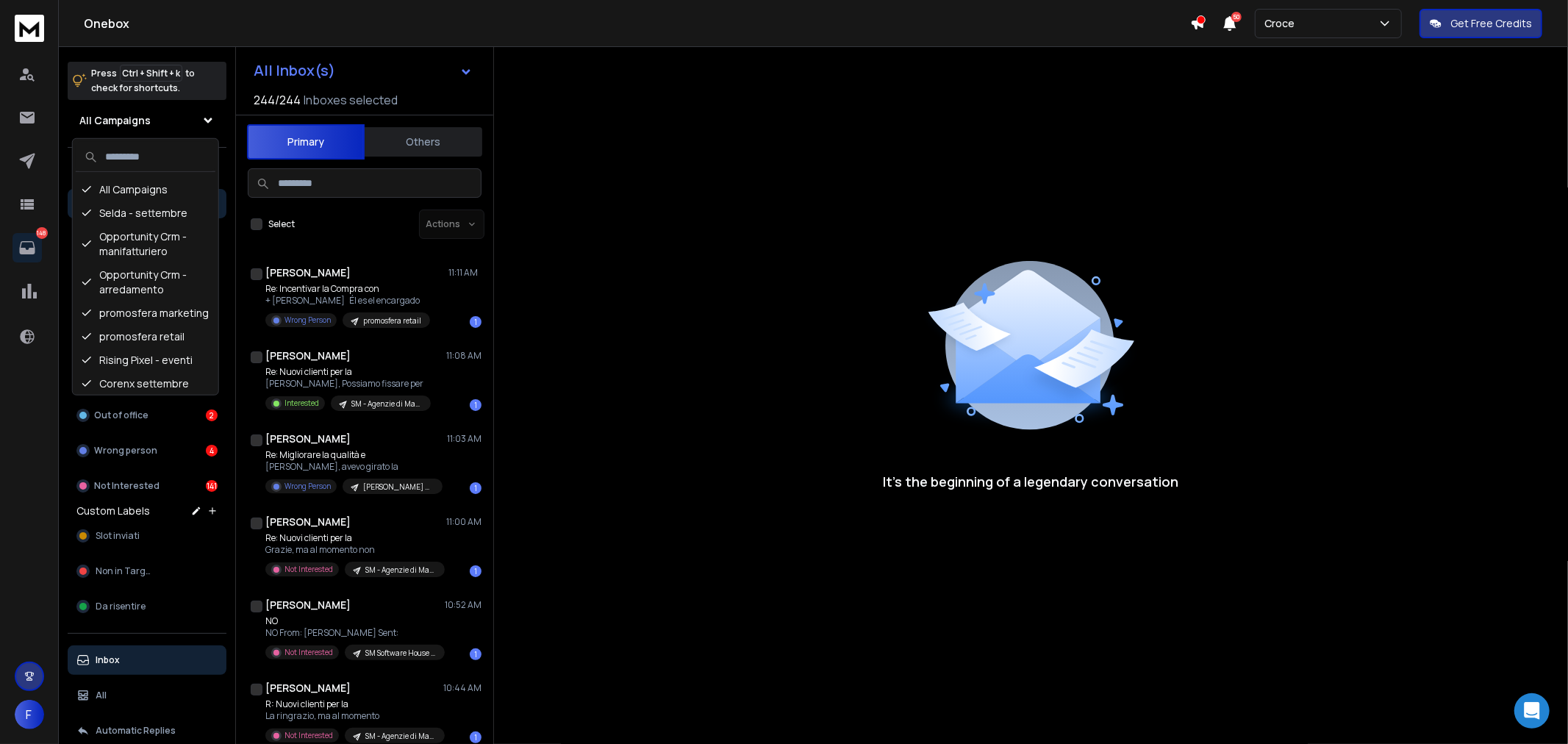
click at [169, 157] on input at bounding box center [146, 157] width 140 height 29
type input "**********"
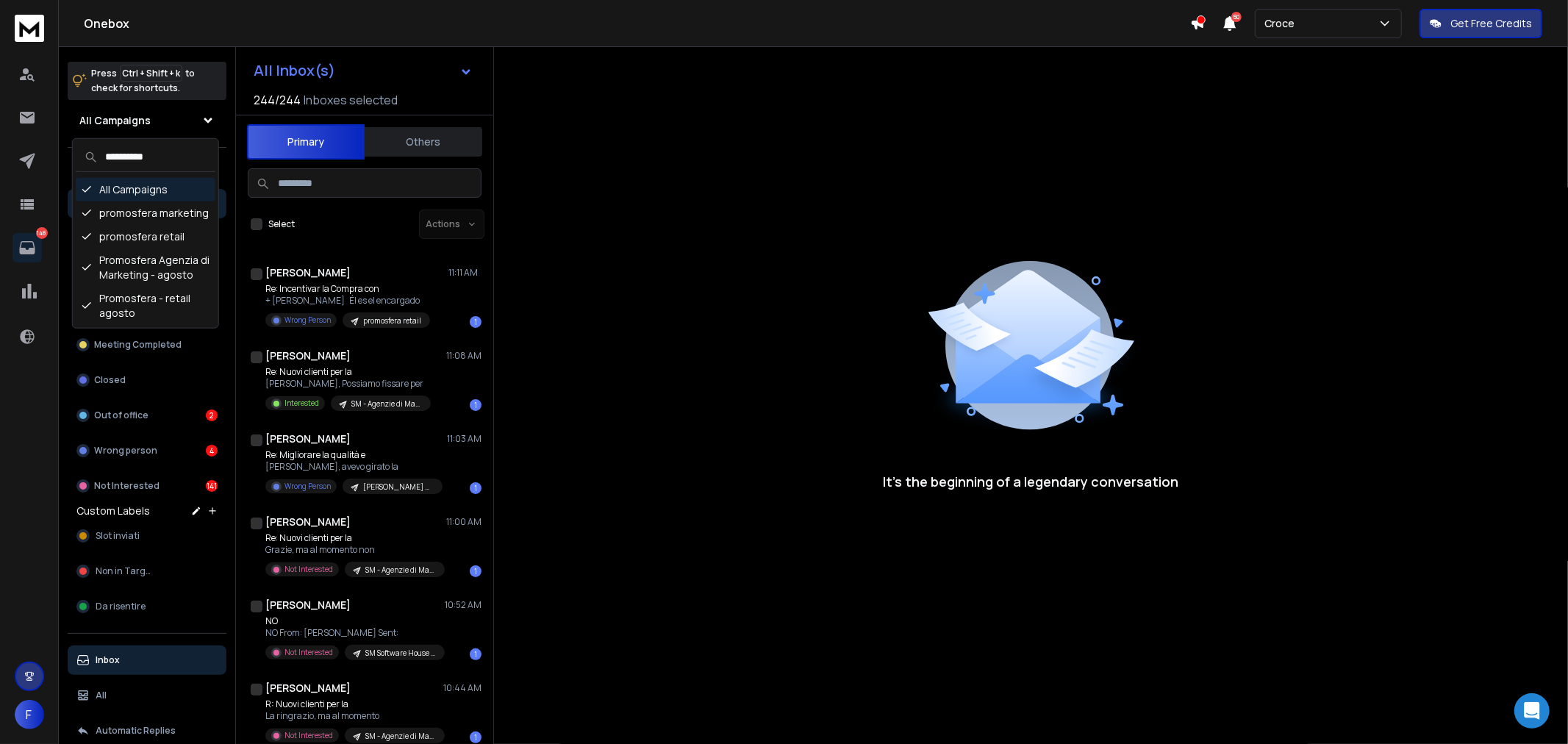
click at [137, 197] on div "All Campaigns" at bounding box center [146, 190] width 140 height 24
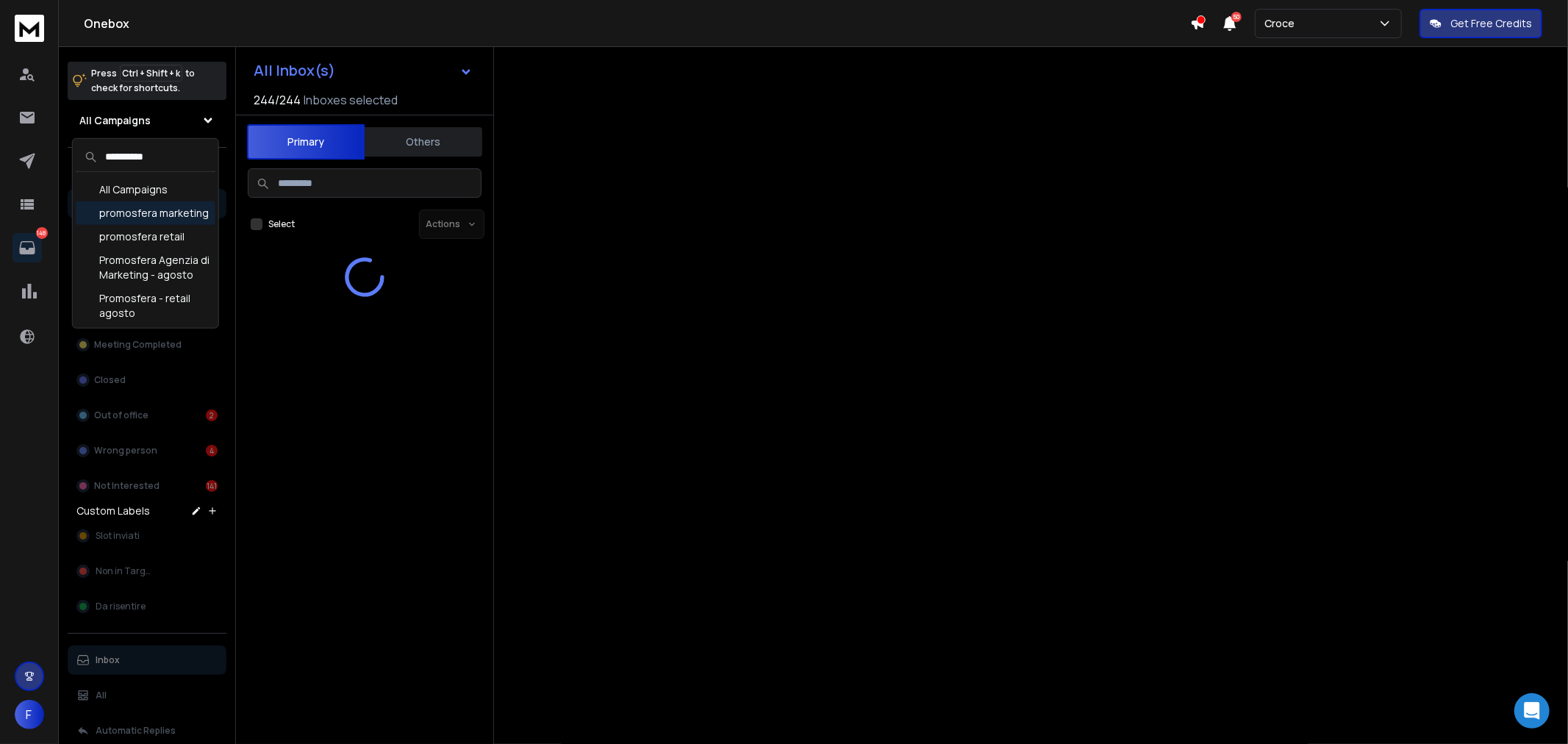
drag, startPoint x: 134, startPoint y: 217, endPoint x: 130, endPoint y: 233, distance: 16.5
click at [134, 218] on div "promosfera marketing" at bounding box center [146, 213] width 140 height 24
click at [130, 234] on div "promosfera retail" at bounding box center [146, 236] width 140 height 24
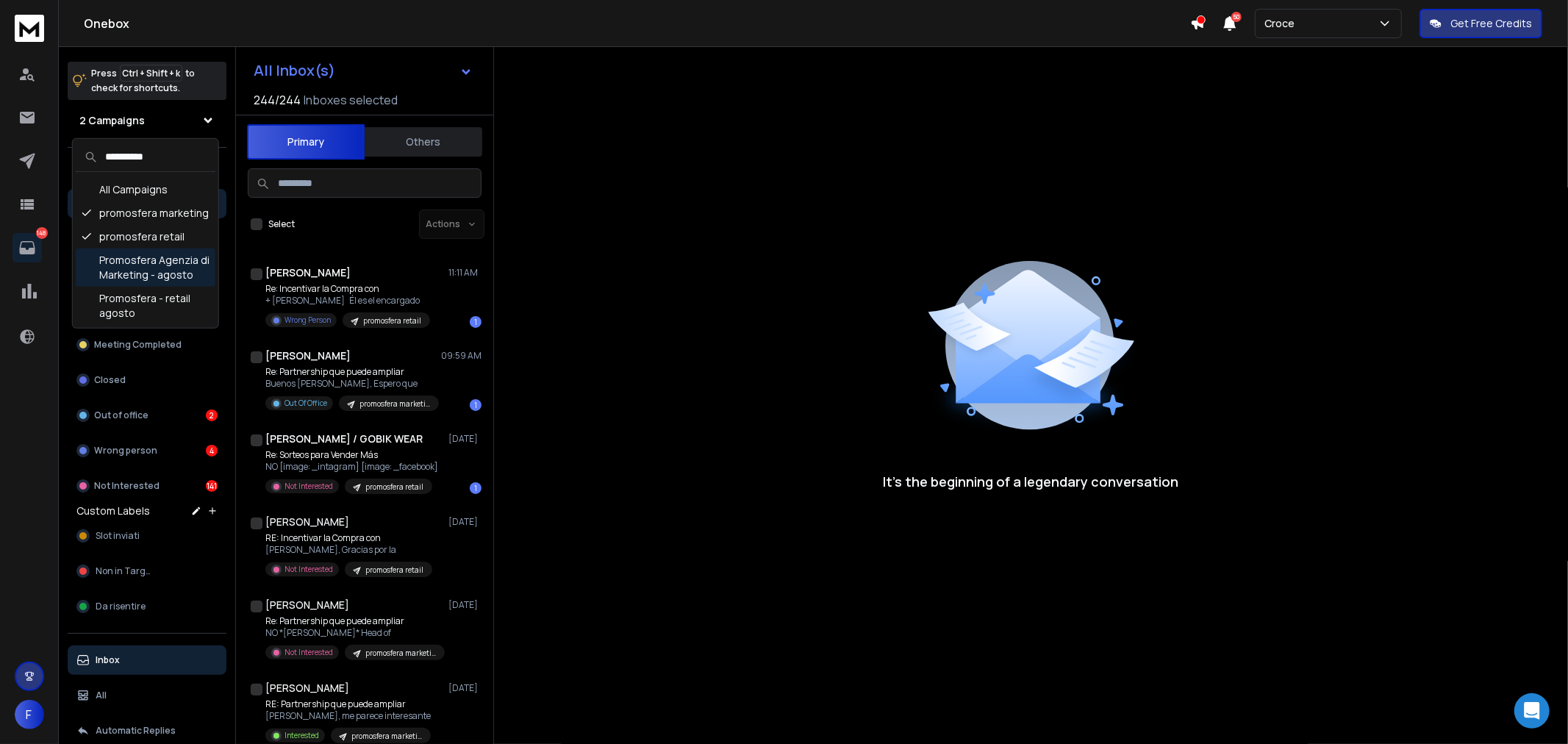
click at [134, 280] on div "Promosfera Agenzia di Marketing - agosto" at bounding box center [146, 268] width 140 height 38
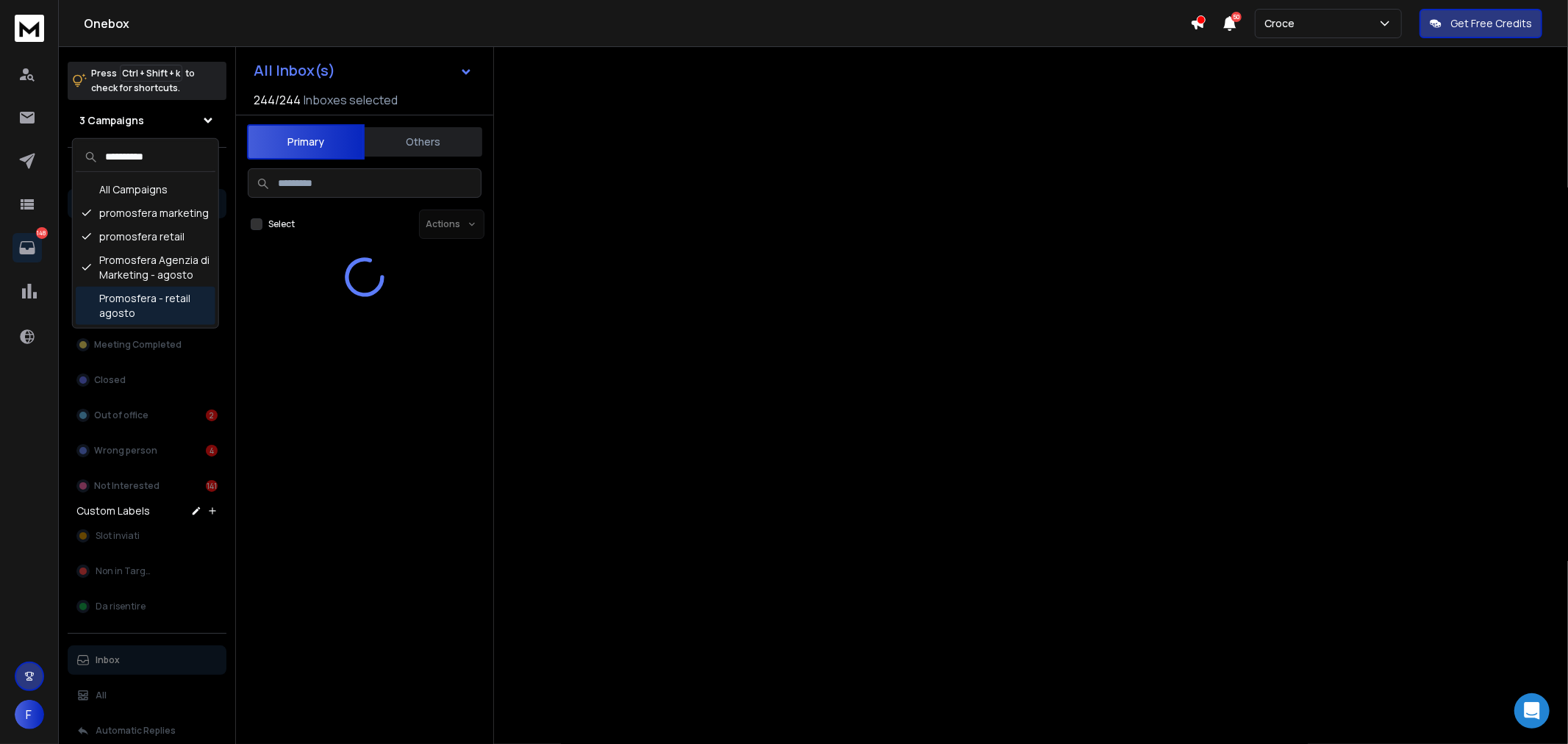
click at [130, 306] on div "Promosfera - retail agosto" at bounding box center [146, 306] width 140 height 38
click at [604, 260] on div at bounding box center [1031, 418] width 1074 height 744
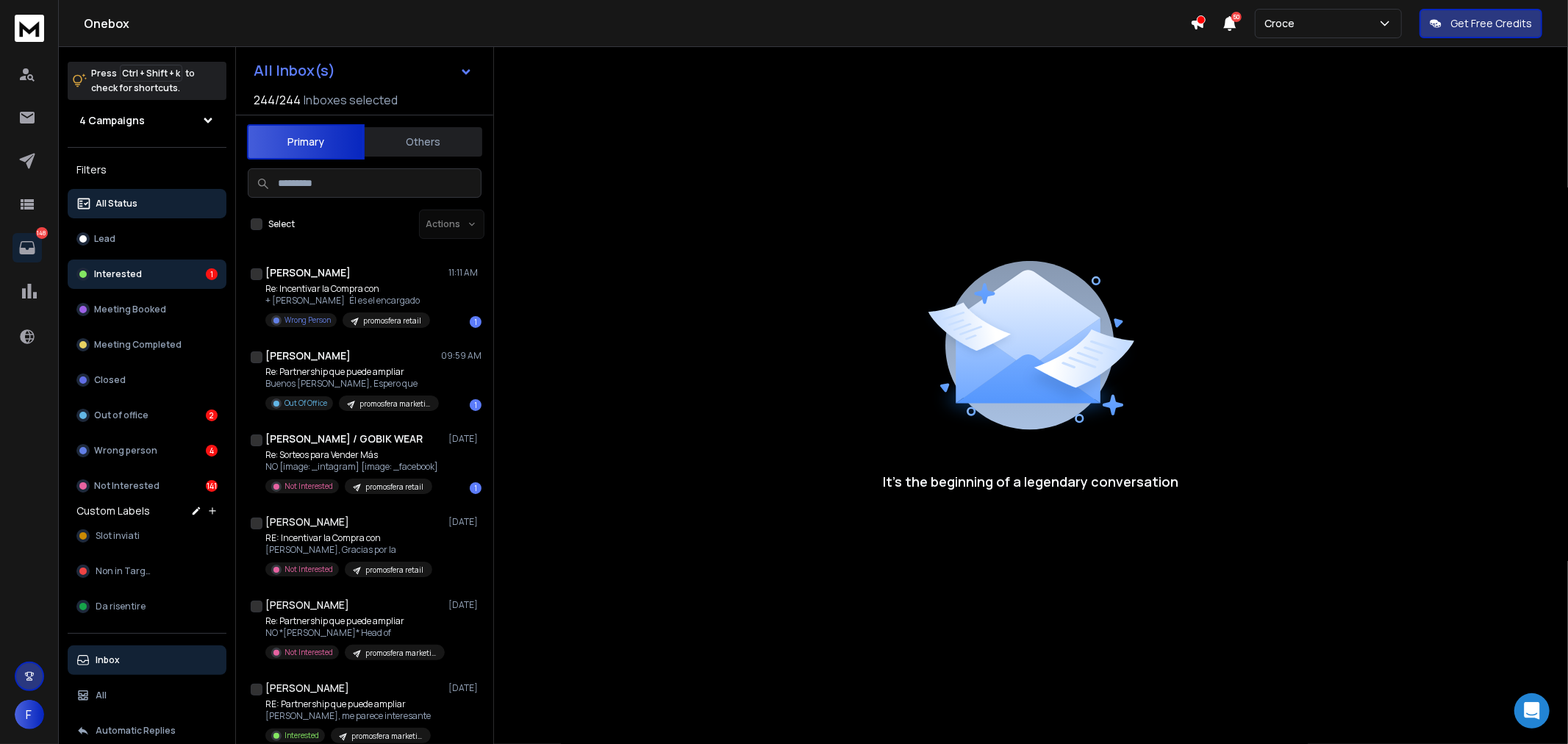
click at [130, 273] on p "Interested" at bounding box center [118, 274] width 48 height 12
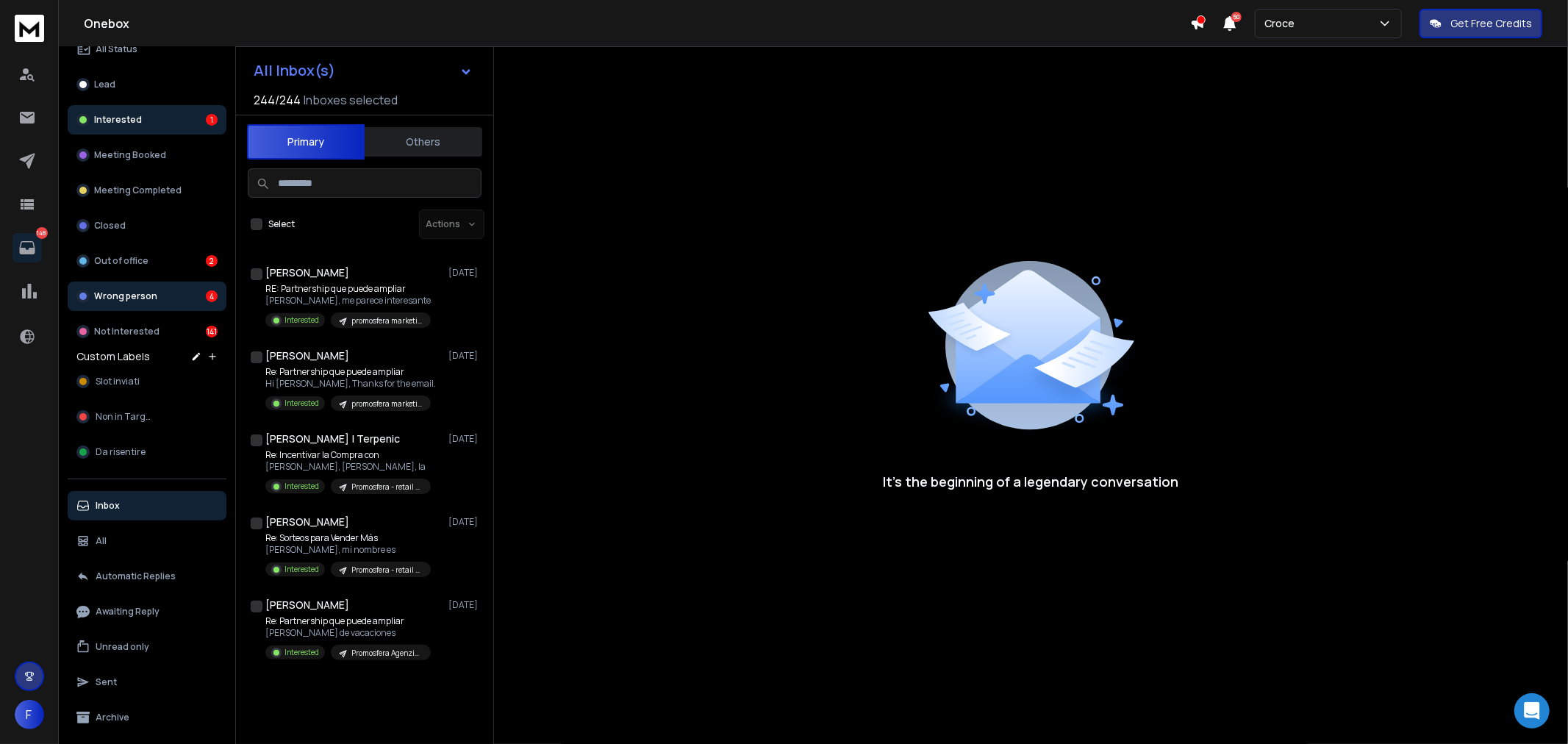
scroll to position [164, 0]
click at [125, 367] on button "Slot inviati" at bounding box center [147, 382] width 159 height 29
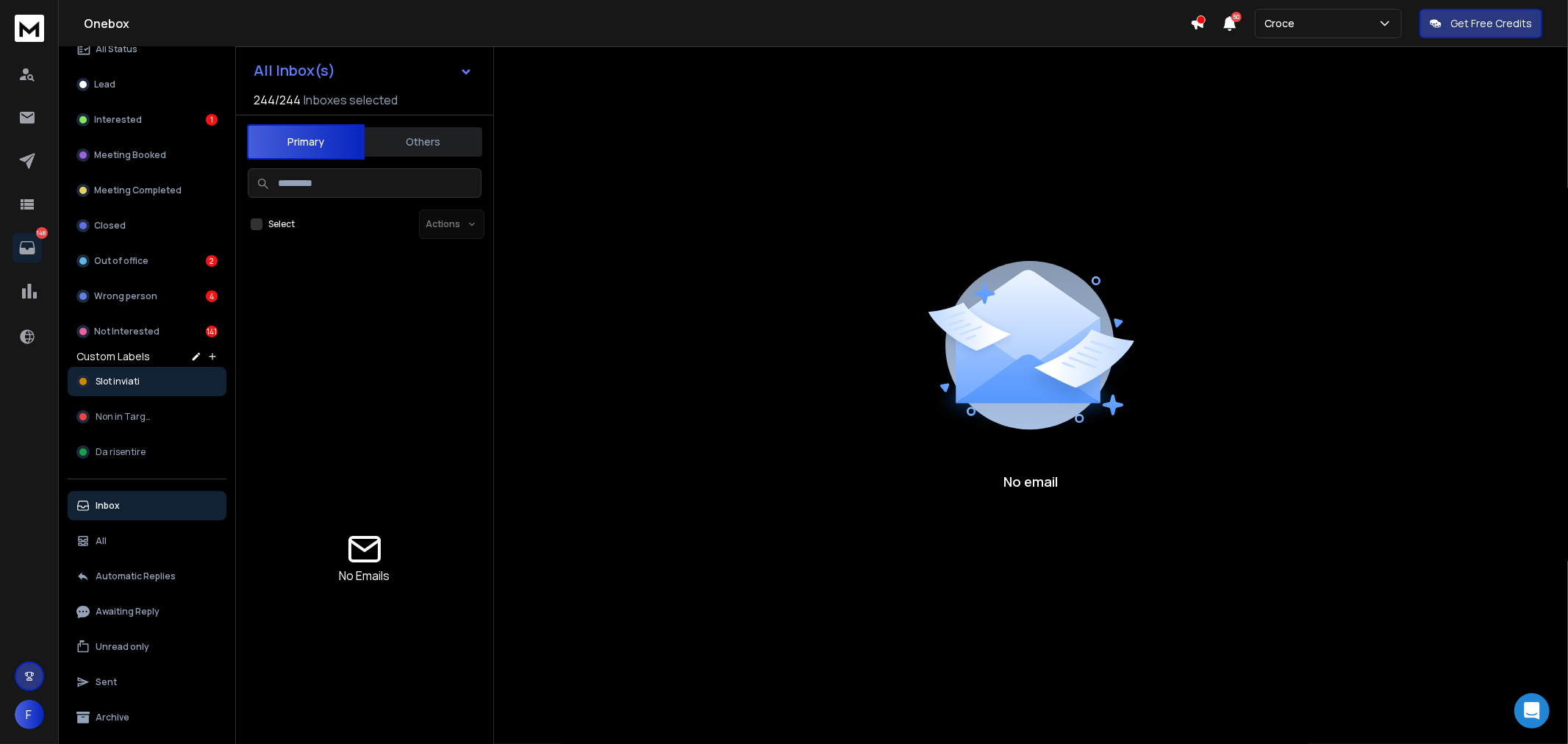
click at [127, 446] on span "Da risentire" at bounding box center [120, 451] width 50 height 12
click at [129, 402] on button "Non in Target" at bounding box center [147, 417] width 159 height 29
click at [129, 375] on span "Slot inviati" at bounding box center [117, 381] width 44 height 12
click at [128, 149] on p "Meeting Booked" at bounding box center [130, 154] width 72 height 12
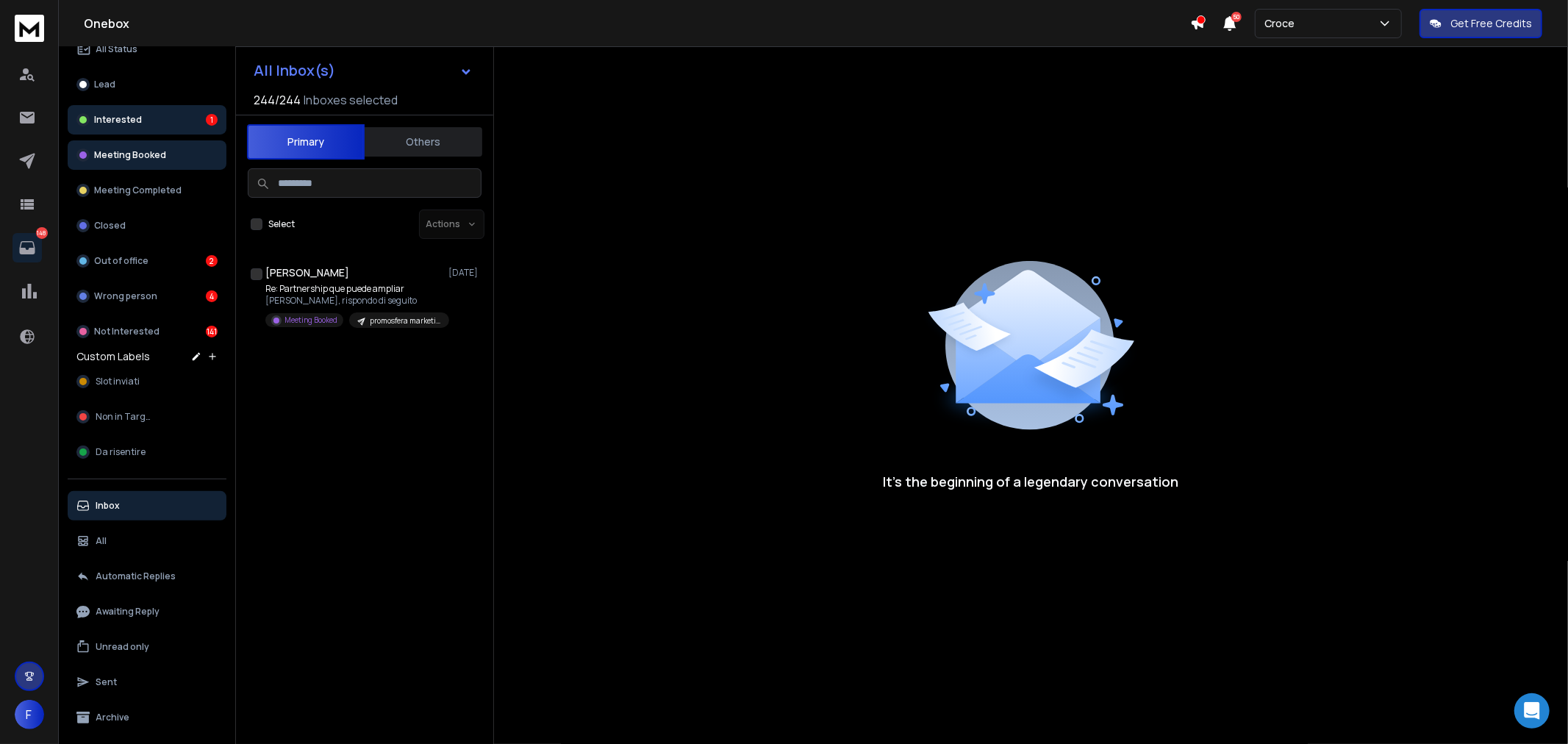
click at [132, 114] on p "Interested" at bounding box center [118, 119] width 48 height 12
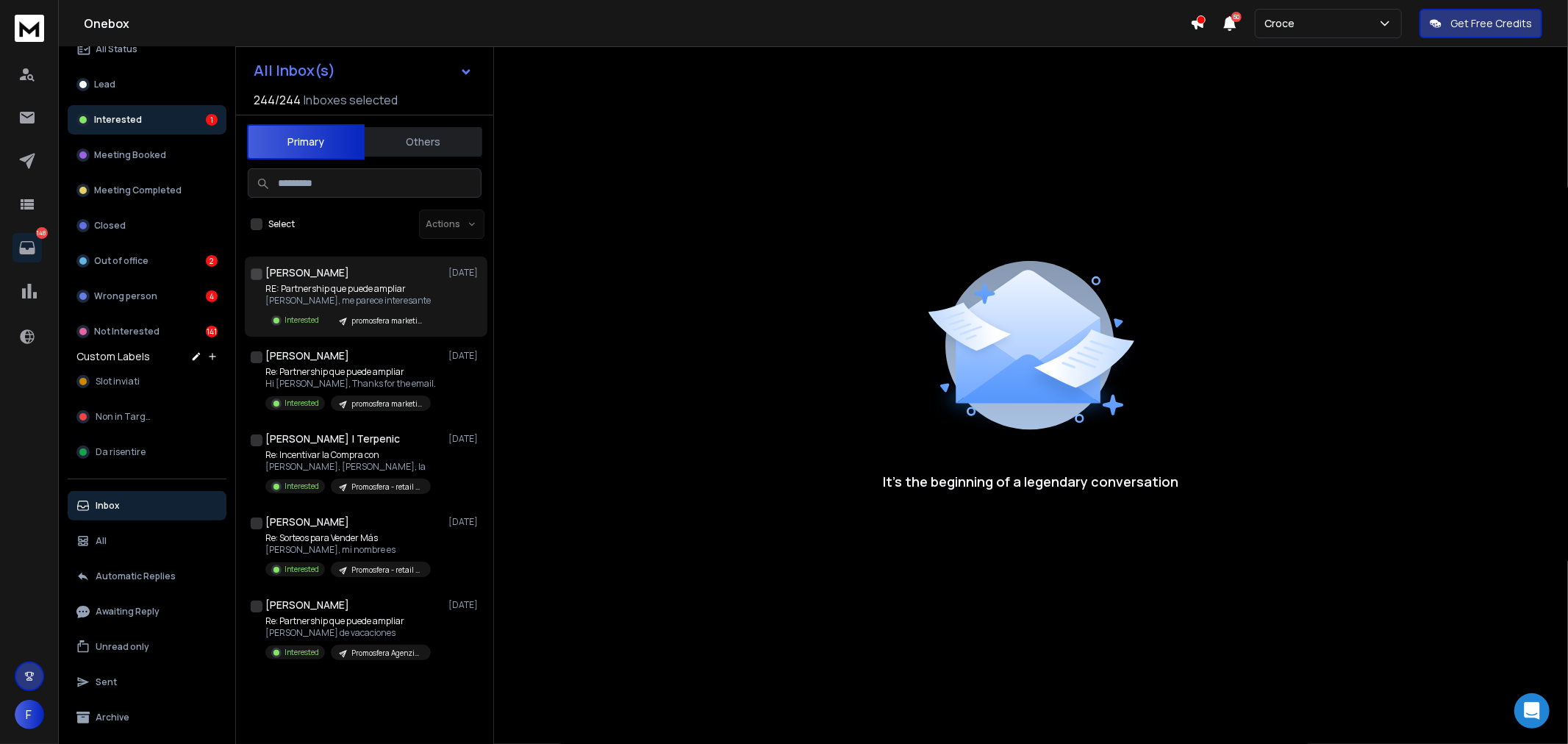
click at [380, 279] on div "Daniela Policastro 09 Sep" at bounding box center [374, 273] width 216 height 15
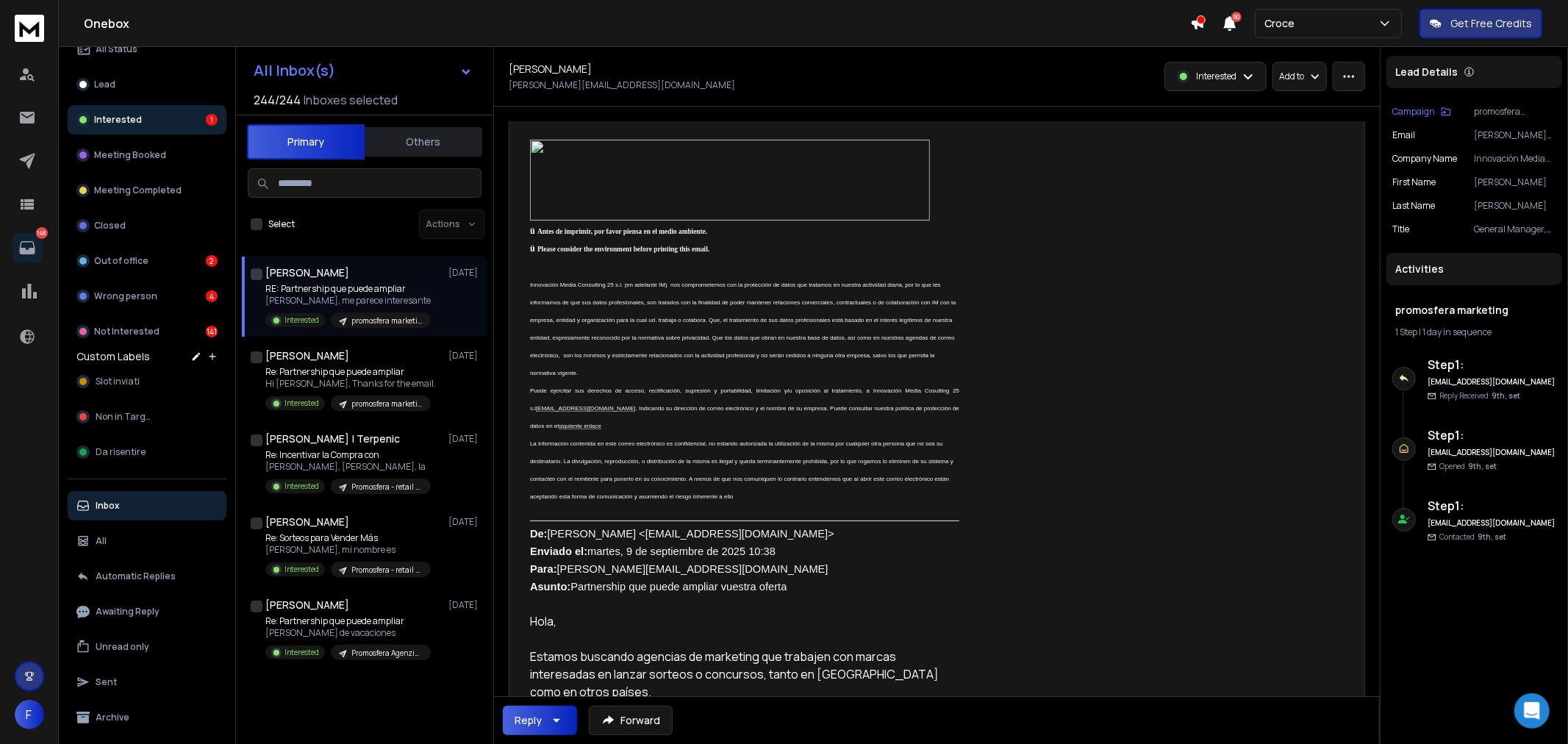
scroll to position [0, 0]
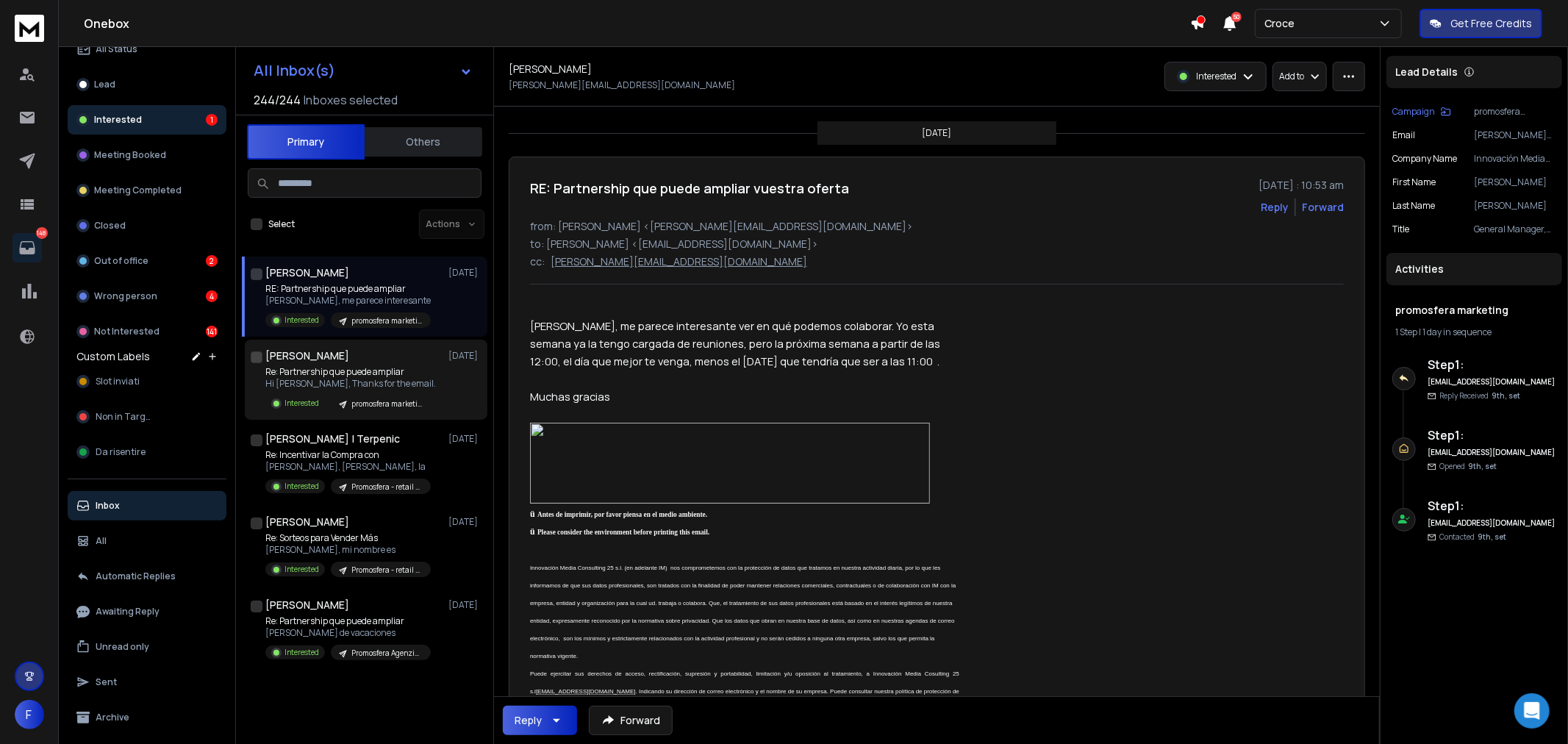
click at [380, 392] on div "Re: Partnership que puede ampliar Hi Flavio, Thanks for the email. Interested p…" at bounding box center [351, 389] width 170 height 45
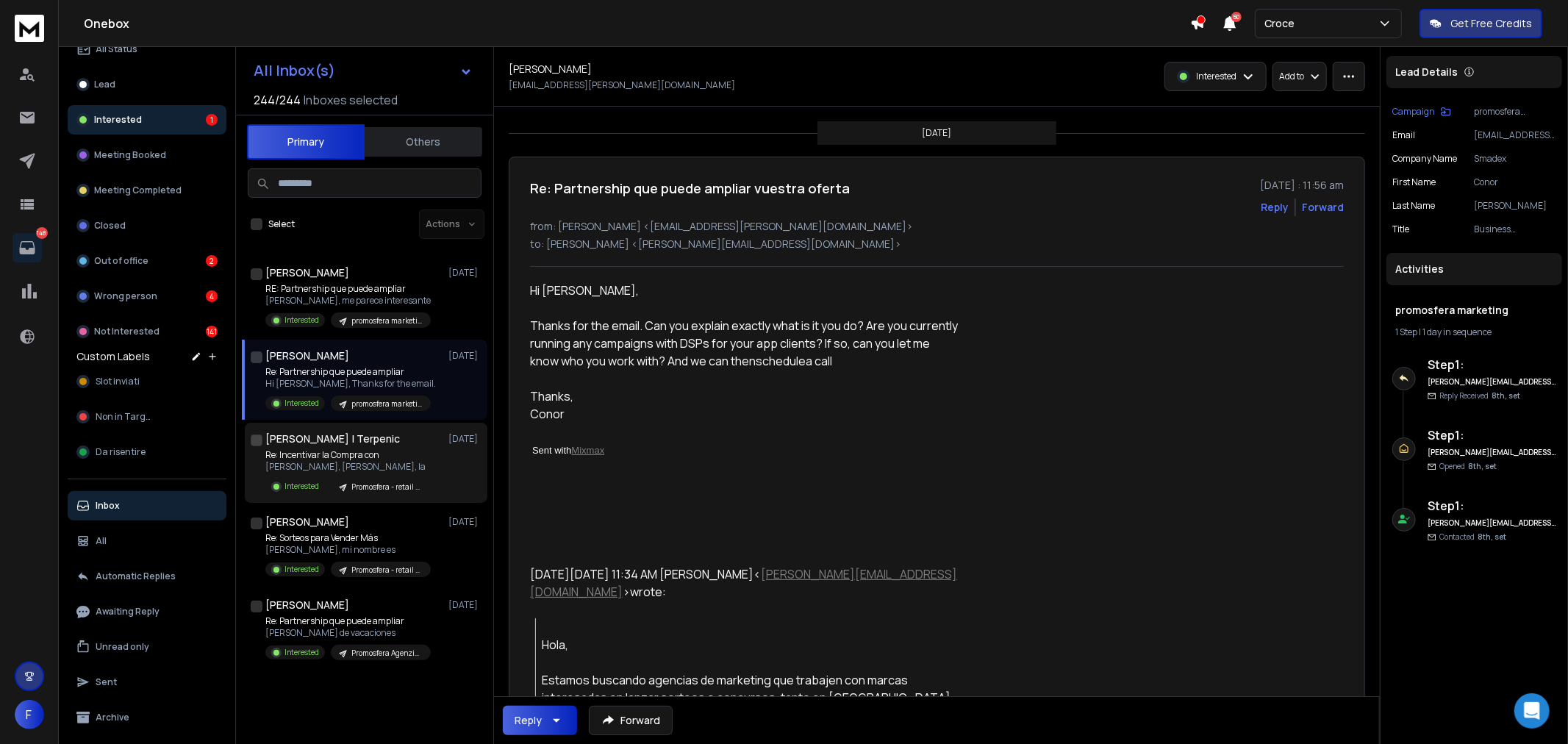
click at [394, 469] on p "Hola Flavio, Soy Laura, la" at bounding box center [348, 467] width 166 height 12
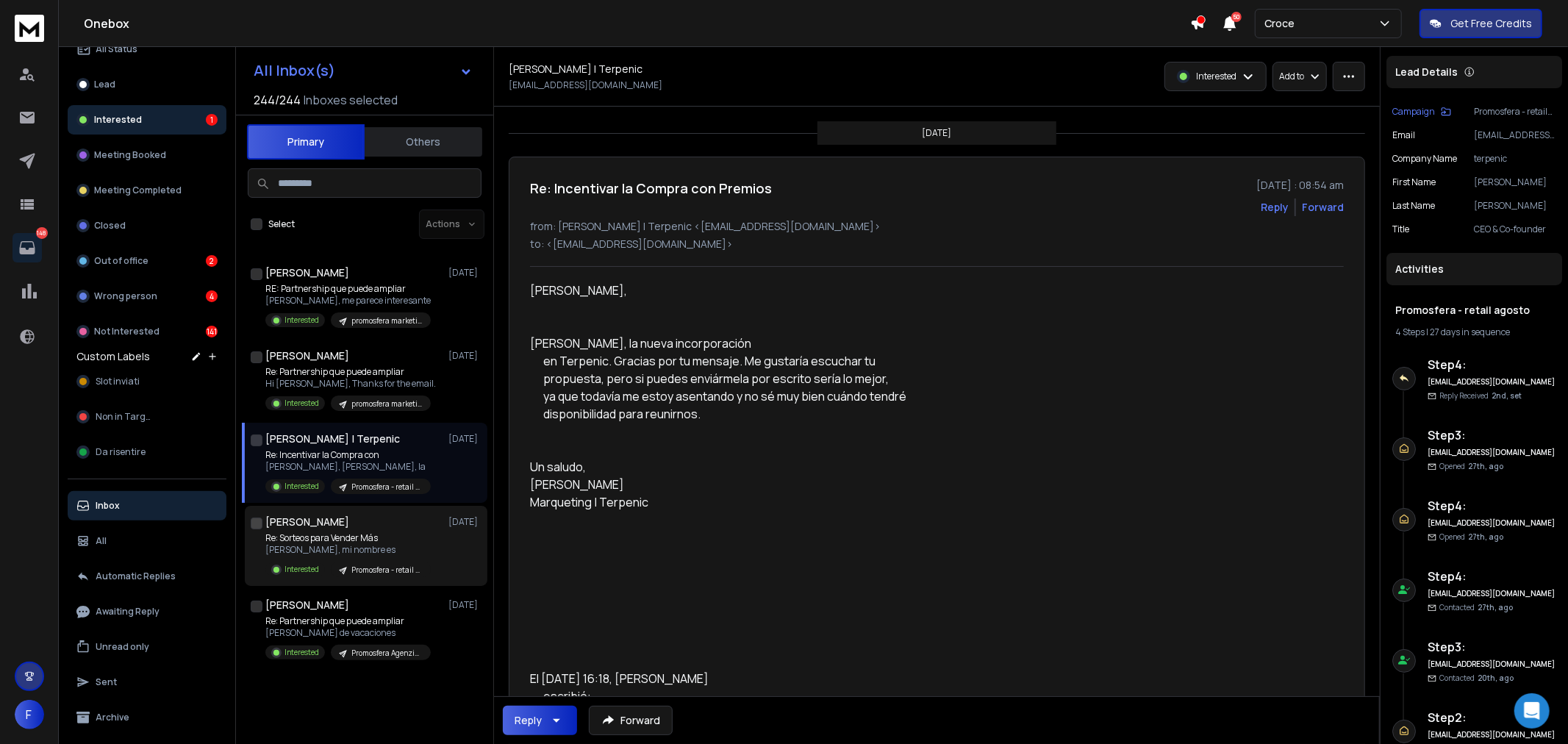
click at [391, 531] on div "Andrés García 18 Aug Re: Sorteos para Vender Más Hola Flavio, mi nombre es Inte…" at bounding box center [374, 545] width 216 height 62
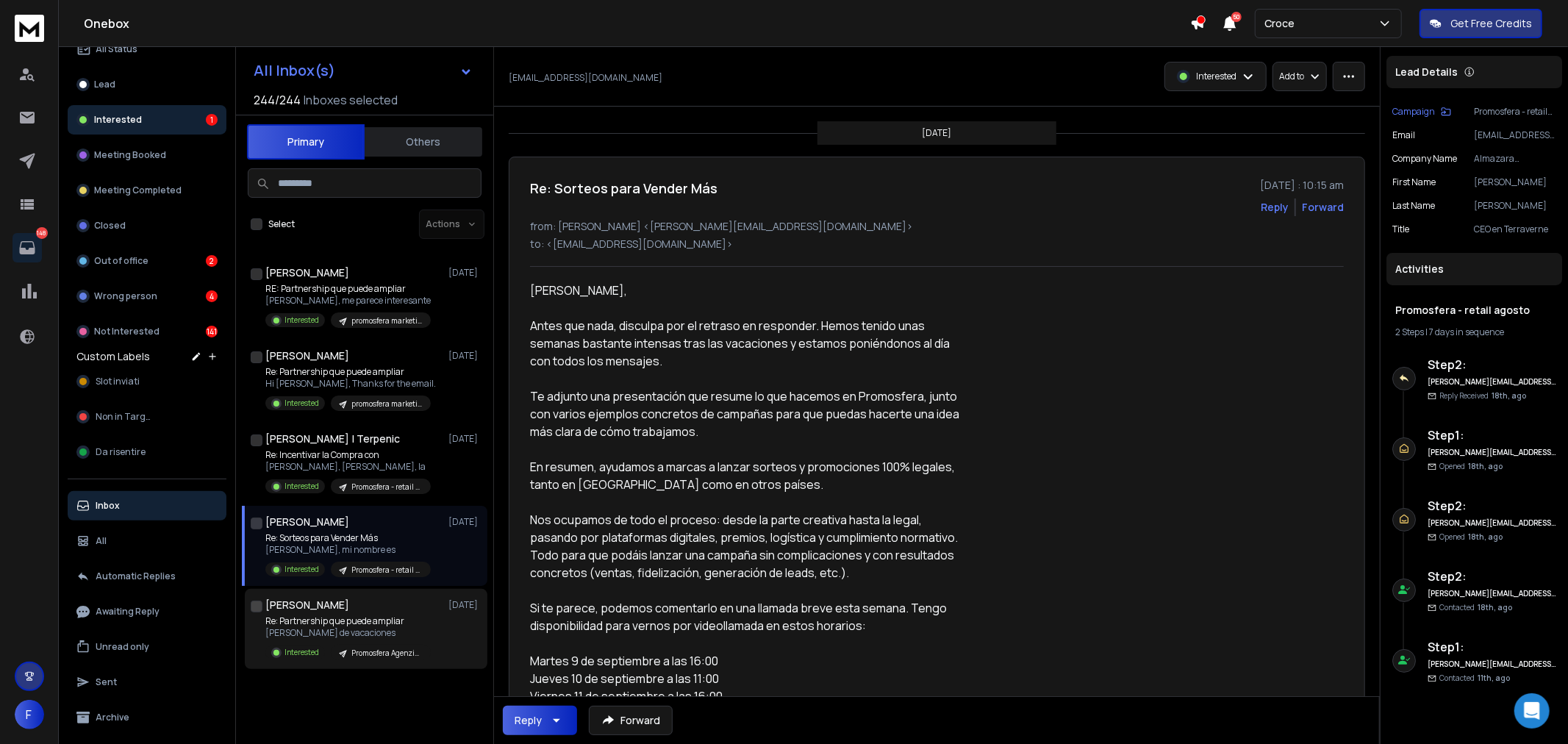
click at [375, 637] on p "Hola Flavio Estoy de vacaciones" at bounding box center [348, 633] width 166 height 12
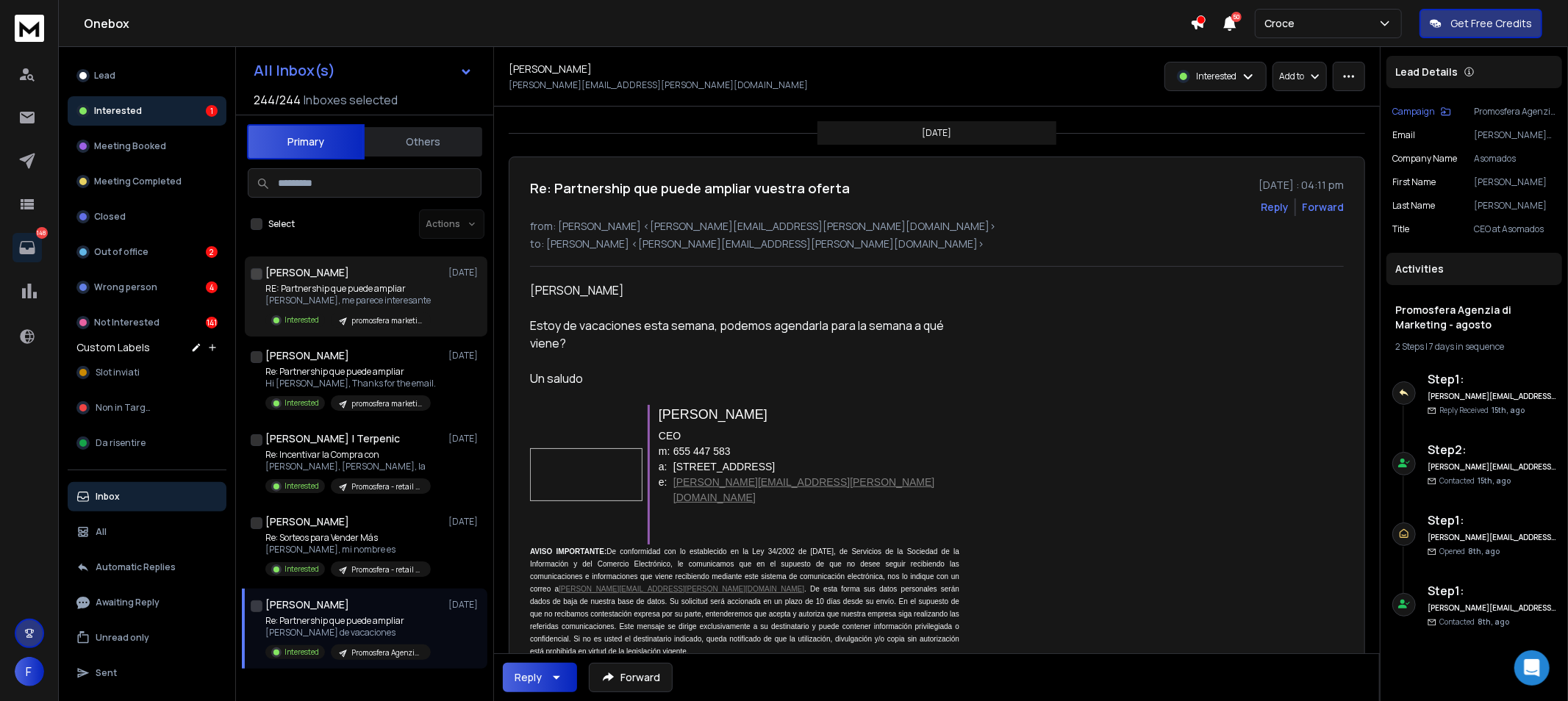
click at [377, 295] on p "Hola Flavio, me parece interesante" at bounding box center [348, 300] width 166 height 12
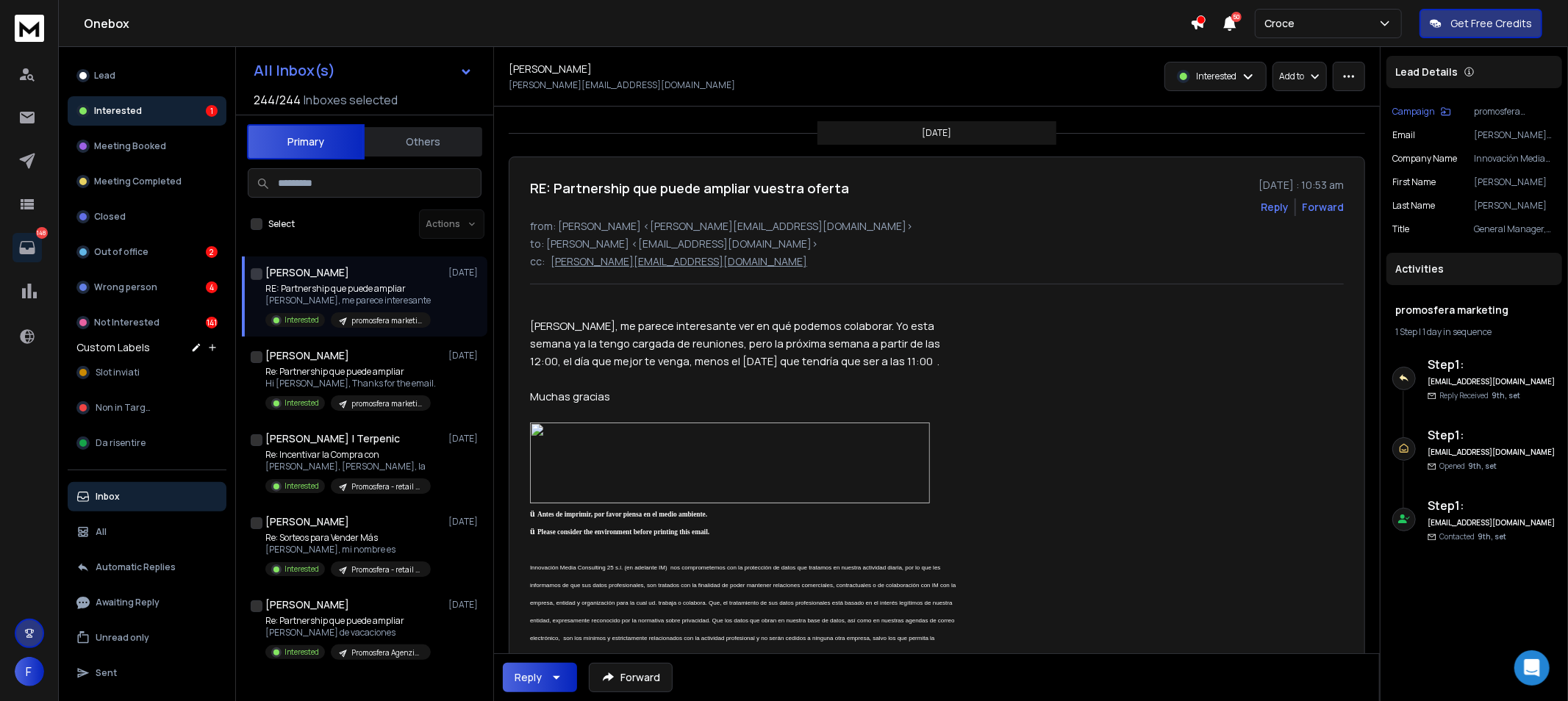
click at [741, 231] on p "from: Daniela Policastro <d.policastro@innovacionmedia.com>" at bounding box center [937, 225] width 814 height 15
click at [155, 298] on button "Wrong person 4" at bounding box center [147, 287] width 159 height 29
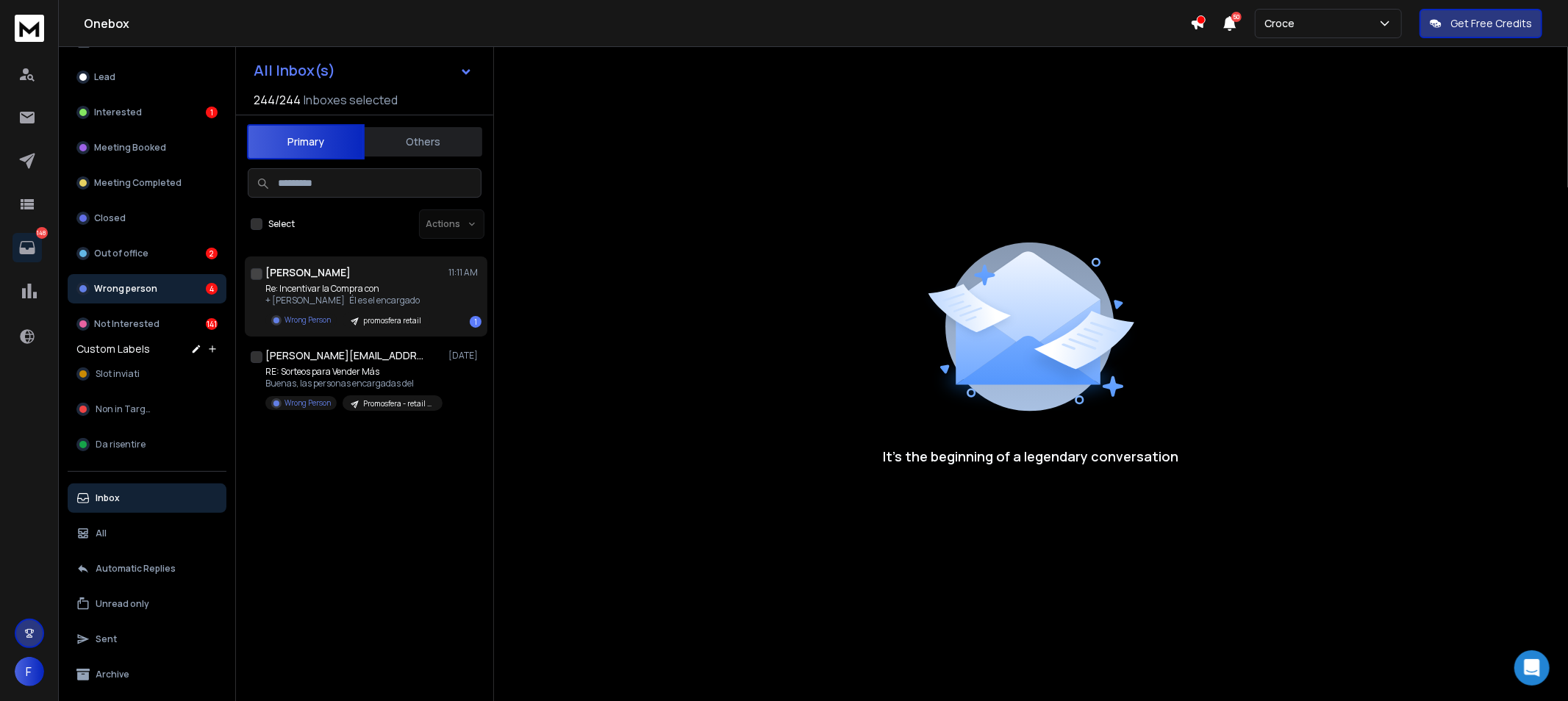
click at [374, 327] on div "Javi Martínez 11:11 AM Re: Incentivar la Compra con + Nasser Él es el encargado…" at bounding box center [366, 296] width 243 height 80
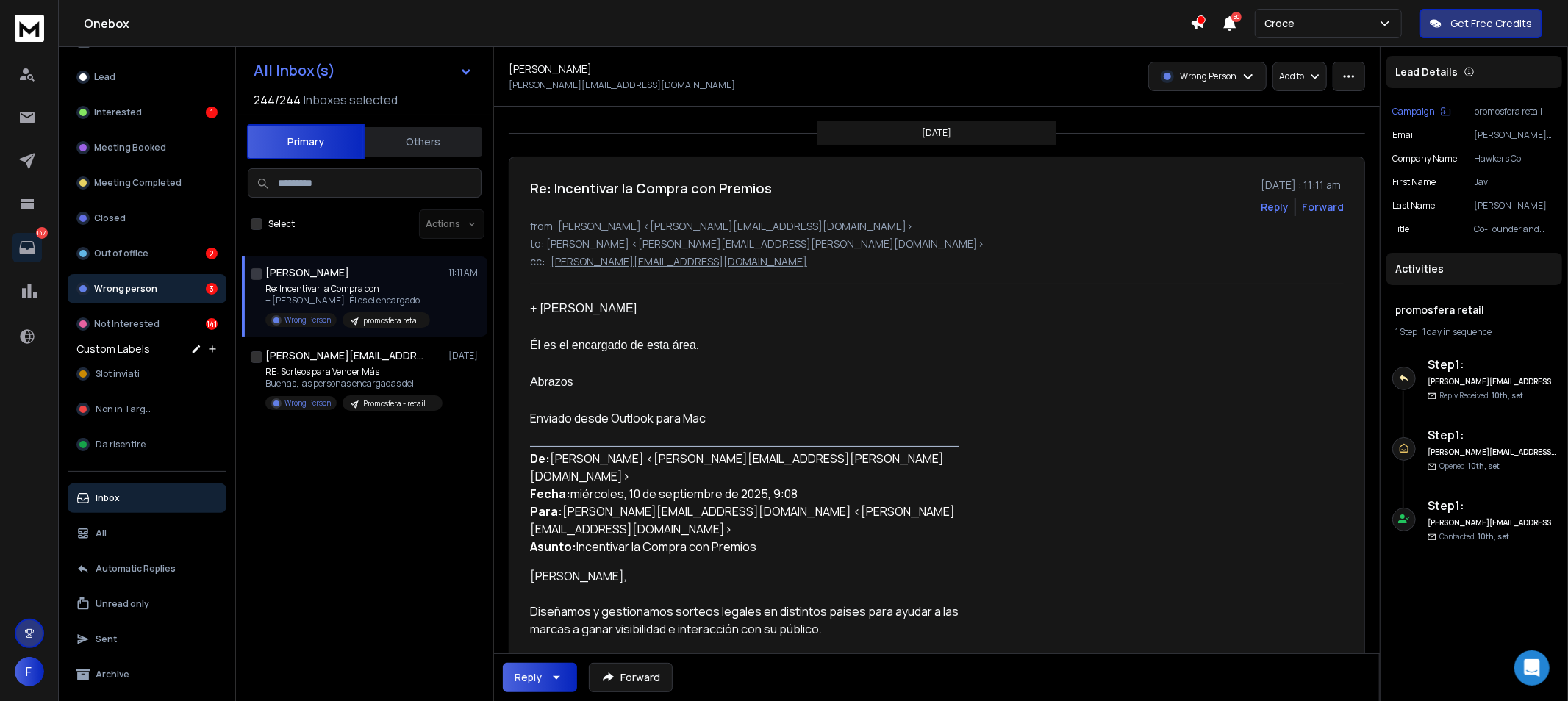
click at [1203, 78] on p "Wrong Person" at bounding box center [1208, 76] width 57 height 12
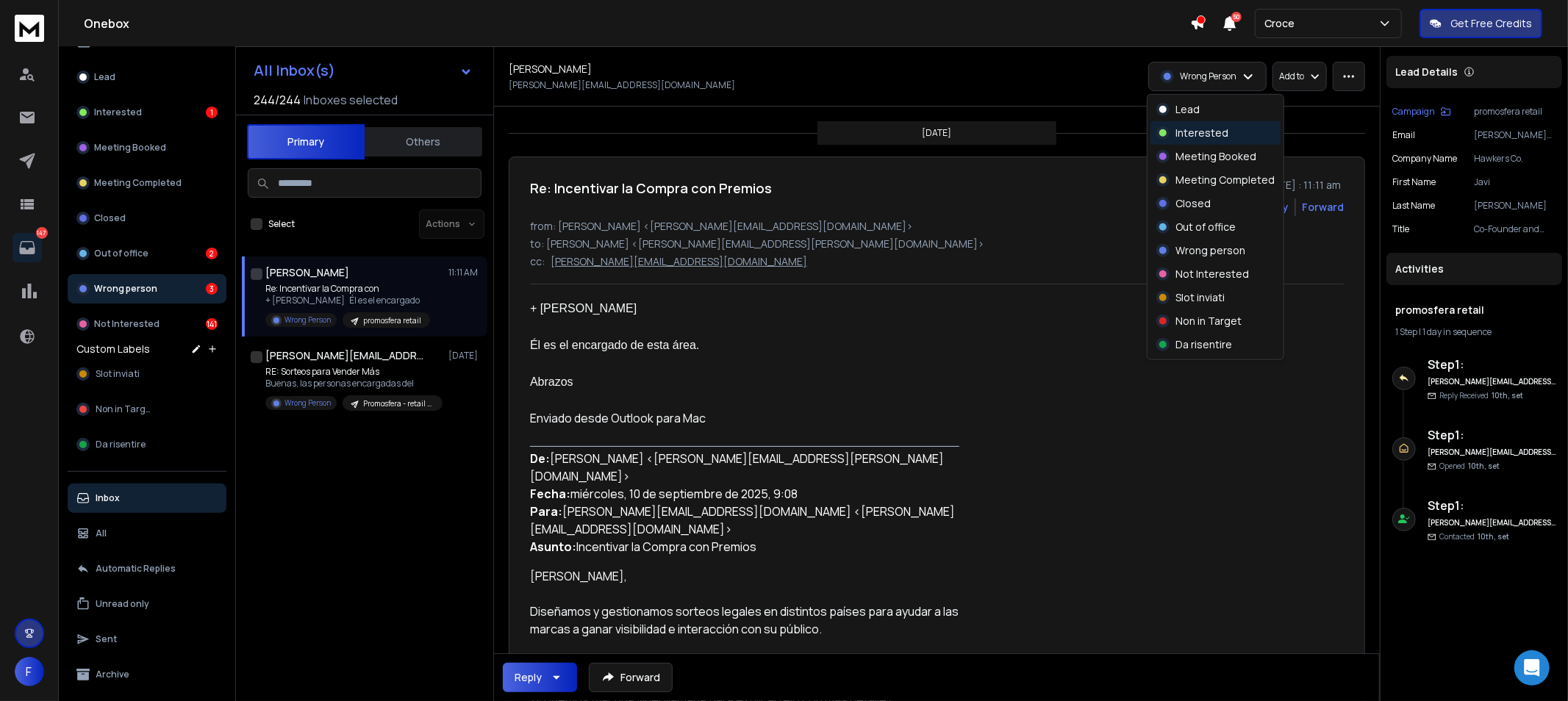
click at [1207, 130] on p "Interested" at bounding box center [1202, 133] width 53 height 15
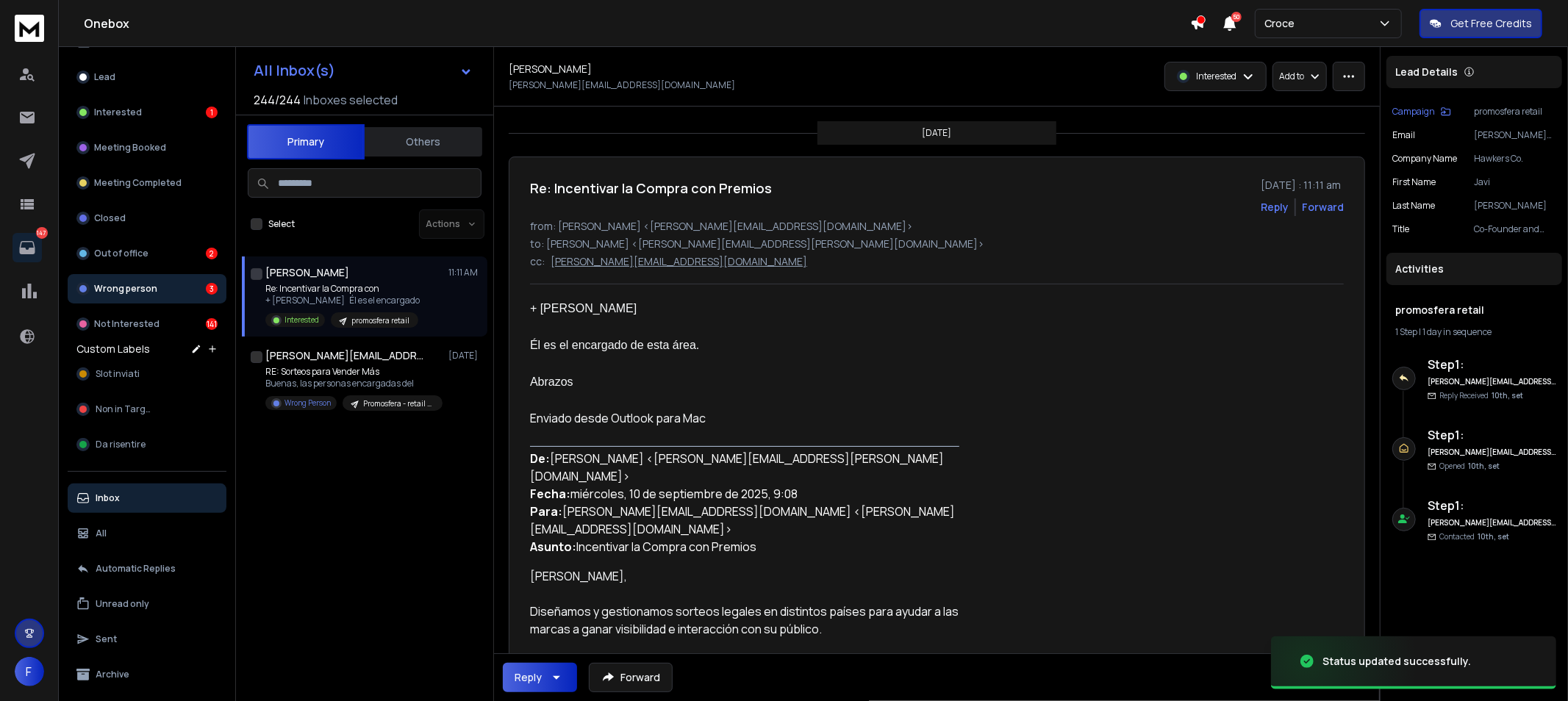
click at [1355, 79] on button "button" at bounding box center [1349, 76] width 32 height 29
click at [1342, 109] on div "Mark as unread" at bounding box center [1312, 109] width 94 height 15
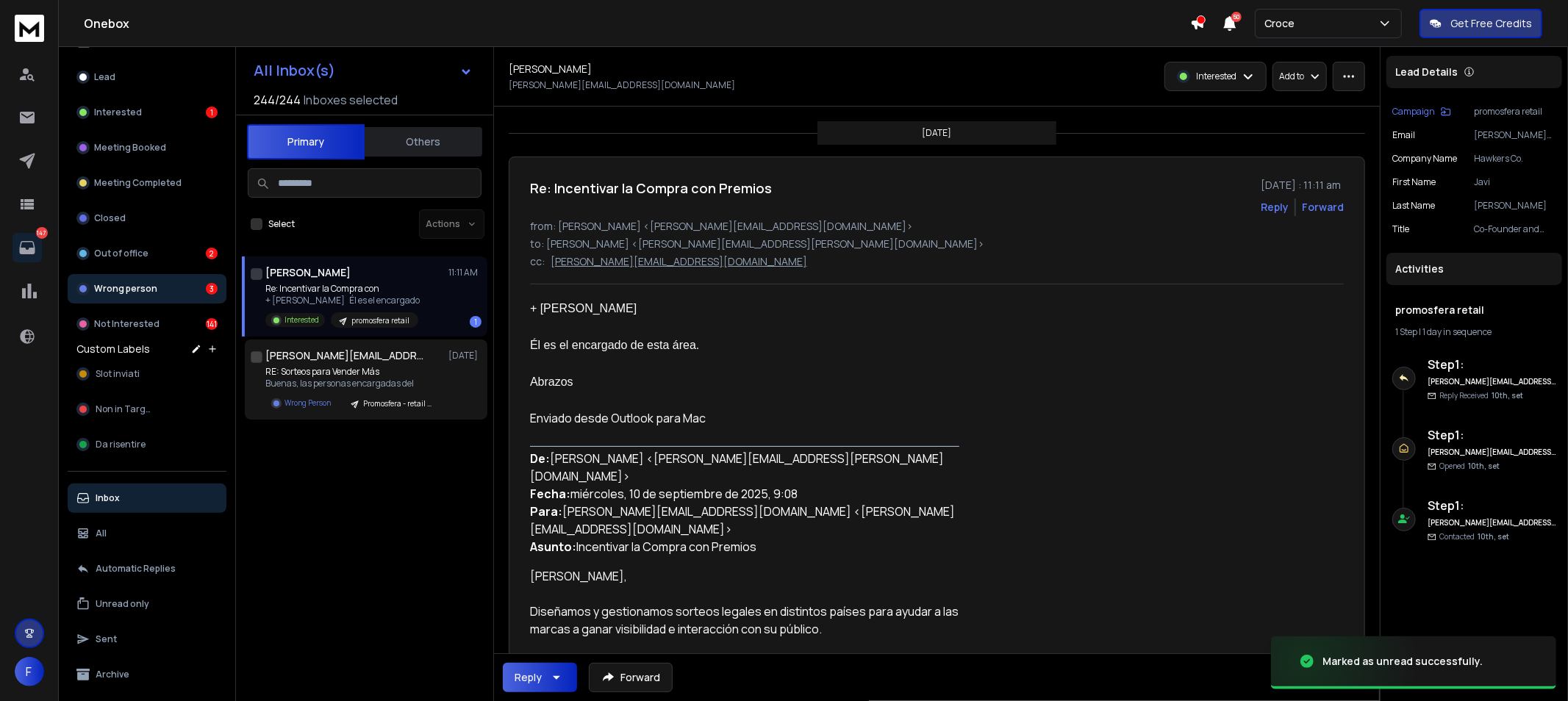
click at [427, 408] on p "Promosfera - retail agosto" at bounding box center [398, 403] width 71 height 11
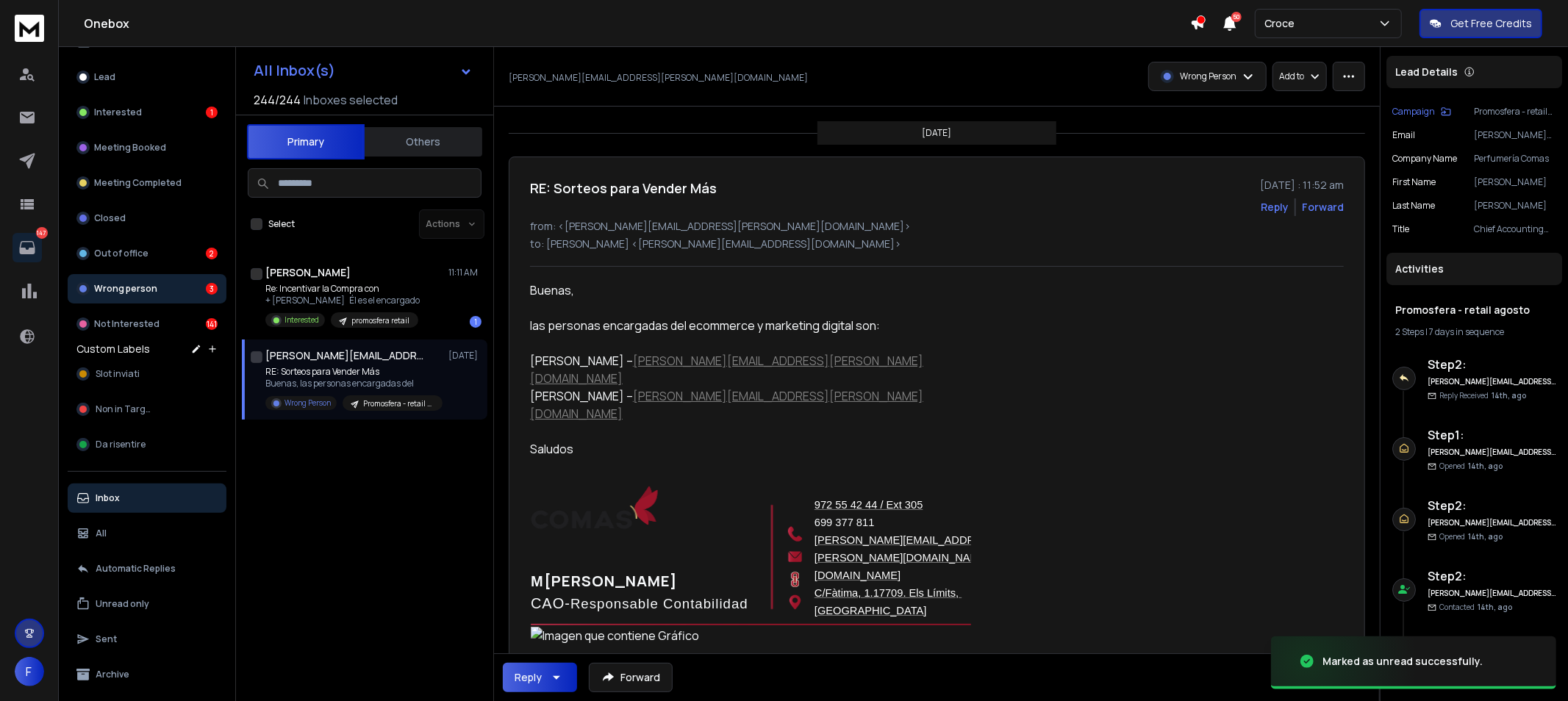
click at [1239, 68] on div "Wrong Person" at bounding box center [1207, 76] width 117 height 28
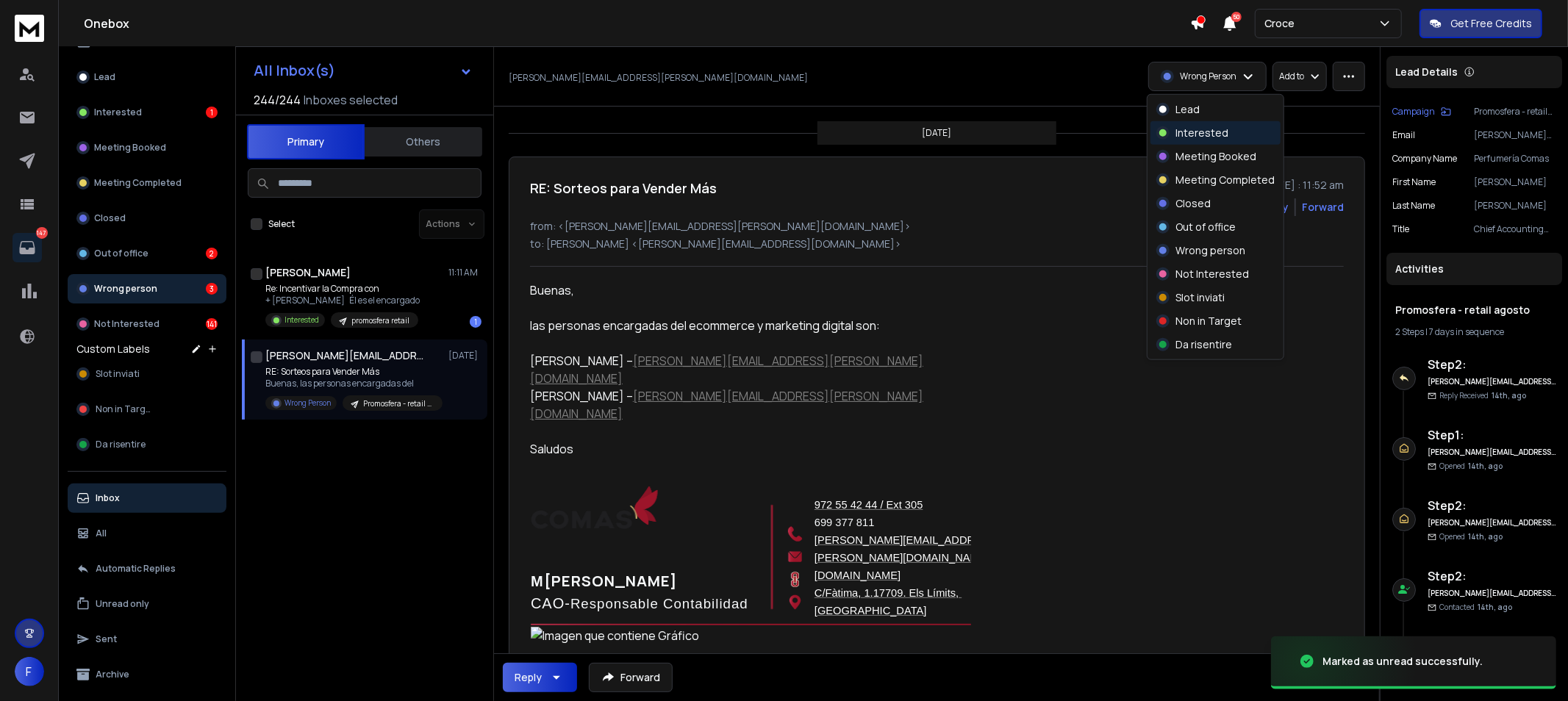
click at [1207, 129] on p "Interested" at bounding box center [1202, 133] width 53 height 15
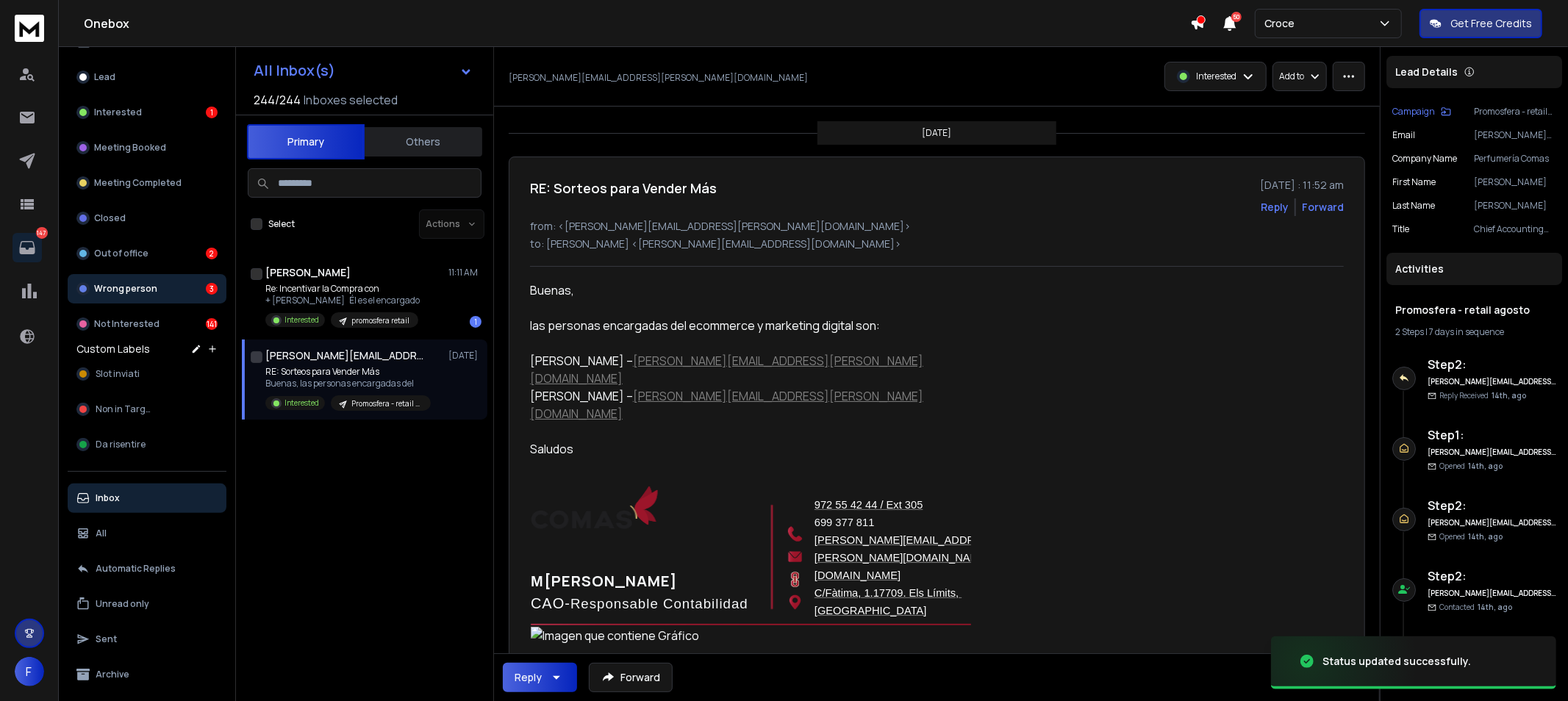
click at [1347, 79] on icon "button" at bounding box center [1348, 76] width 13 height 13
click at [1318, 113] on div "Mark as unread" at bounding box center [1312, 109] width 94 height 15
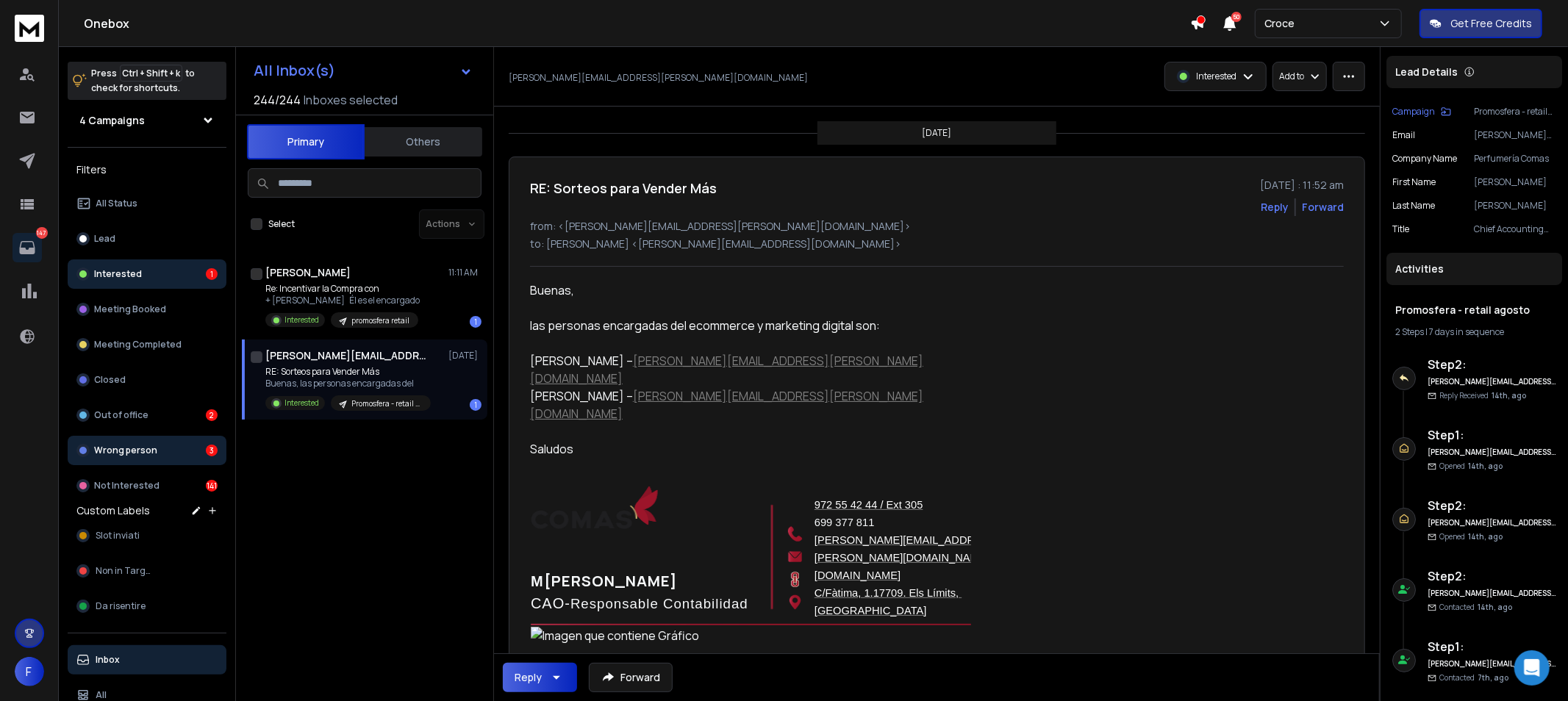
click at [170, 284] on button "Interested 1" at bounding box center [147, 274] width 159 height 29
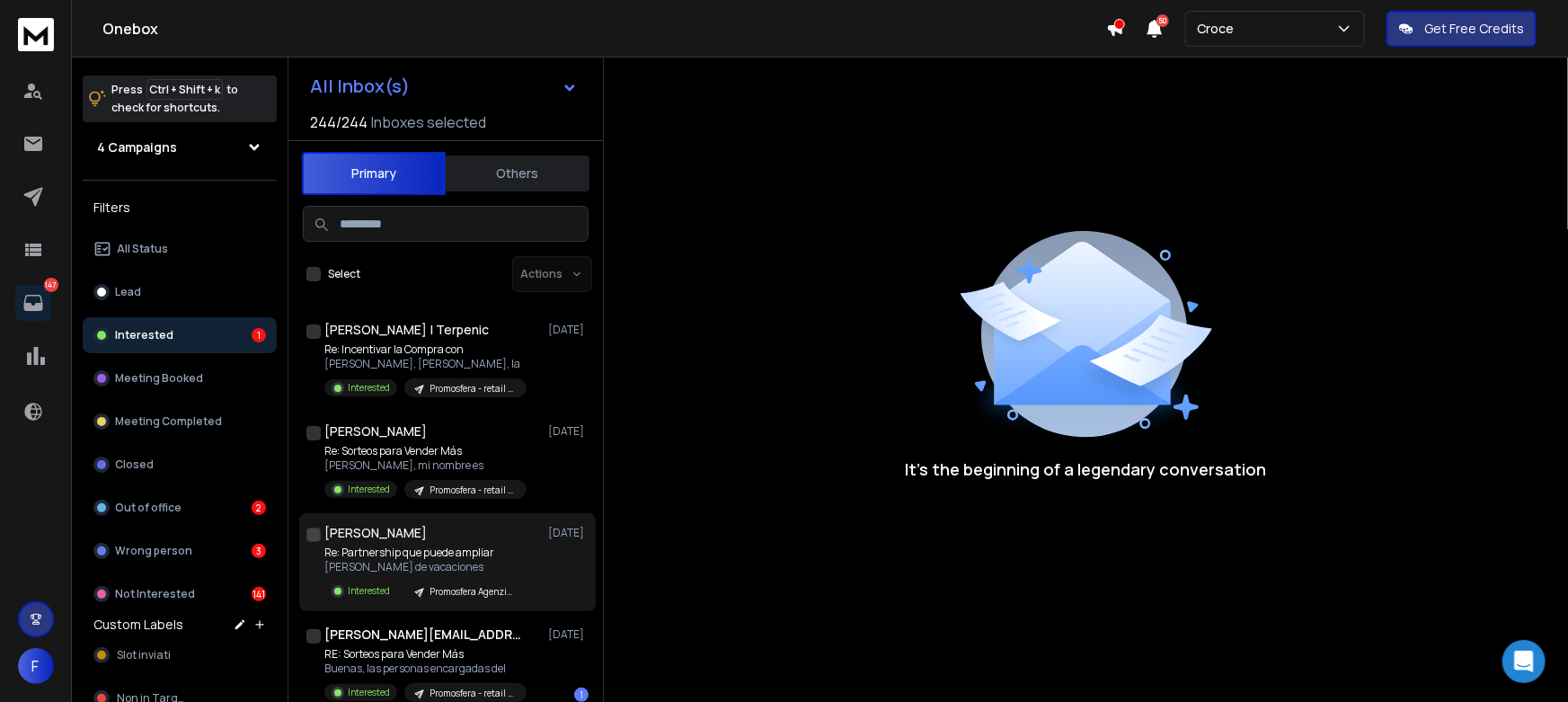
scroll to position [310, 0]
click at [505, 561] on p "Hola Flavio Estoy de vacaciones" at bounding box center [426, 566] width 203 height 14
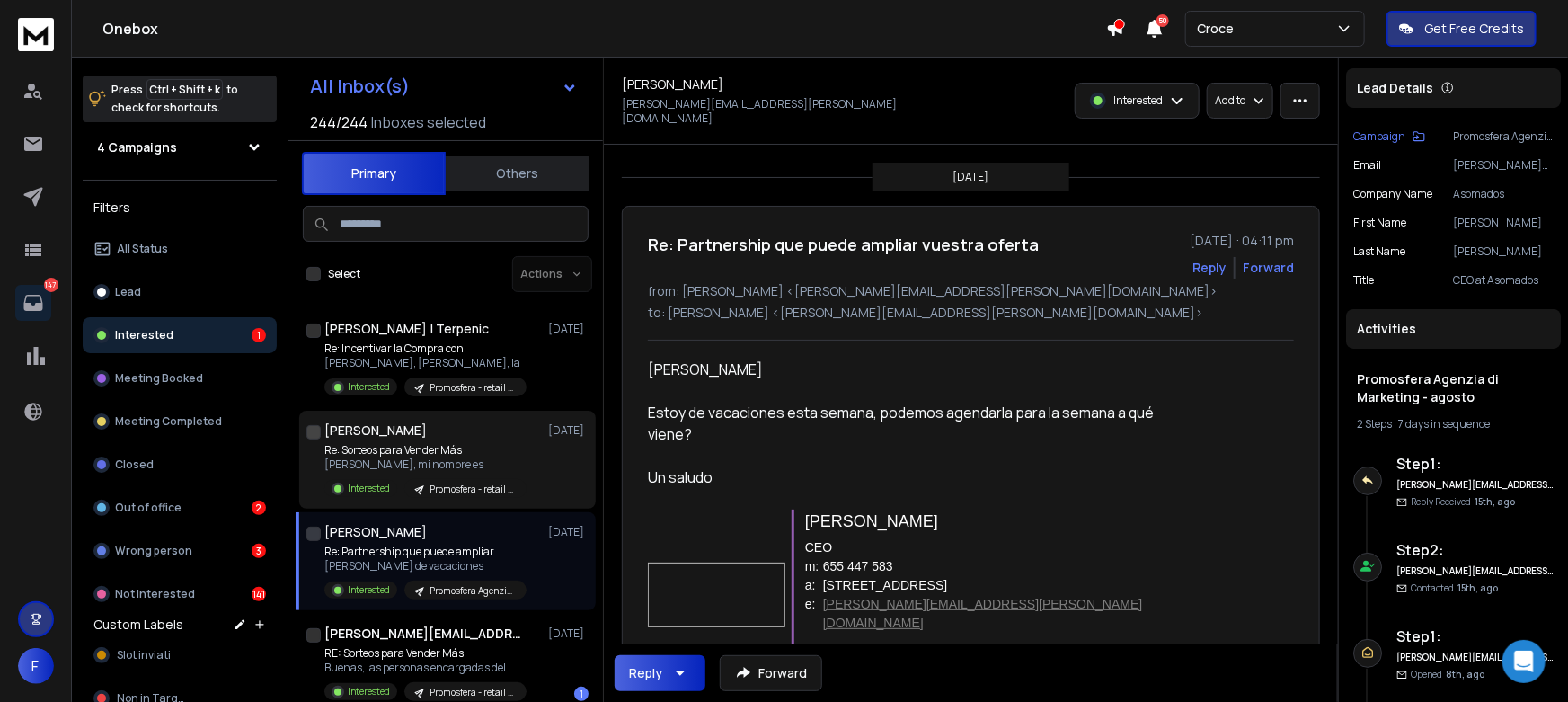
click at [491, 482] on p "Promosfera - retail agosto" at bounding box center [473, 489] width 86 height 13
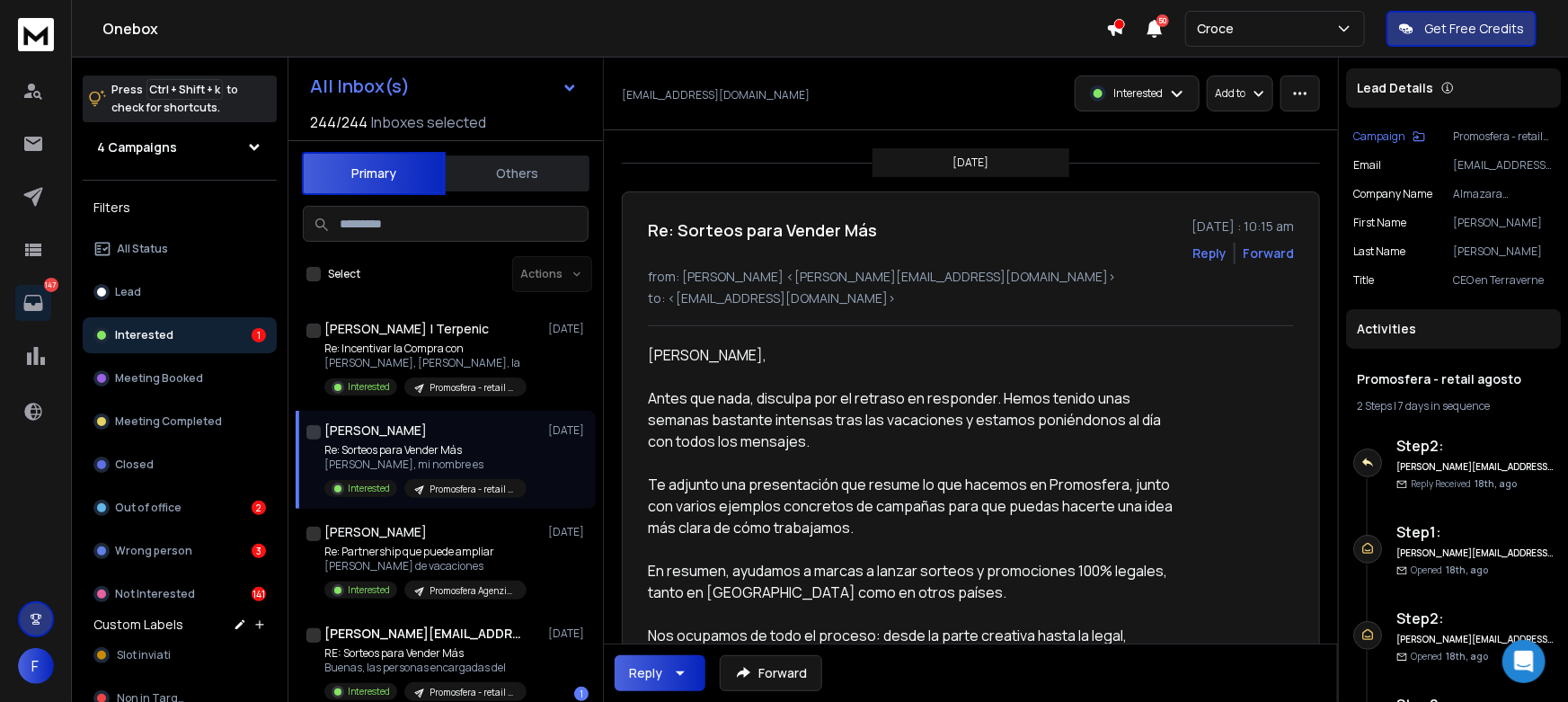
scroll to position [0, 0]
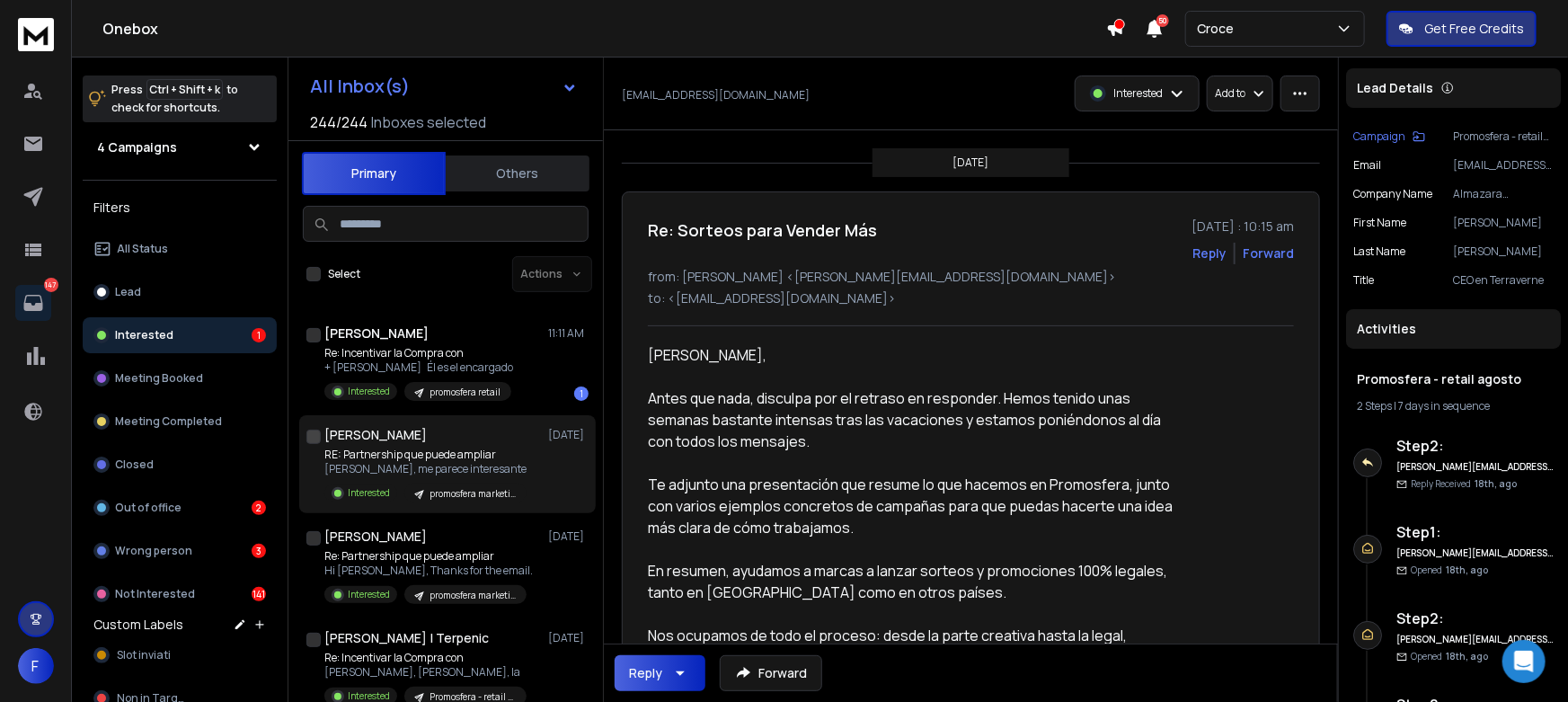
click at [542, 448] on div "RE: Partnership que puede ampliar Hola Flavio, me parece interesante Interested…" at bounding box center [457, 475] width 265 height 54
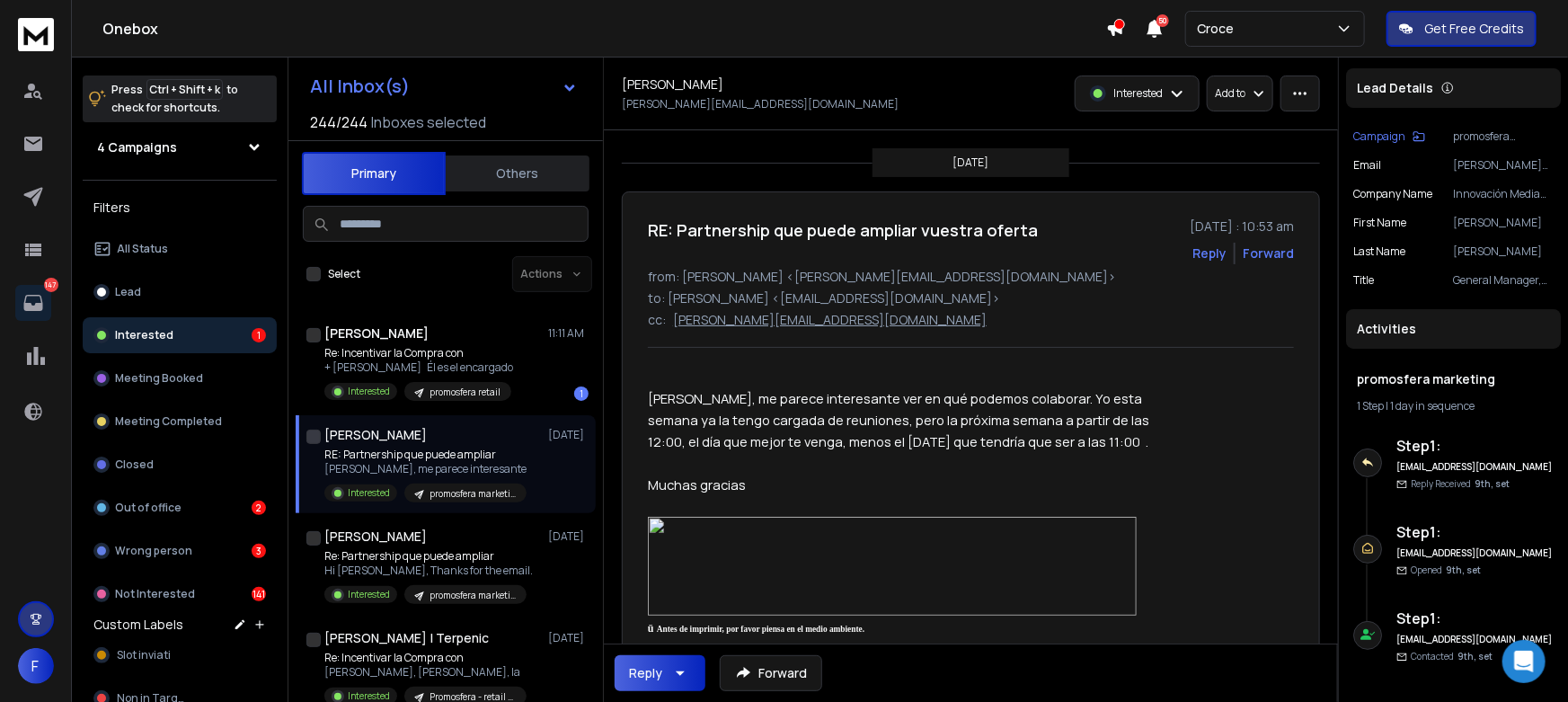
click at [891, 278] on p "from: Daniela Policastro <d.policastro@innovacionmedia.com>" at bounding box center [971, 276] width 647 height 18
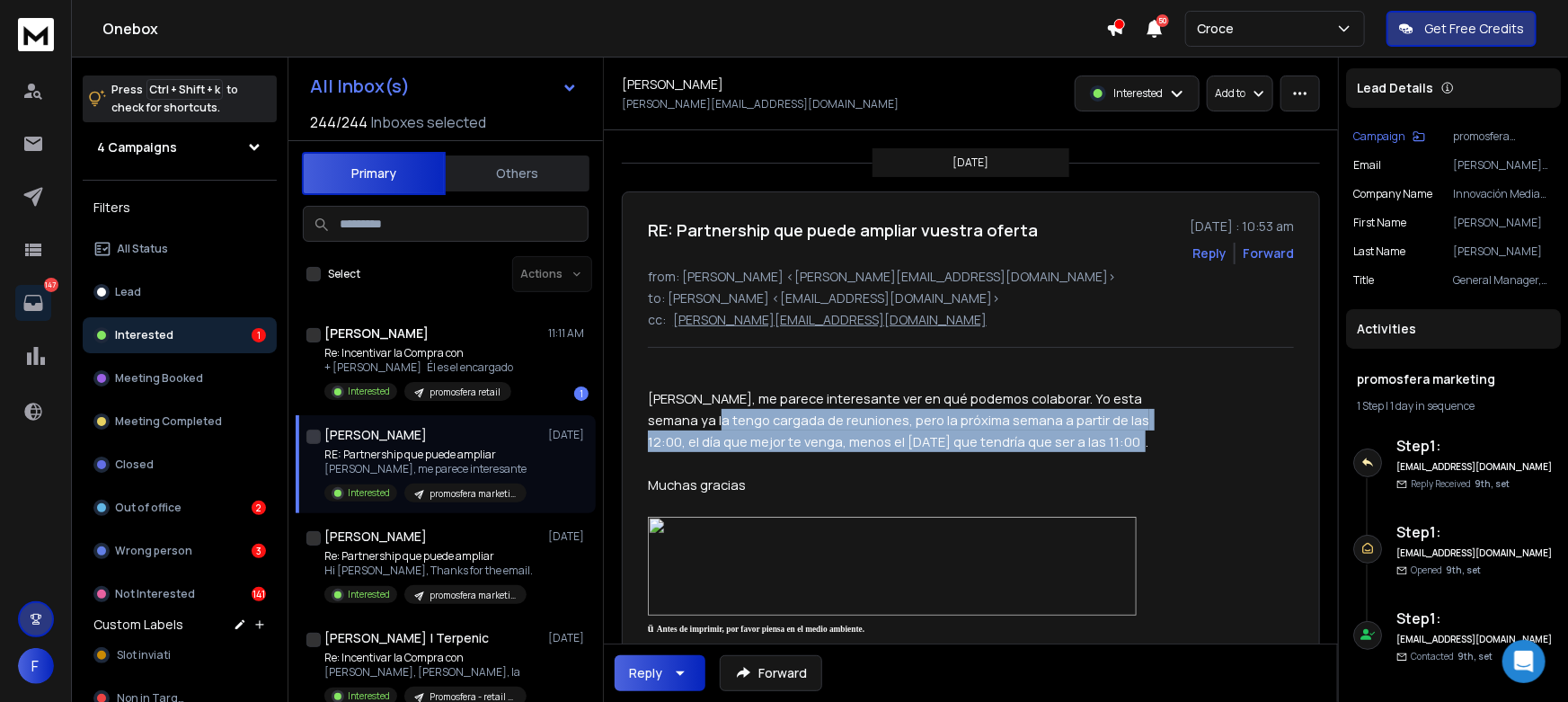
drag, startPoint x: 932, startPoint y: 438, endPoint x: 766, endPoint y: 301, distance: 215.2
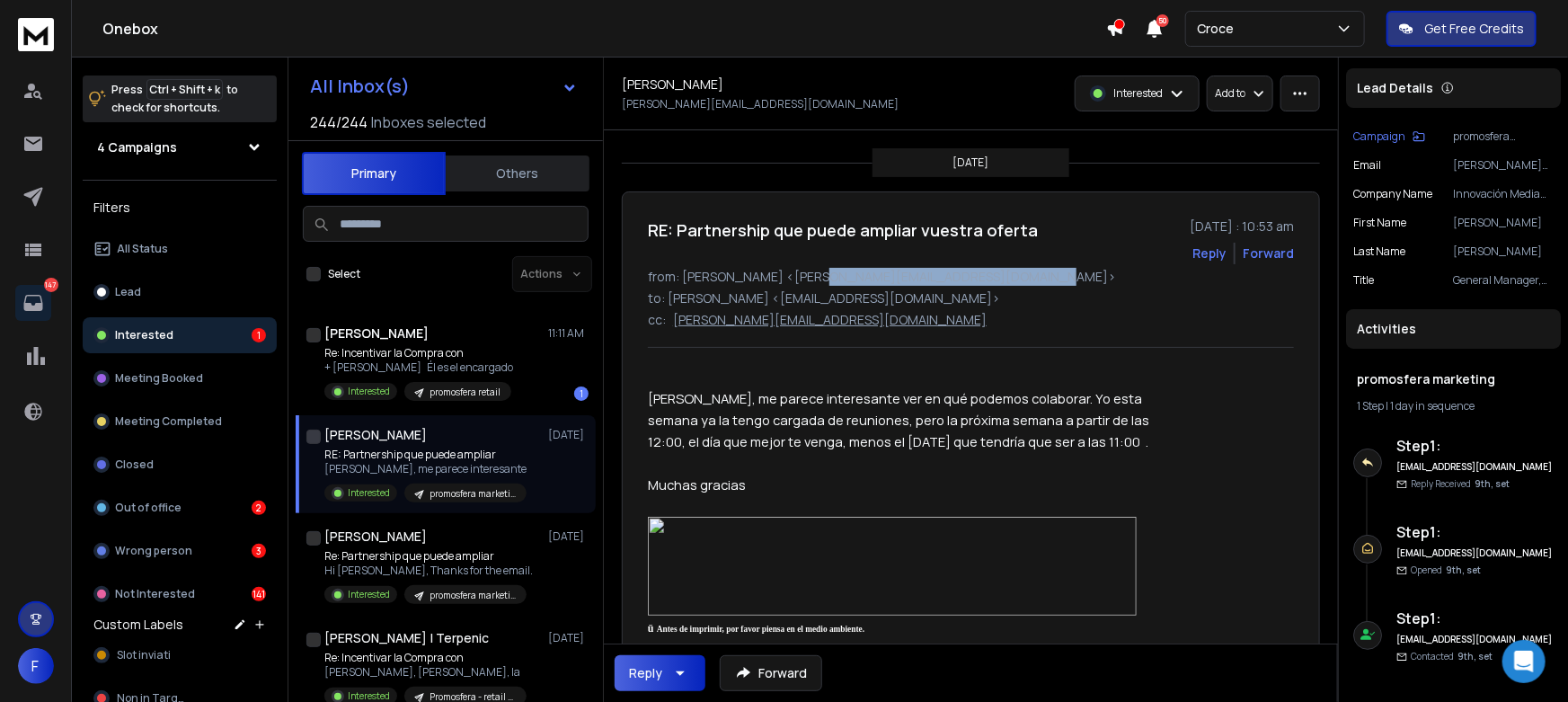
drag, startPoint x: 798, startPoint y: 275, endPoint x: 1001, endPoint y: 269, distance: 203.1
click at [1001, 269] on p "from: Daniela Policastro <d.policastro@innovacionmedia.com>" at bounding box center [971, 276] width 647 height 18
click at [928, 277] on p "from: Daniela Policastro <d.policastro@innovacionmedia.com>" at bounding box center [971, 276] width 647 height 18
drag, startPoint x: 685, startPoint y: 277, endPoint x: 786, endPoint y: 286, distance: 101.4
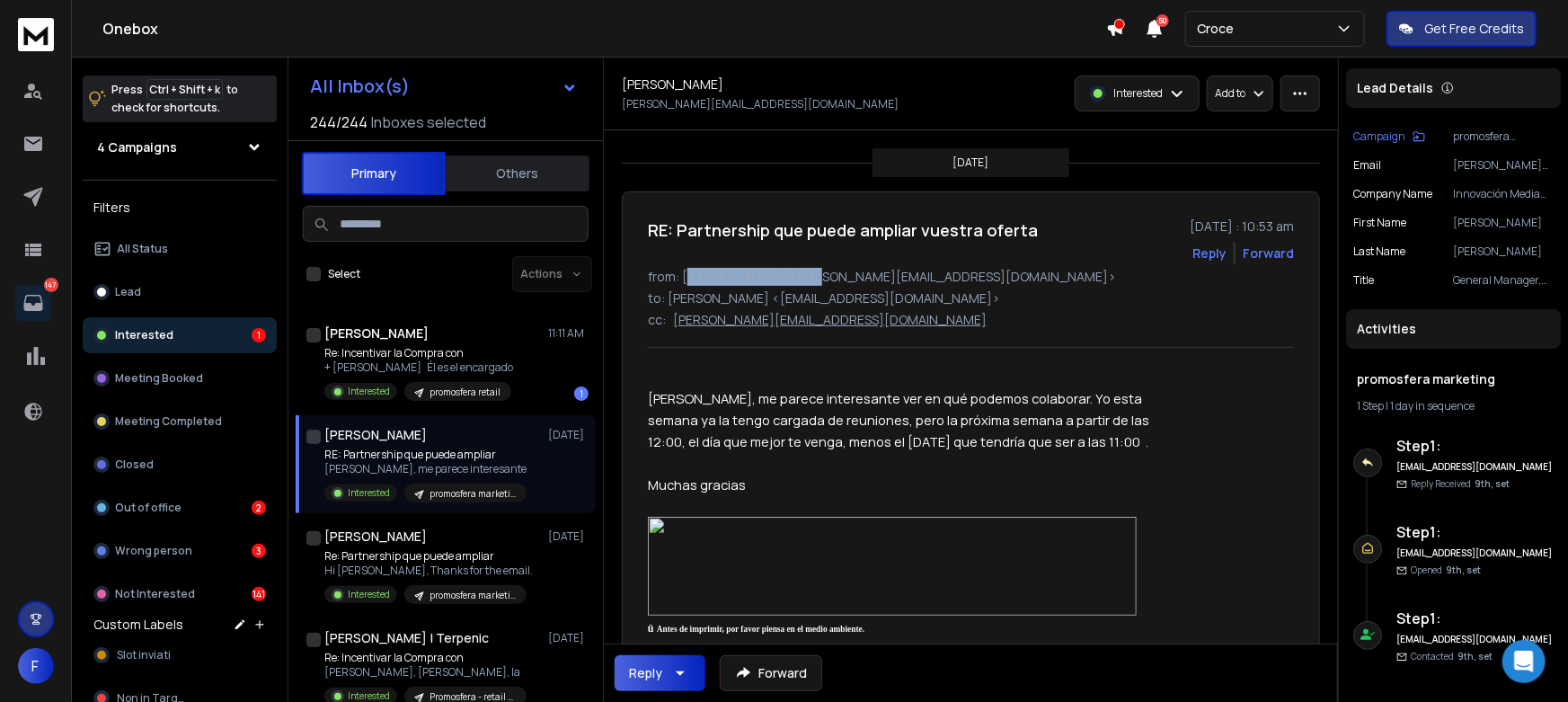
click at [786, 286] on div "RE: Partnership que puede ampliar vuestra oferta 9 September 2025 : 10:53 am Re…" at bounding box center [971, 273] width 647 height 112
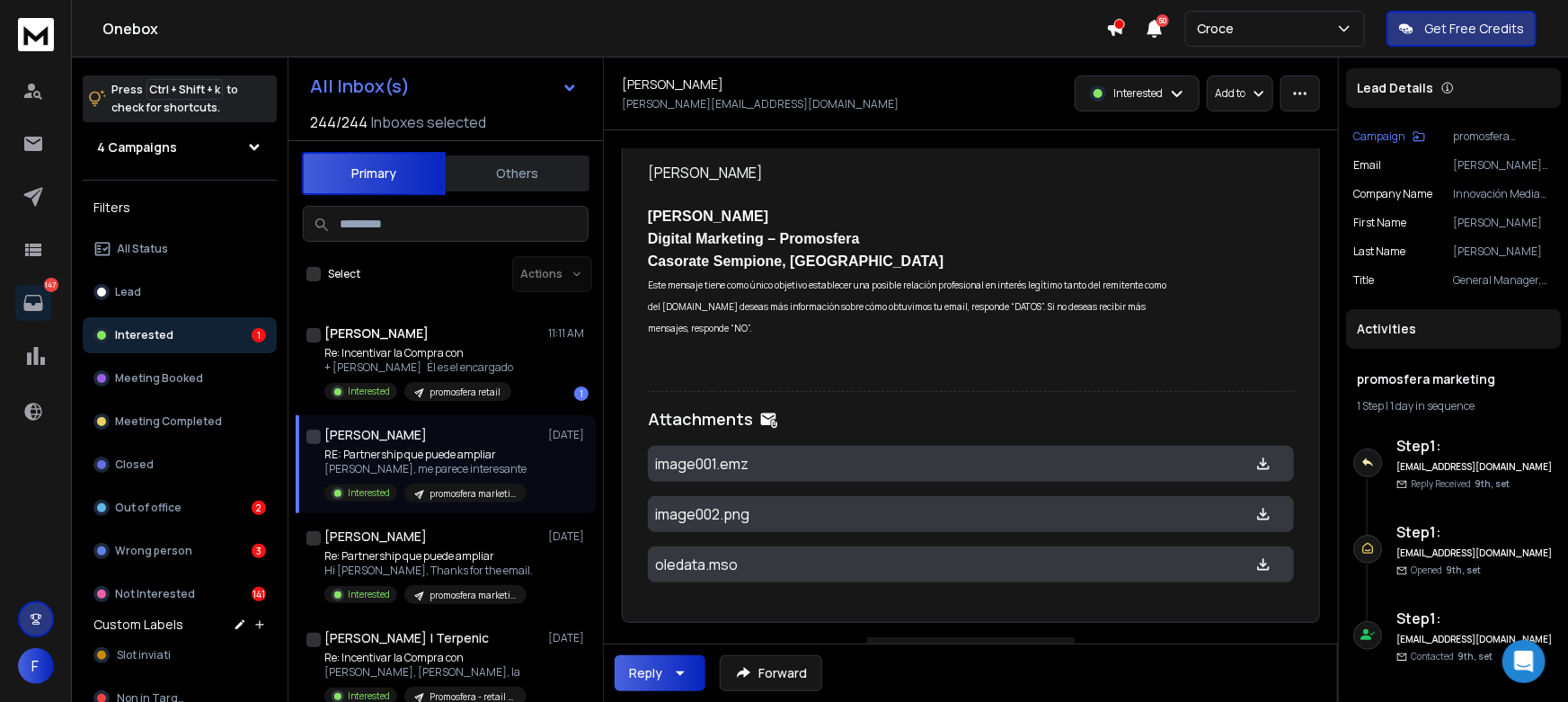
scroll to position [1259, 0]
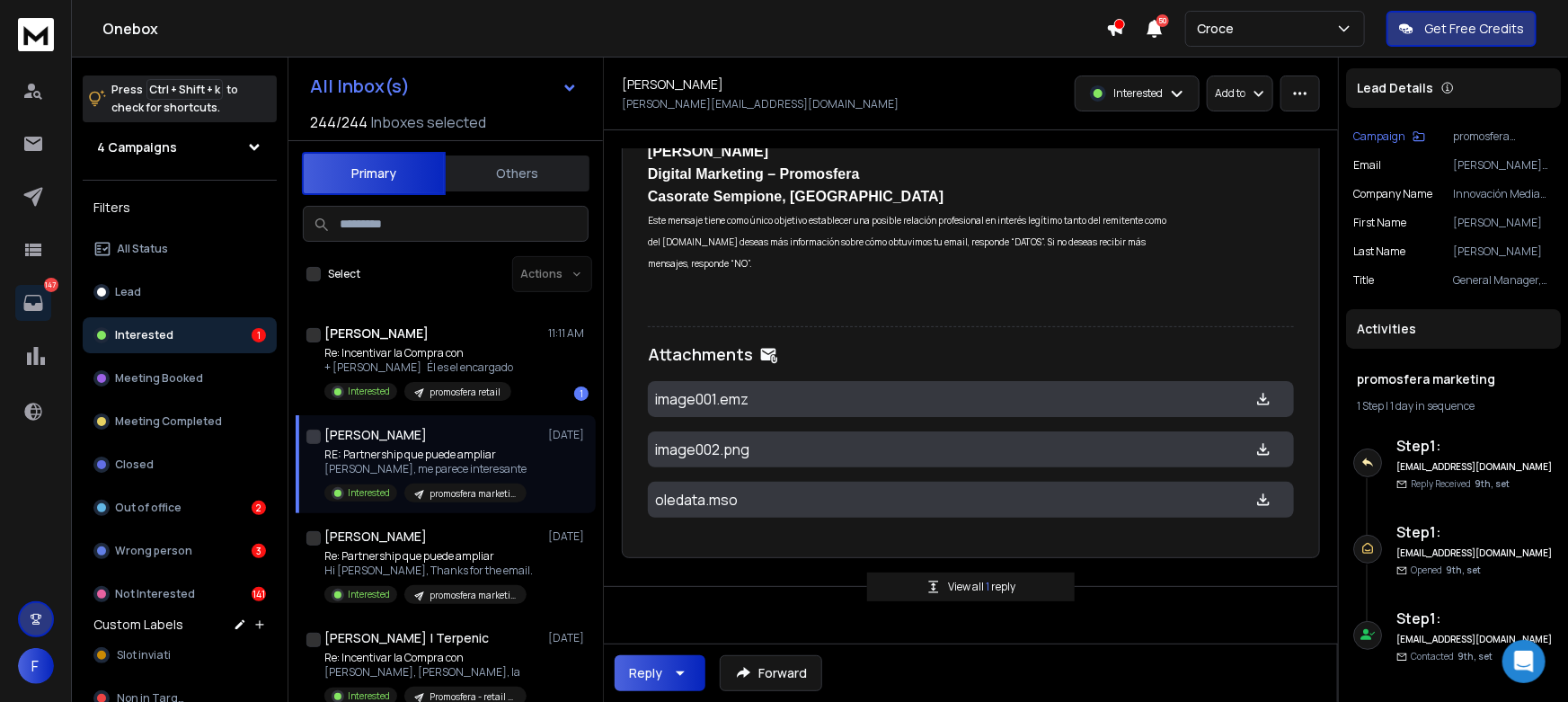
click at [977, 599] on div "View all 1 reply" at bounding box center [970, 587] width 206 height 29
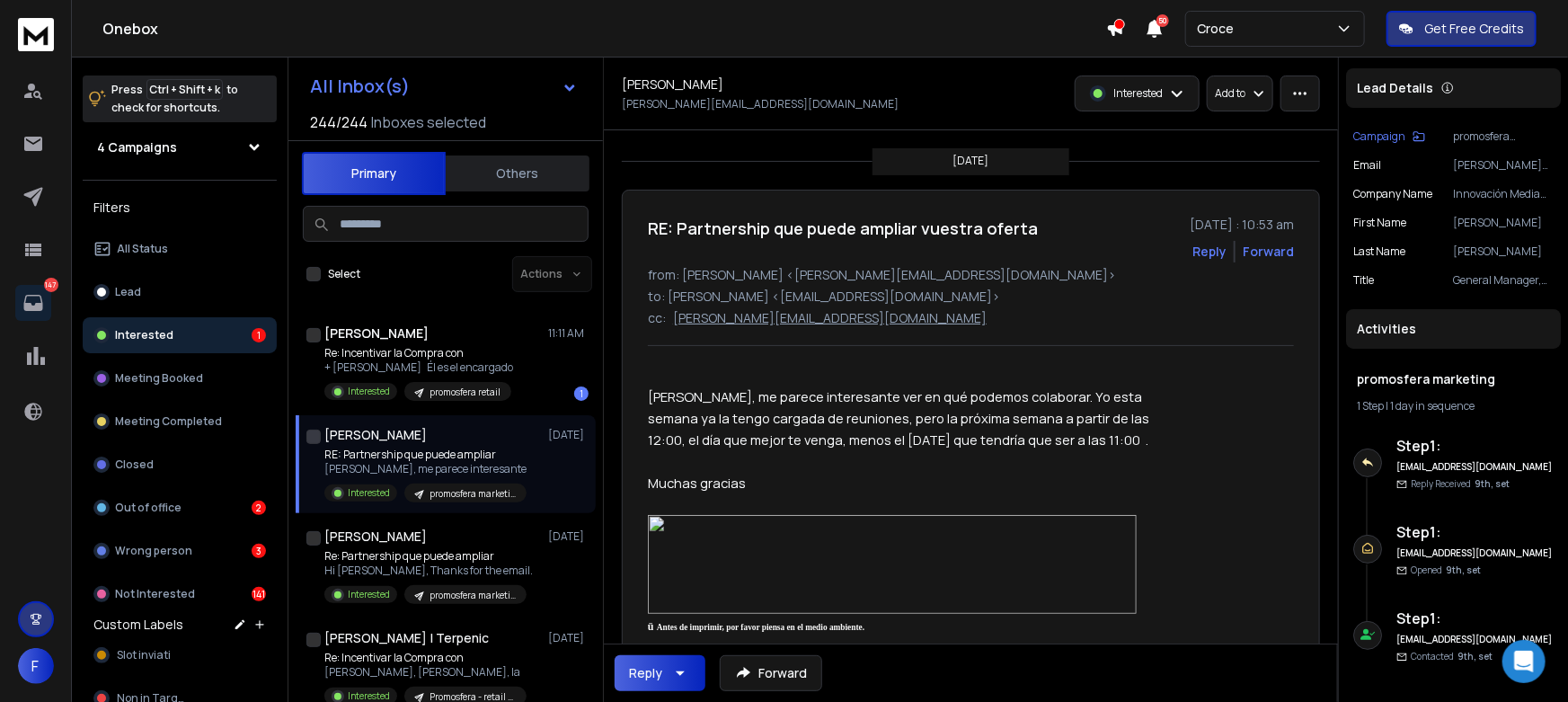
scroll to position [0, 0]
drag, startPoint x: 799, startPoint y: 278, endPoint x: 1000, endPoint y: 281, distance: 201.0
click at [1000, 281] on p "from: Daniela Policastro <d.policastro@innovacionmedia.com>" at bounding box center [971, 276] width 647 height 18
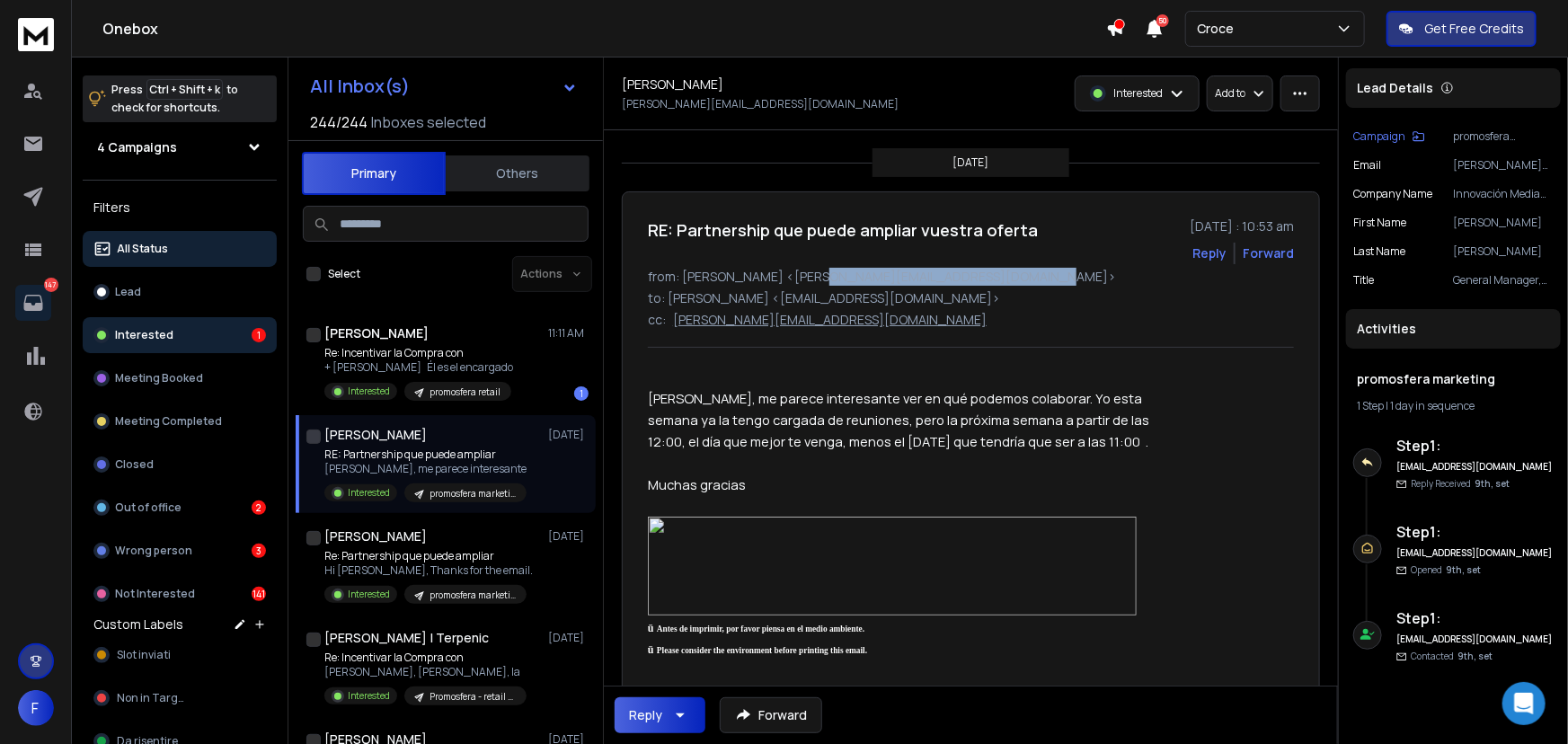
click at [142, 240] on div "All Status" at bounding box center [131, 249] width 75 height 18
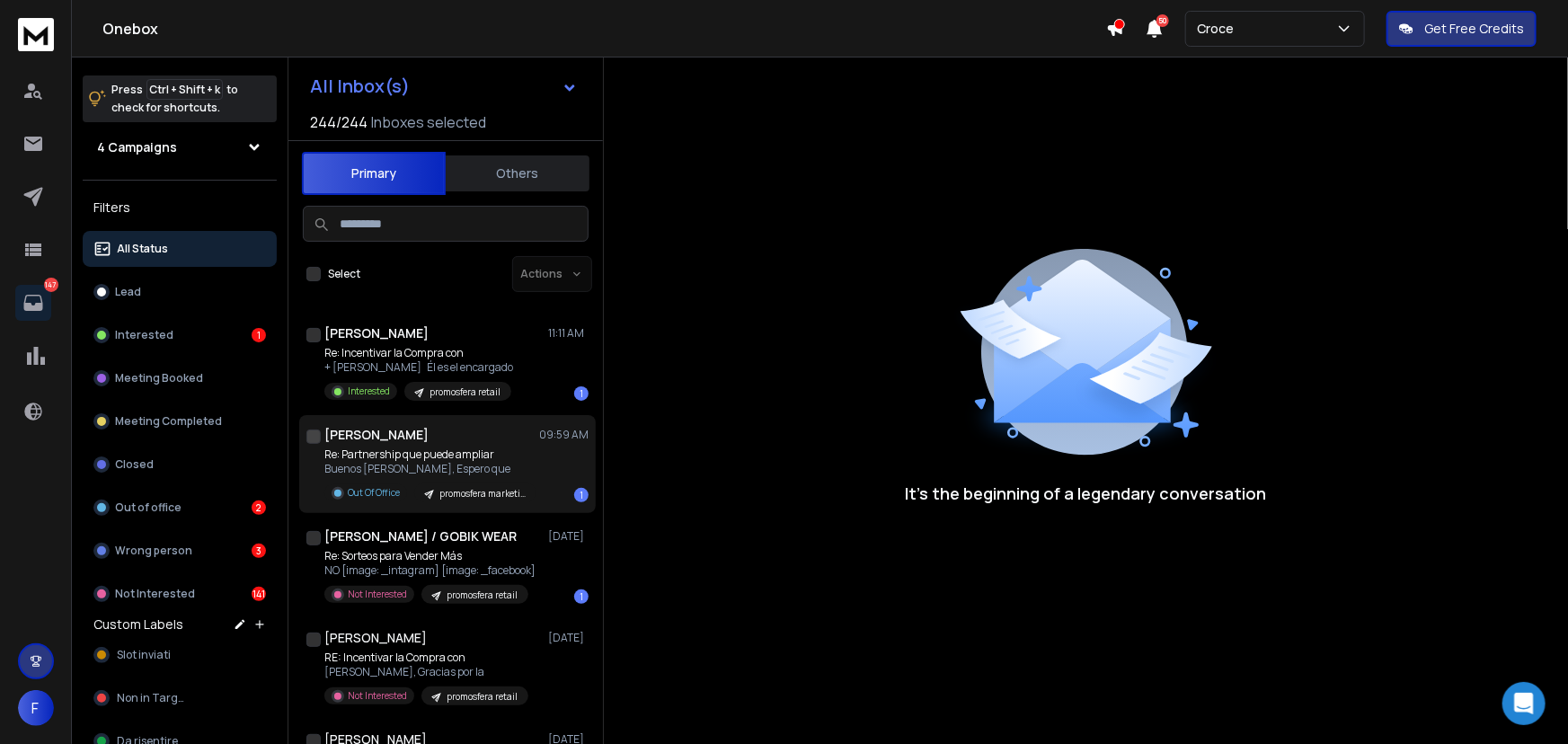
click at [537, 441] on div "Susana Oliveri 09:59 AM" at bounding box center [457, 434] width 265 height 18
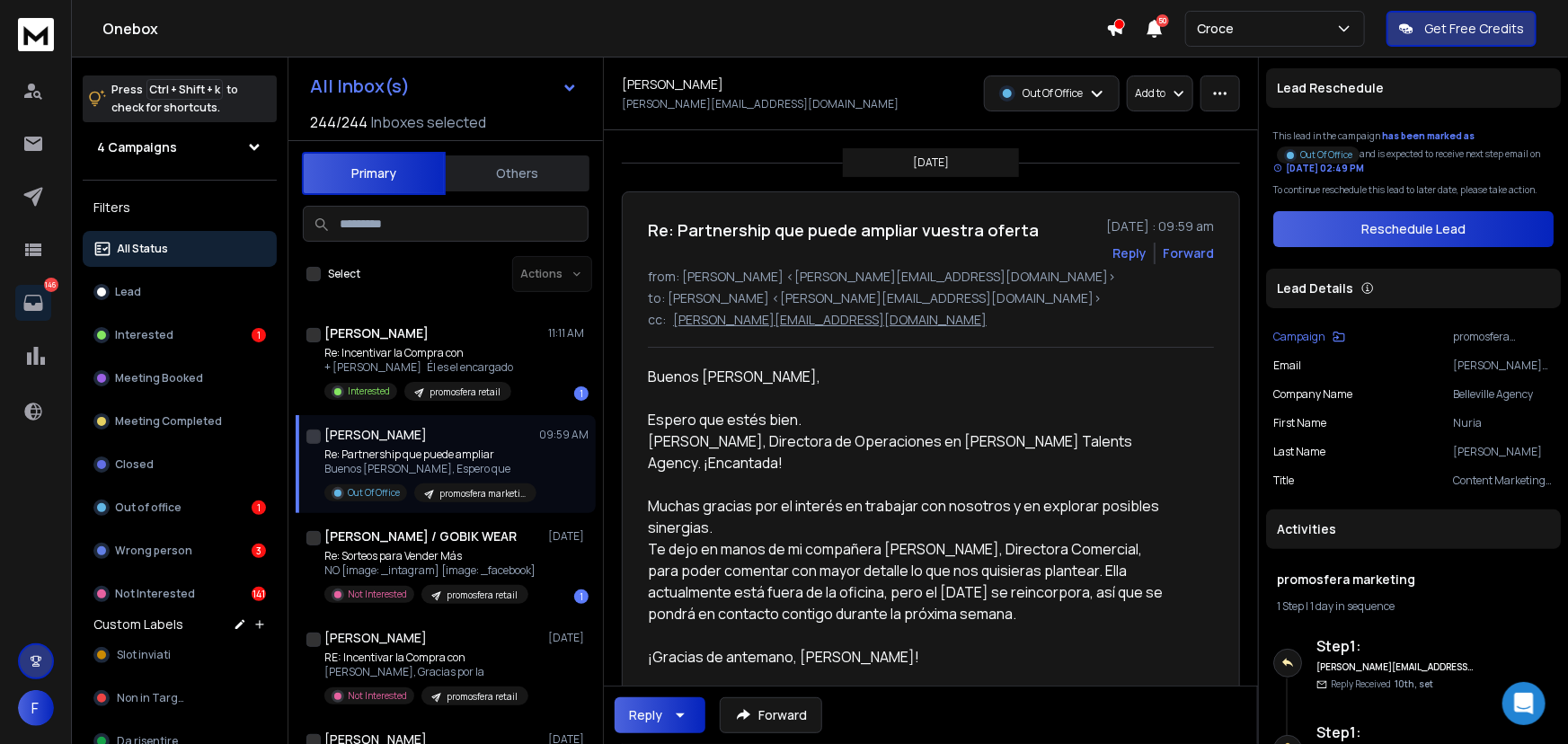
click at [1090, 93] on icon at bounding box center [1097, 93] width 14 height 14
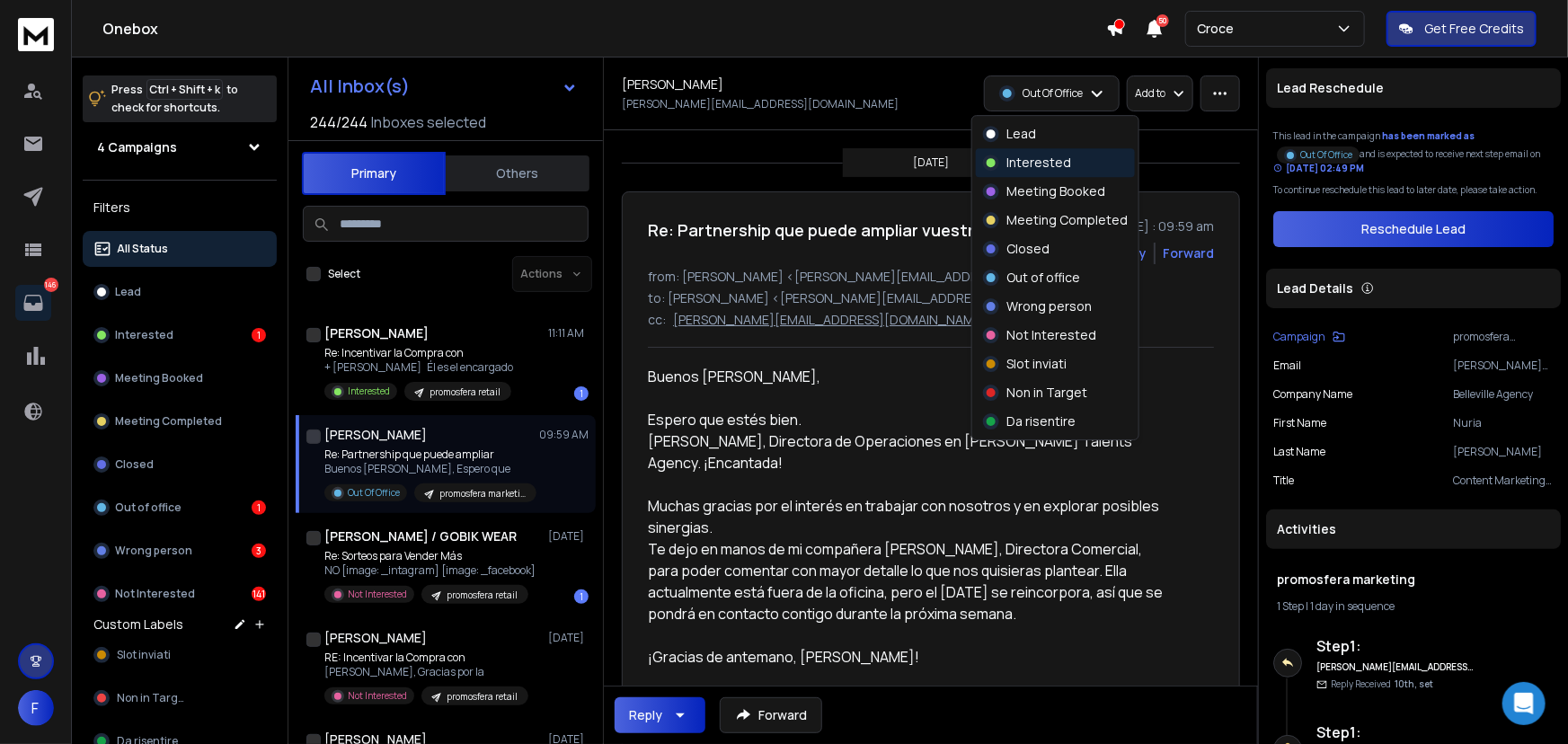
click at [1043, 170] on p "Interested" at bounding box center [1039, 162] width 65 height 18
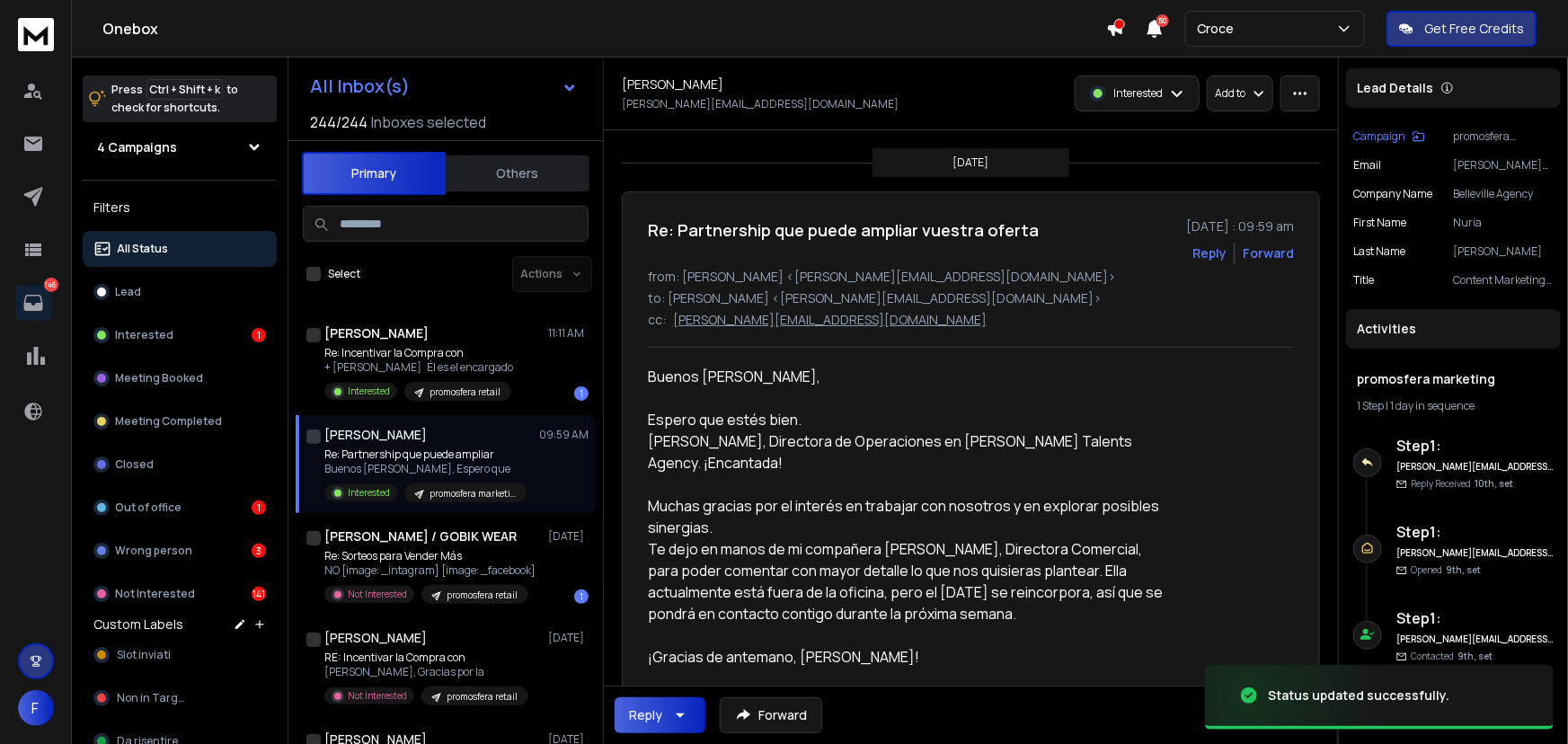
click at [1295, 98] on icon "button" at bounding box center [1300, 93] width 16 height 16
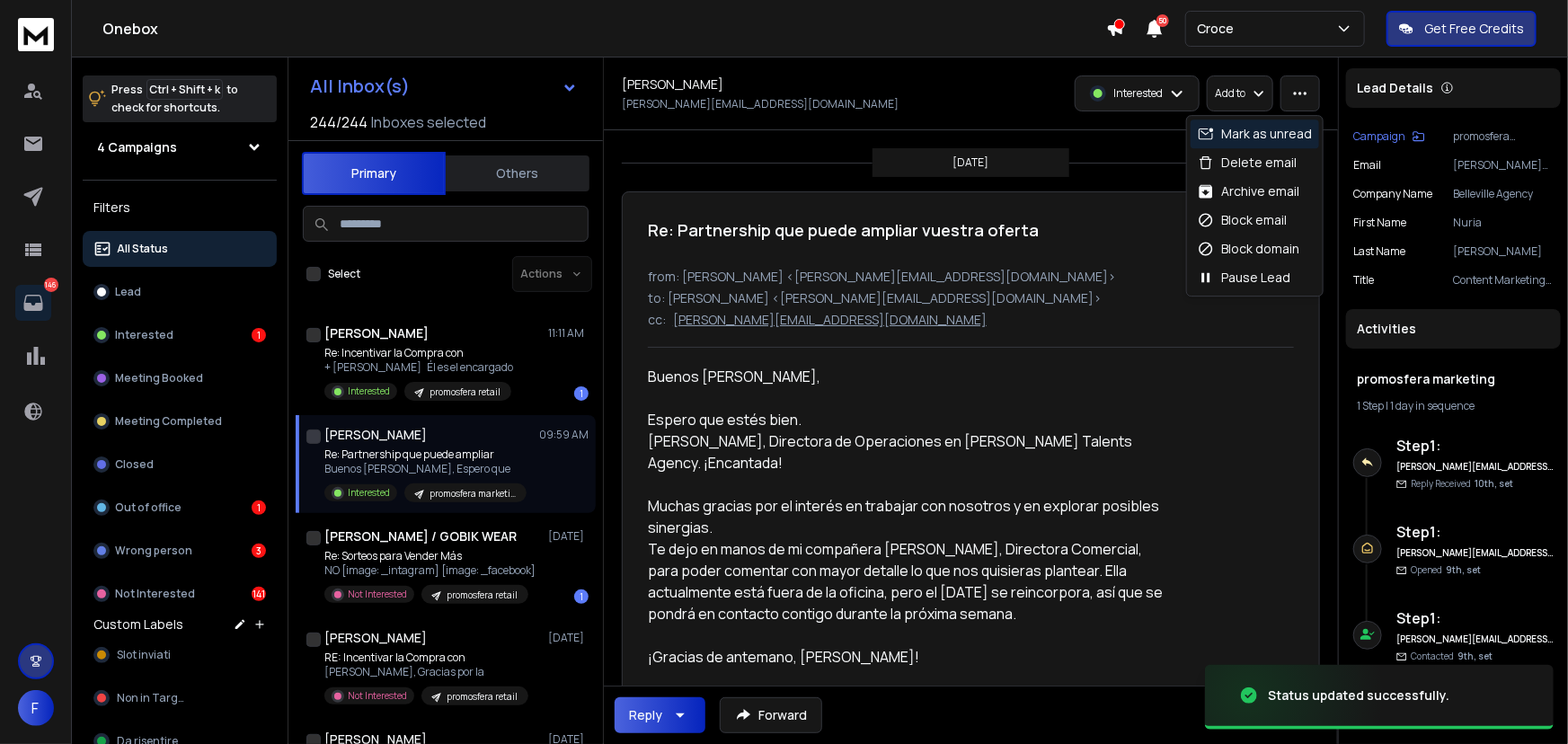
click at [1286, 129] on div "Mark as unread" at bounding box center [1256, 133] width 114 height 18
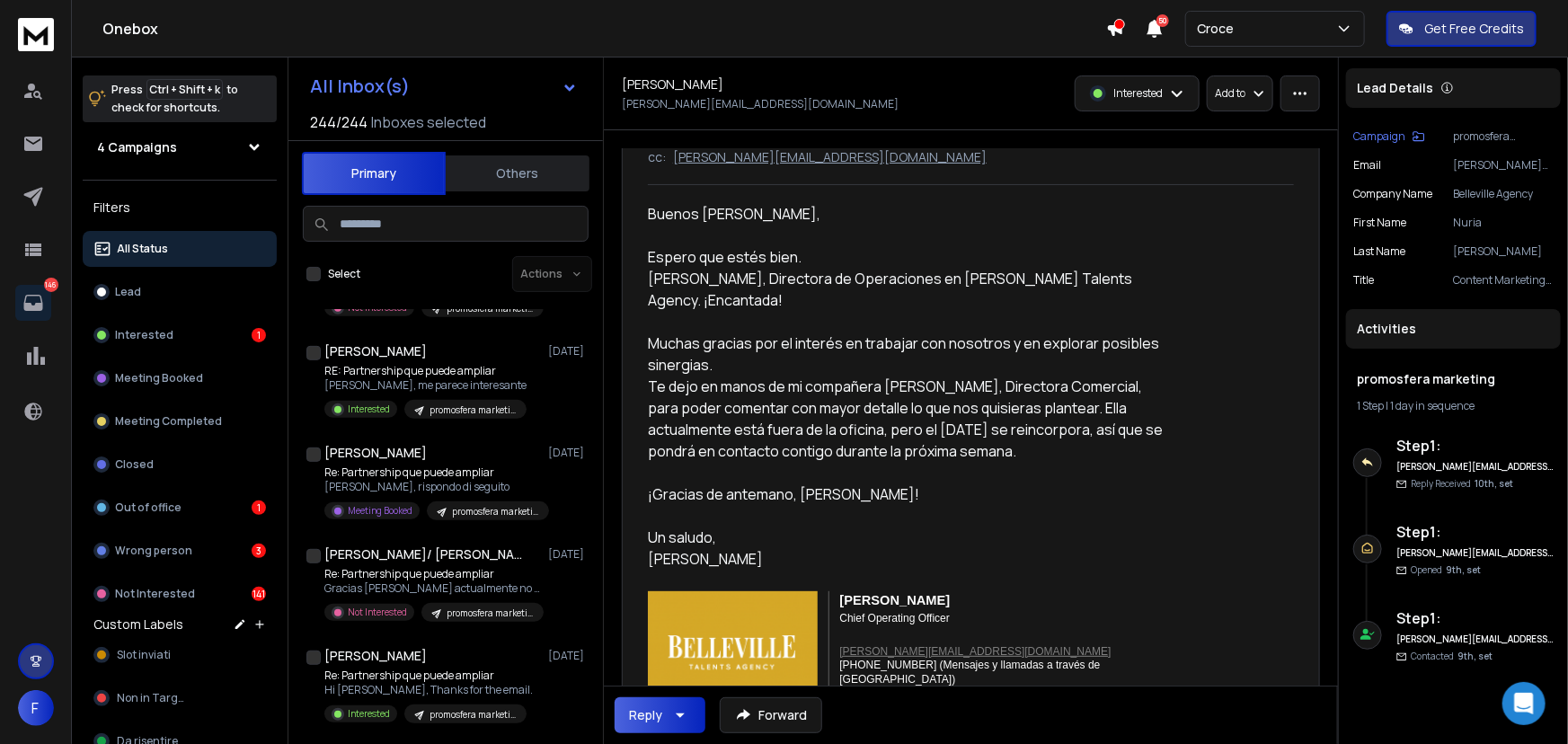
scroll to position [571, 0]
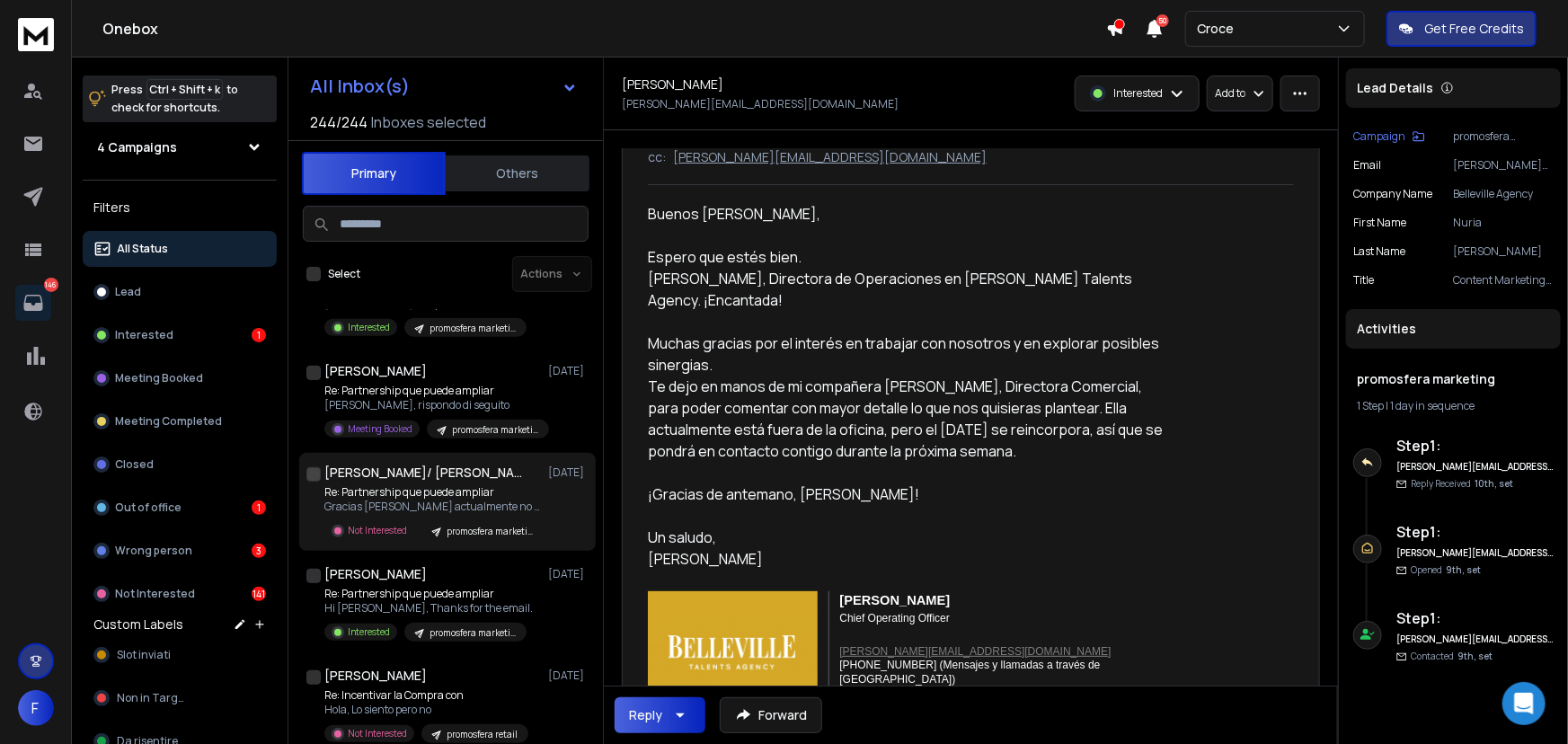
click at [508, 488] on p "Re: Partnership que puede ampliar" at bounding box center [433, 492] width 216 height 14
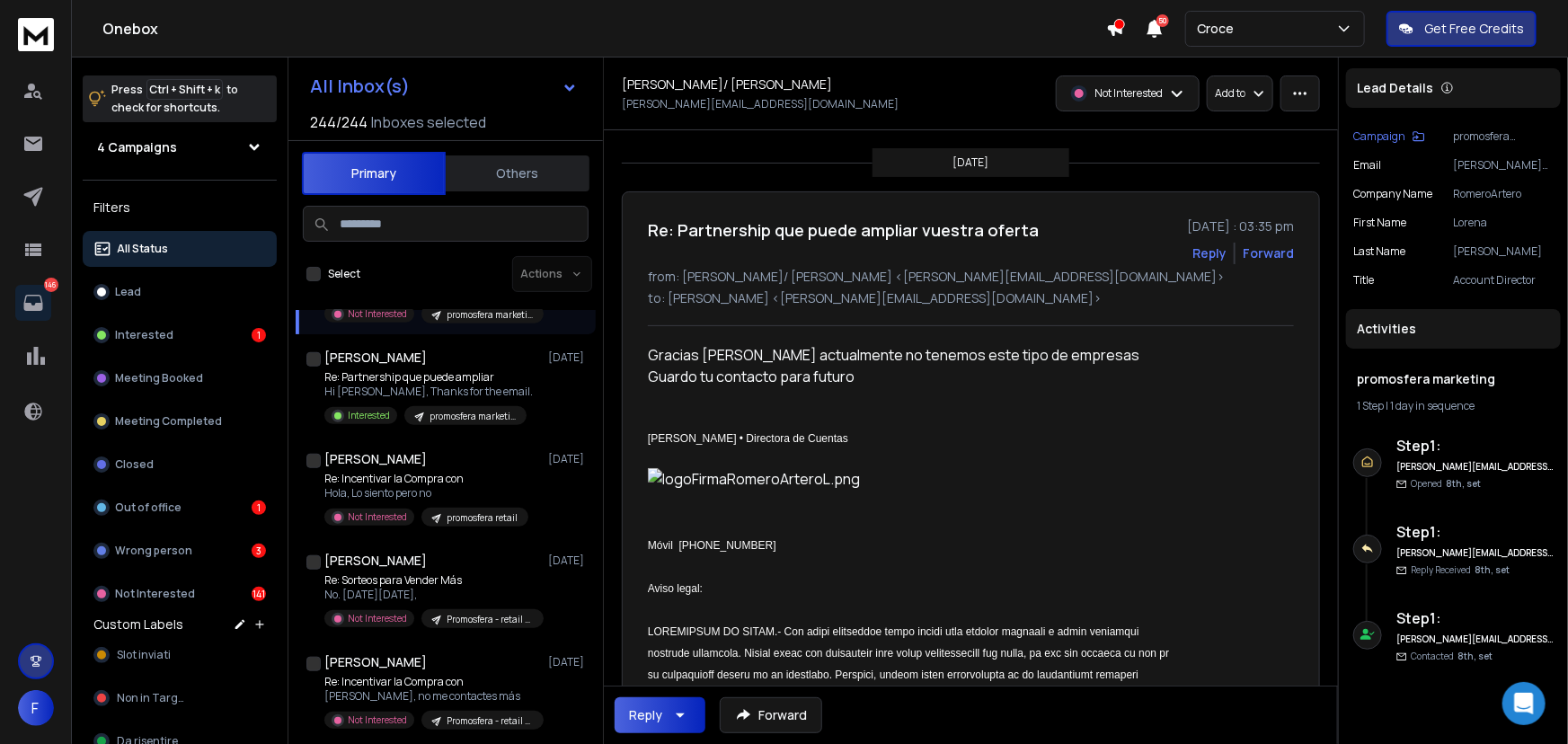
scroll to position [817, 0]
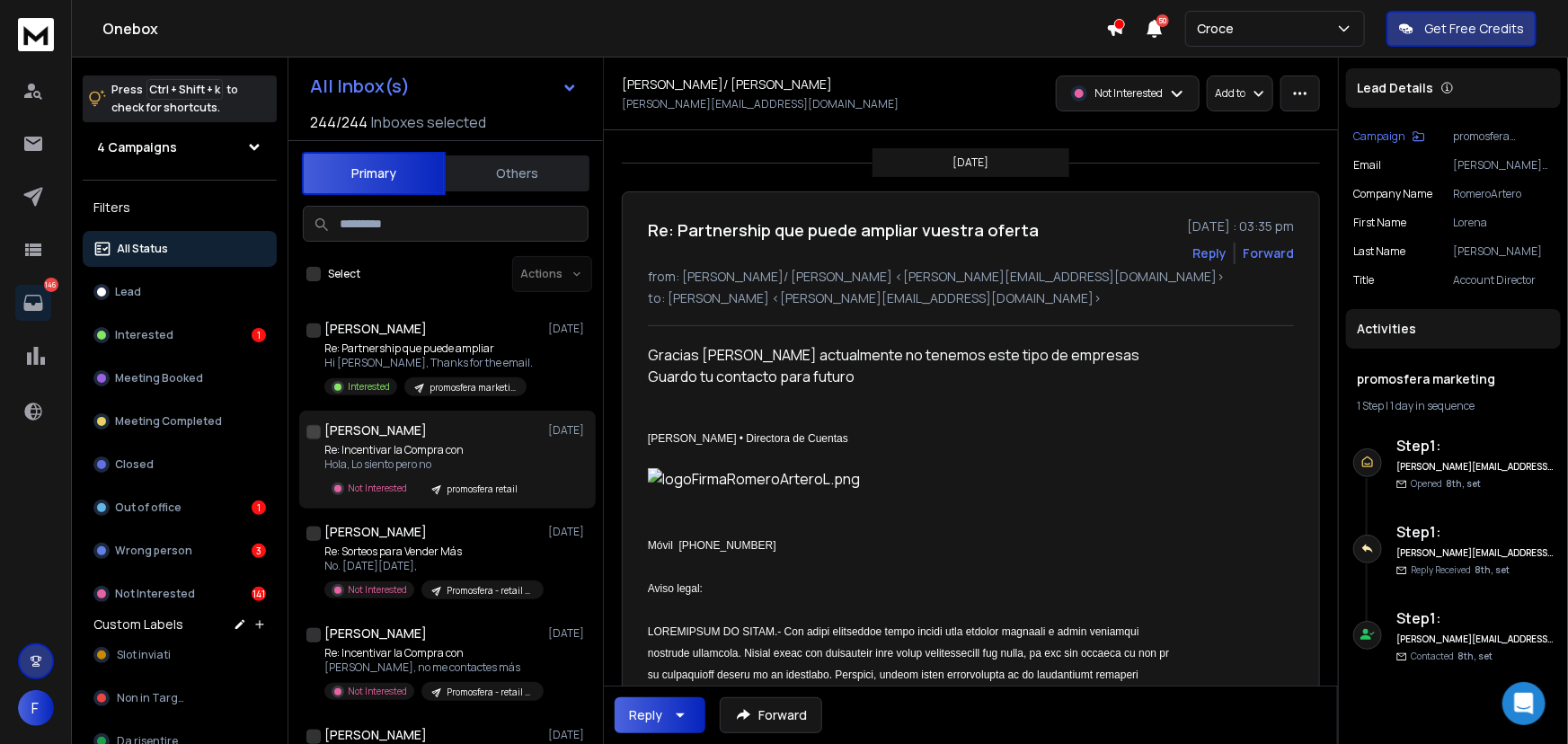
click at [488, 496] on div "promosfera retail" at bounding box center [475, 489] width 107 height 19
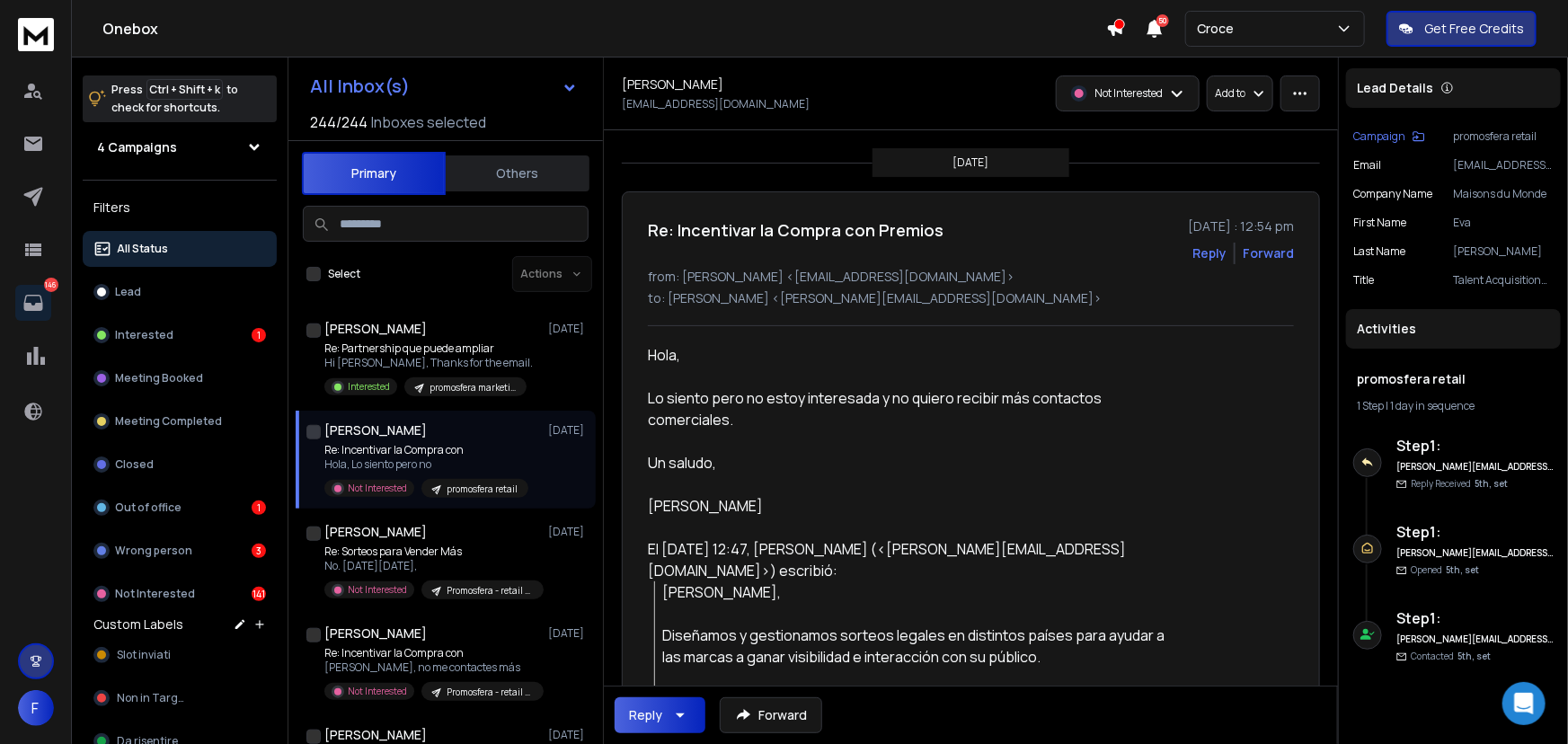
click at [1128, 60] on div "Eva CAMPO ARAGUES Eva CAMPO ARAGUES ecampo@maisonsdumonde.com Not Interested Ad…" at bounding box center [971, 94] width 735 height 73
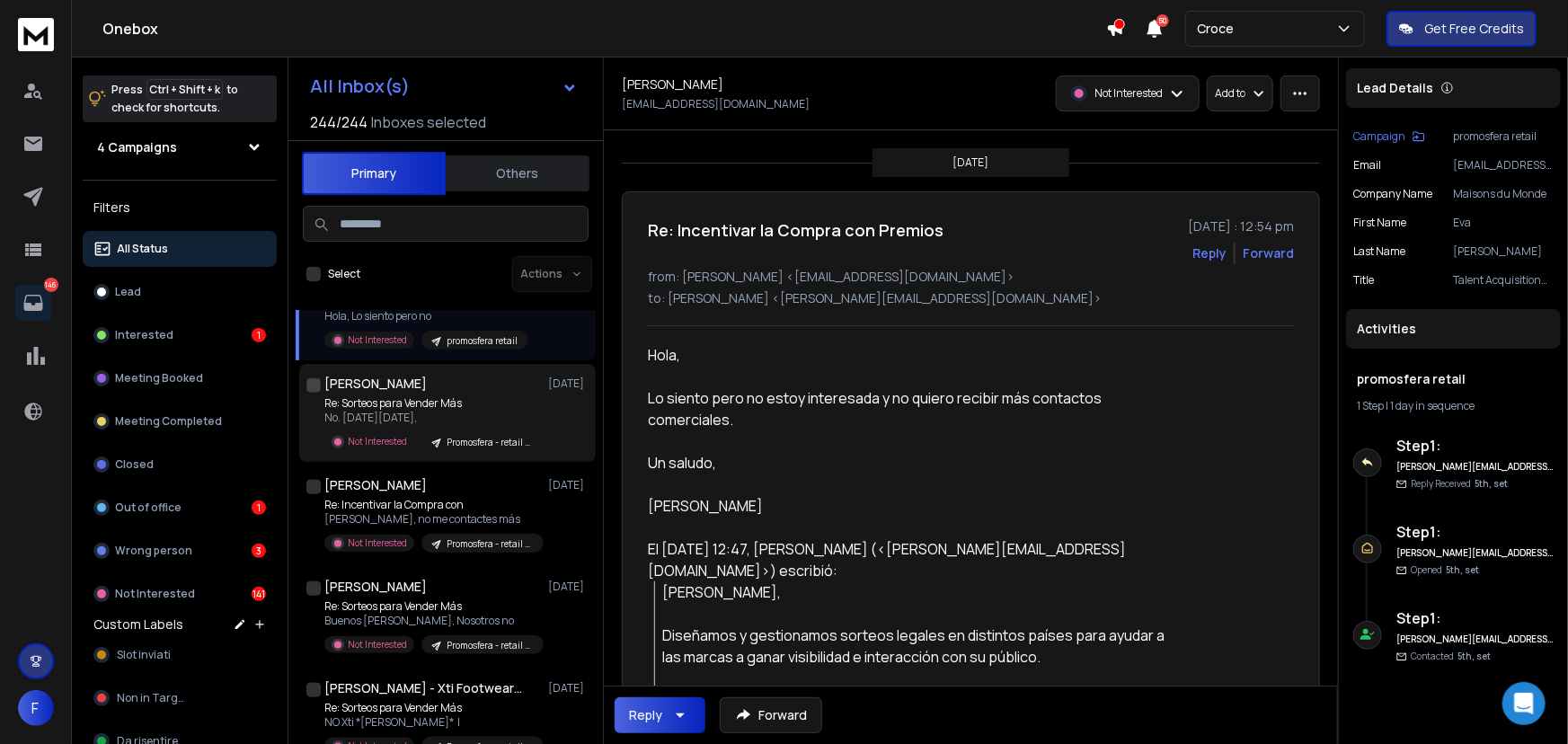
scroll to position [979, 0]
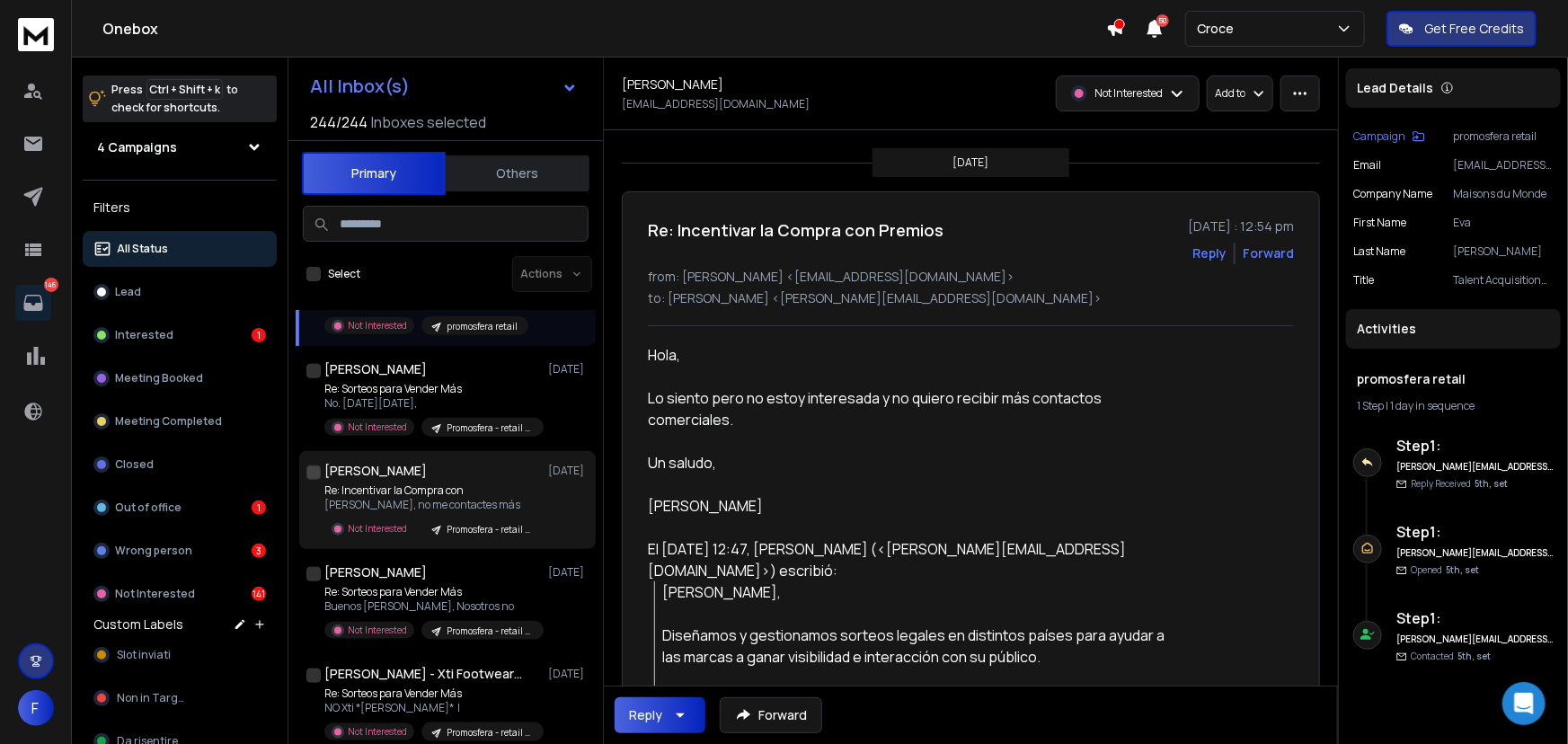
click at [492, 465] on div "Armando Fernández 02 Sep" at bounding box center [457, 470] width 265 height 18
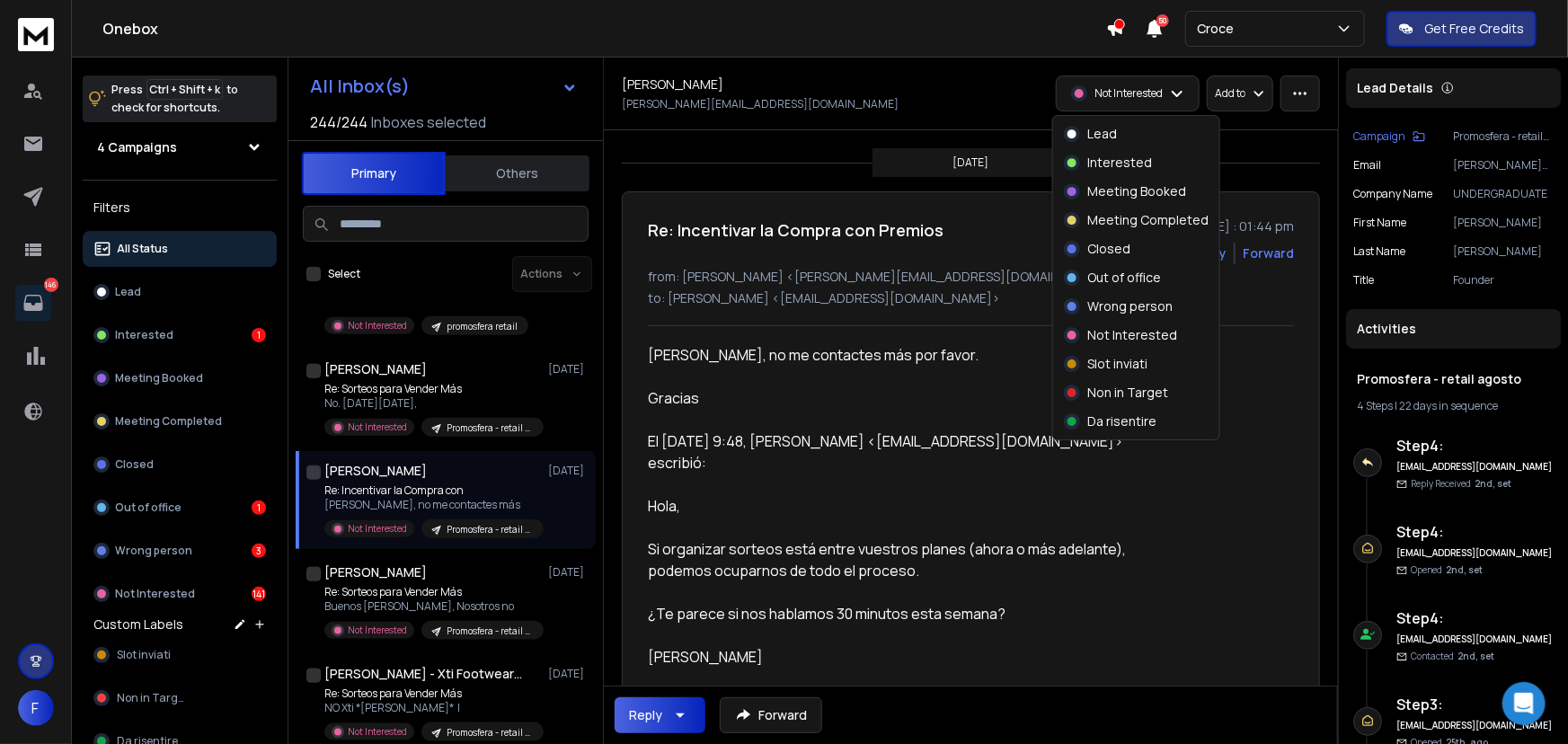
click at [1121, 98] on p "Not Interested" at bounding box center [1129, 93] width 69 height 14
click at [1230, 33] on p "Croce" at bounding box center [1219, 28] width 44 height 18
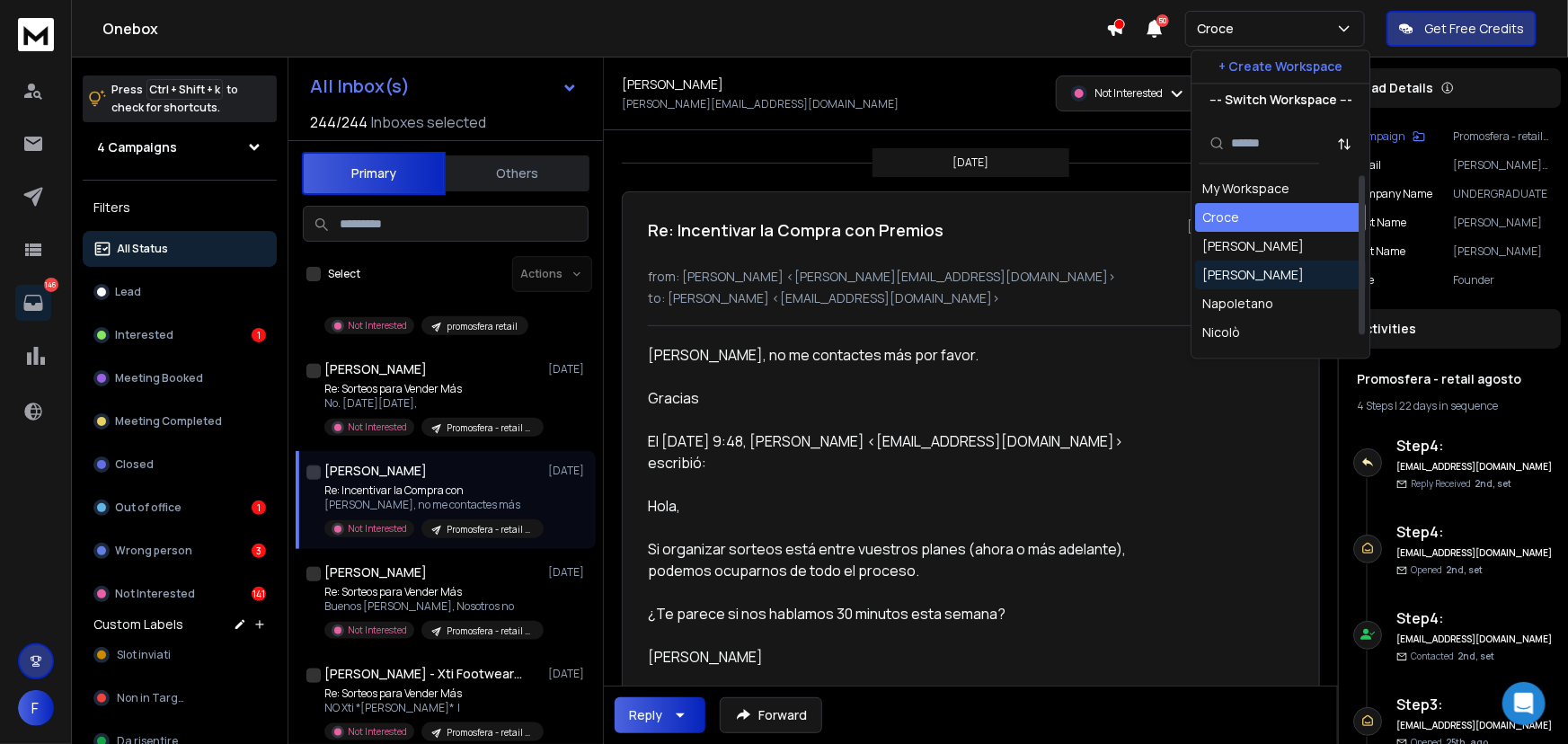
click at [1260, 279] on div "[PERSON_NAME]" at bounding box center [1254, 275] width 101 height 18
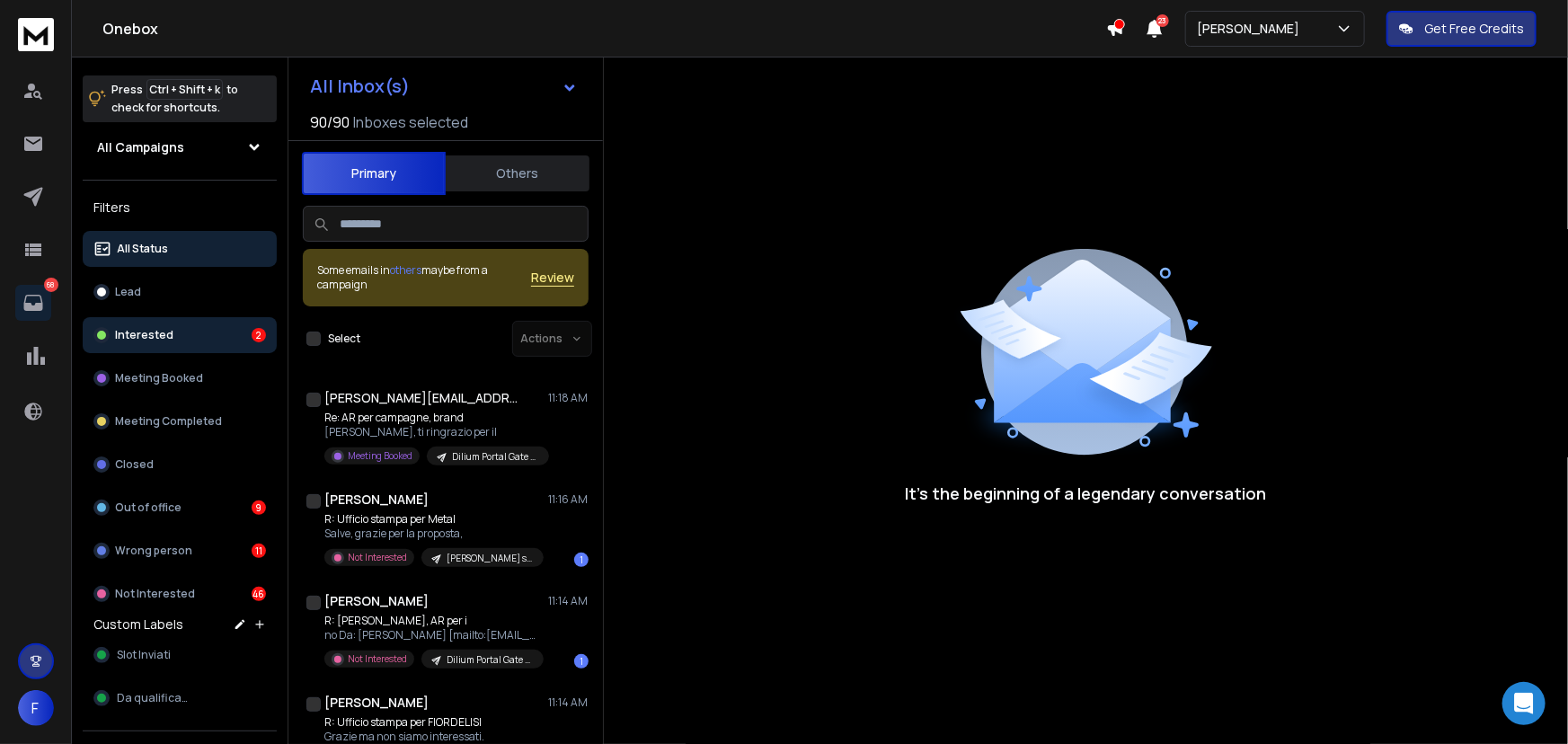
click at [152, 336] on p "Interested" at bounding box center [145, 335] width 58 height 14
click at [134, 251] on p "All Status" at bounding box center [143, 249] width 52 height 14
click at [494, 427] on p "[PERSON_NAME], ti ringrazio per il" at bounding box center [433, 432] width 216 height 14
